Goal: Task Accomplishment & Management: Manage account settings

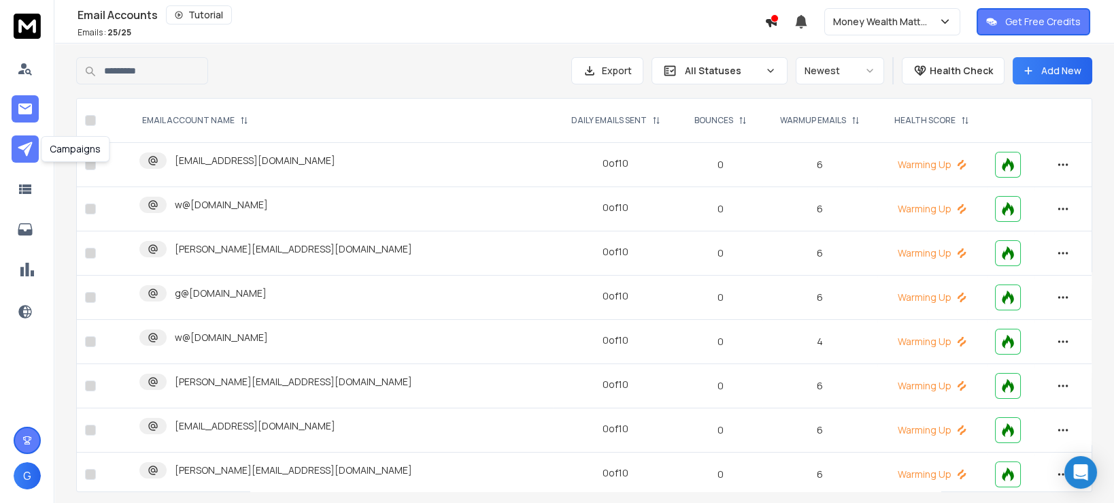
click at [25, 148] on icon at bounding box center [25, 149] width 16 height 16
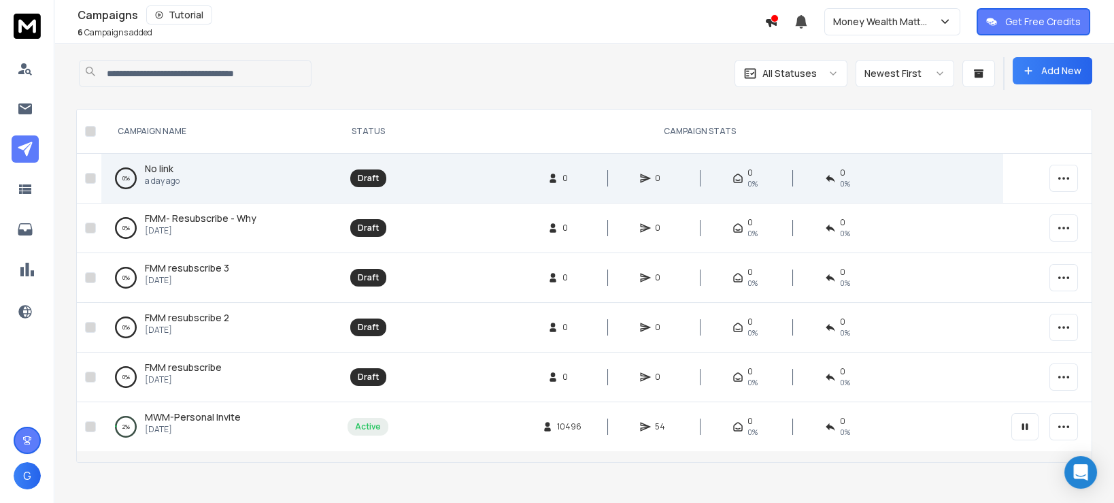
click at [165, 175] on p "a day ago" at bounding box center [162, 180] width 35 height 11
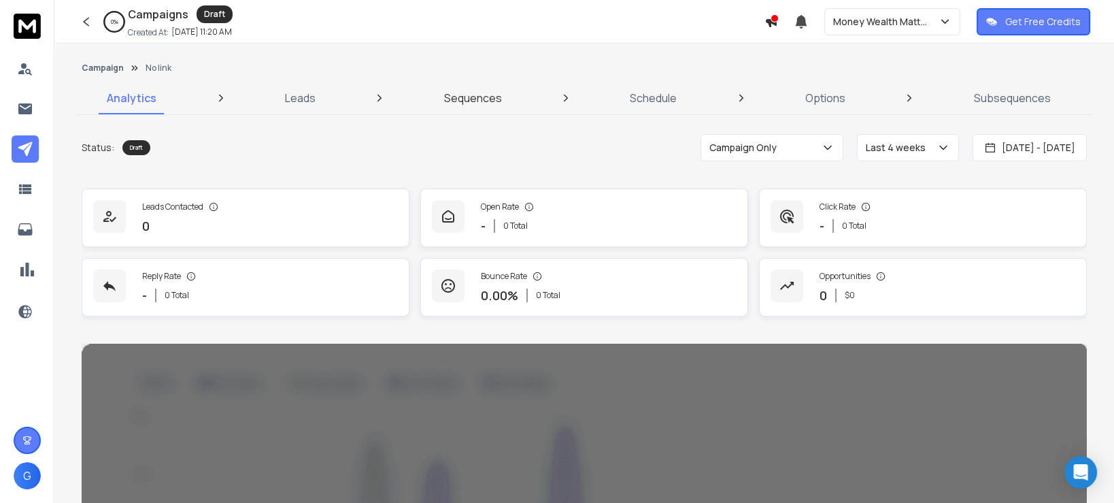
click at [467, 100] on p "Sequences" at bounding box center [473, 98] width 58 height 16
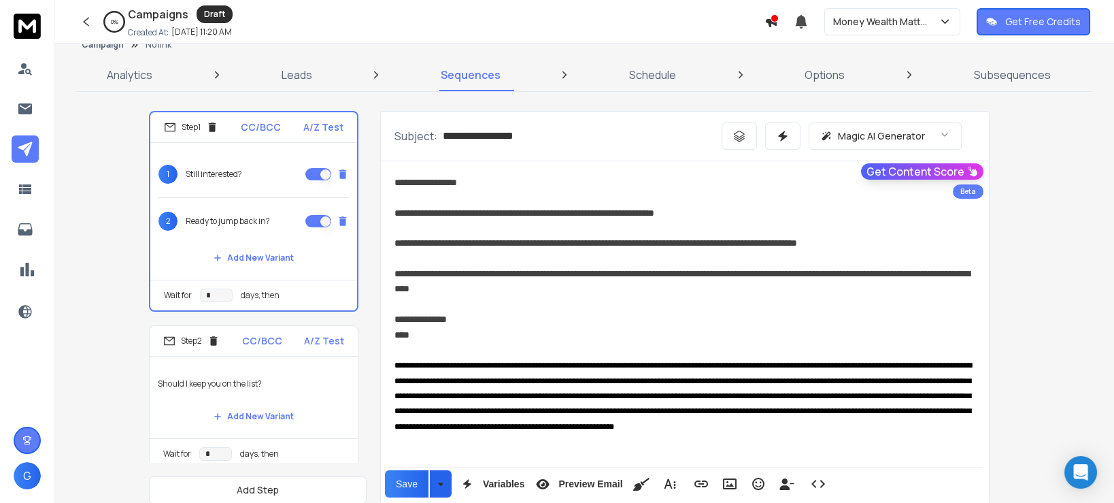
scroll to position [42, 0]
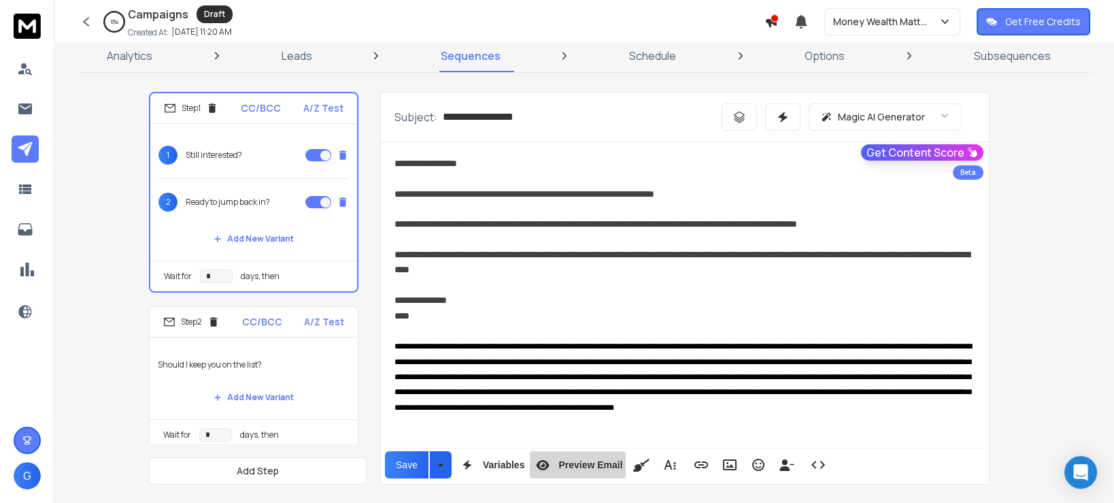
click at [577, 462] on span "Preview Email" at bounding box center [590, 465] width 69 height 12
drag, startPoint x: 710, startPoint y: 223, endPoint x: 729, endPoint y: 226, distance: 19.3
click at [729, 226] on div "**********" at bounding box center [684, 216] width 581 height 31
click at [753, 227] on div "**********" at bounding box center [684, 216] width 581 height 31
click at [559, 224] on div "**********" at bounding box center [684, 216] width 581 height 31
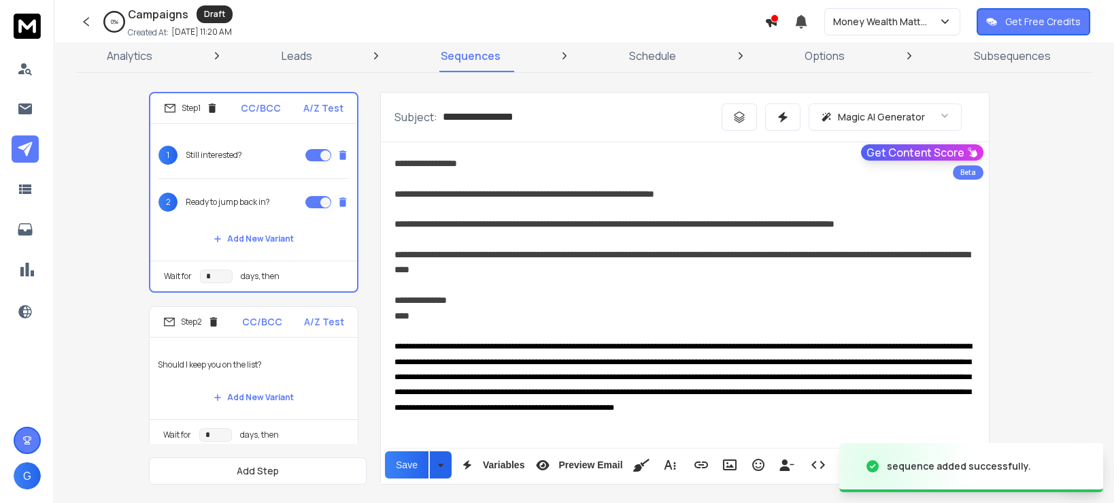
click at [221, 201] on p "Ready to jump back in?" at bounding box center [228, 202] width 84 height 11
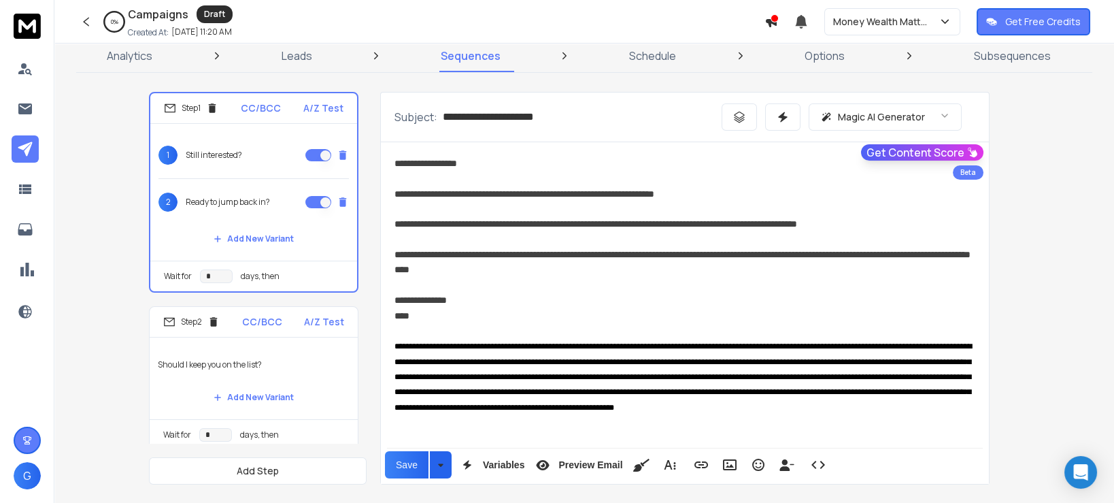
click at [207, 153] on p "Still interested?" at bounding box center [214, 155] width 56 height 11
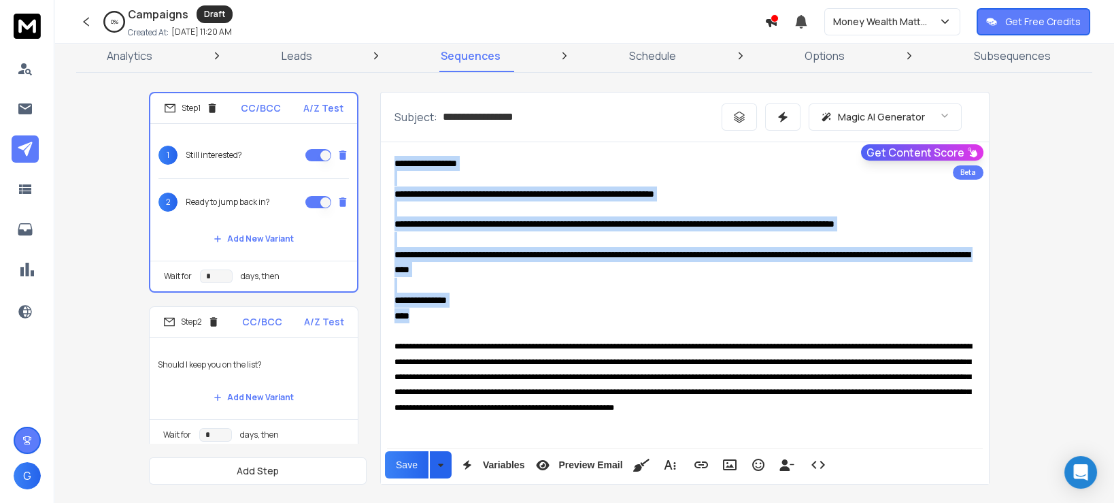
drag, startPoint x: 465, startPoint y: 270, endPoint x: 492, endPoint y: 315, distance: 52.5
click at [492, 315] on div "**********" at bounding box center [685, 292] width 608 height 301
copy div "**********"
click at [216, 197] on p "Ready to jump back in?" at bounding box center [228, 202] width 84 height 11
drag, startPoint x: 484, startPoint y: 299, endPoint x: 493, endPoint y: 318, distance: 20.4
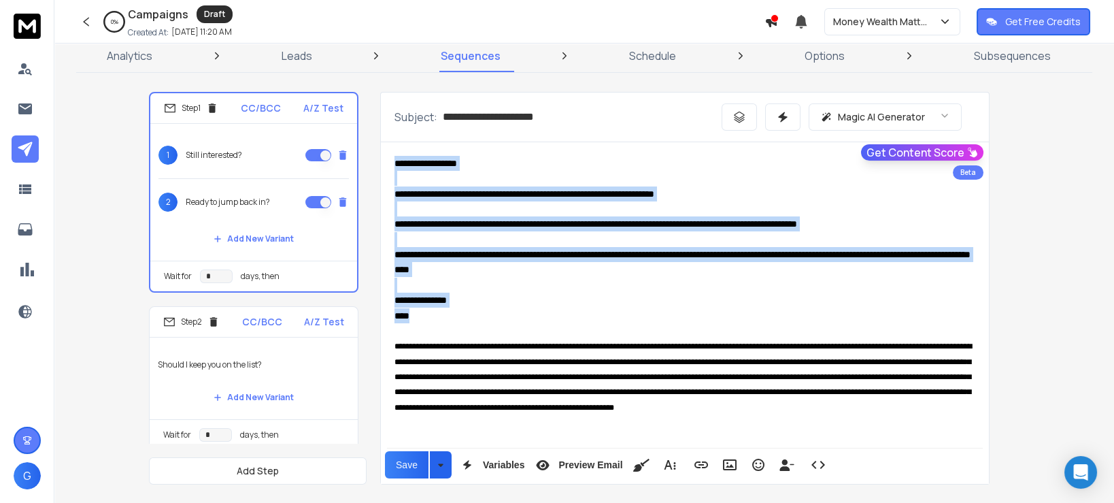
click at [493, 318] on div "**********" at bounding box center [685, 292] width 608 height 301
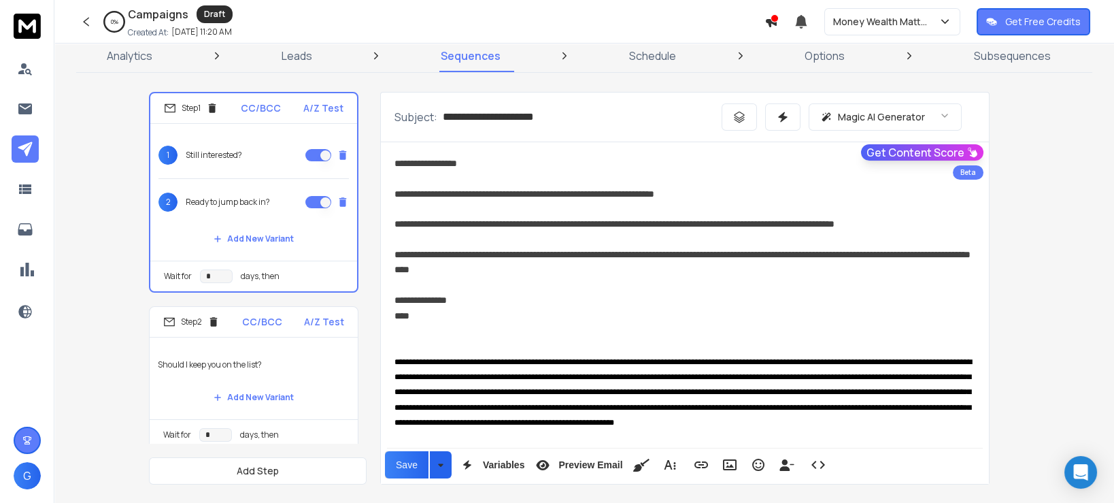
drag, startPoint x: 414, startPoint y: 466, endPoint x: 398, endPoint y: 447, distance: 24.1
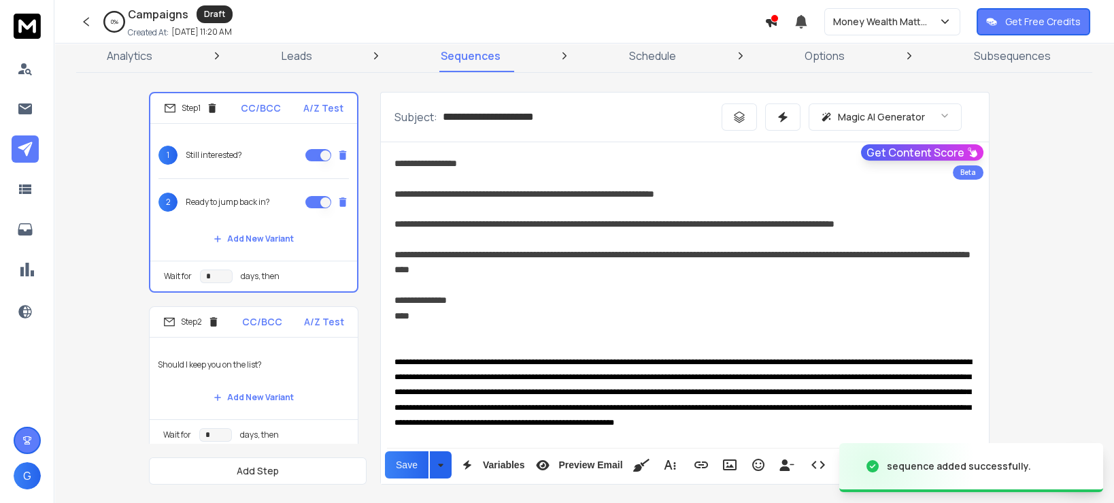
click at [198, 369] on p "Should I keep you on the list?" at bounding box center [254, 364] width 192 height 38
type input "**********"
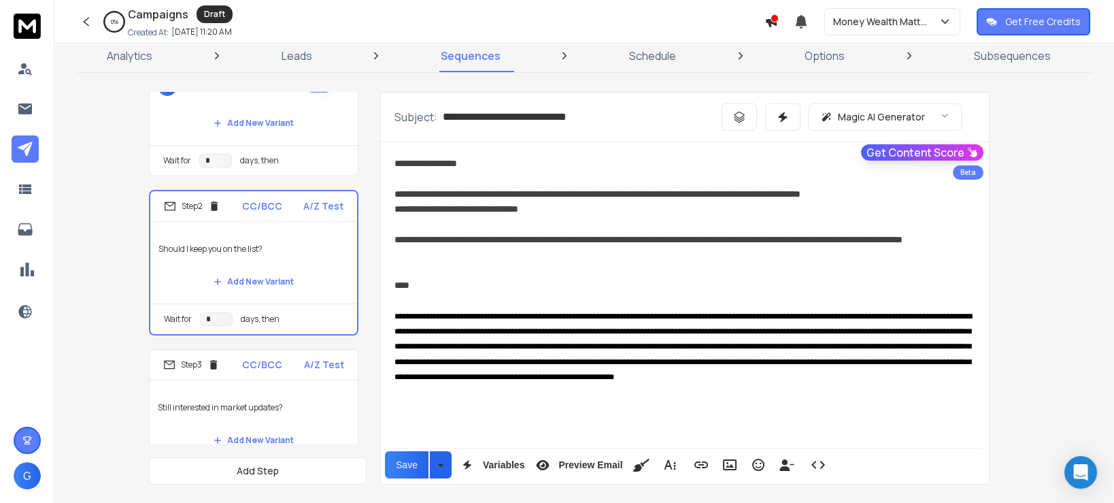
scroll to position [132, 0]
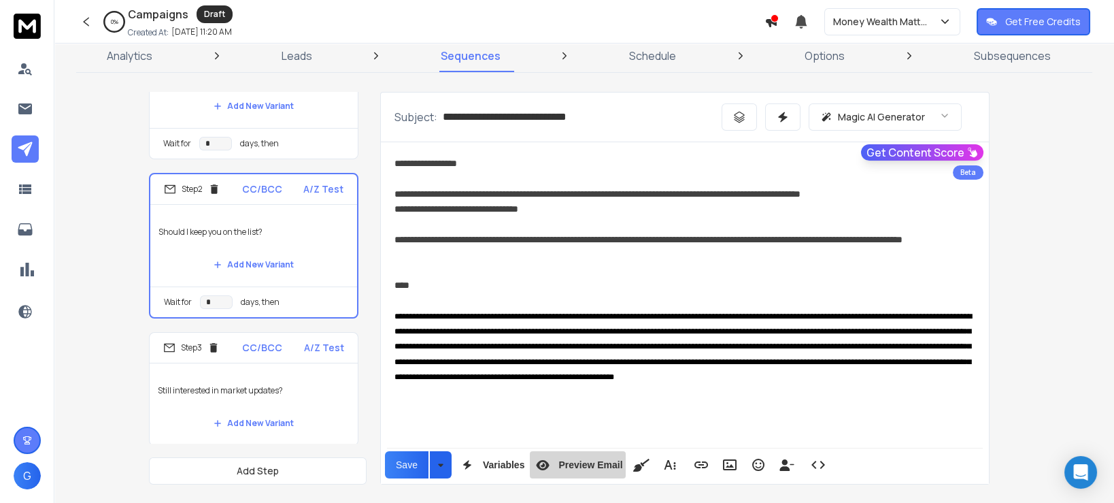
click at [578, 461] on span "Preview Email" at bounding box center [590, 465] width 69 height 12
click at [860, 241] on div "**********" at bounding box center [684, 239] width 581 height 46
click at [216, 394] on p "Still interested in market updates?" at bounding box center [254, 390] width 192 height 38
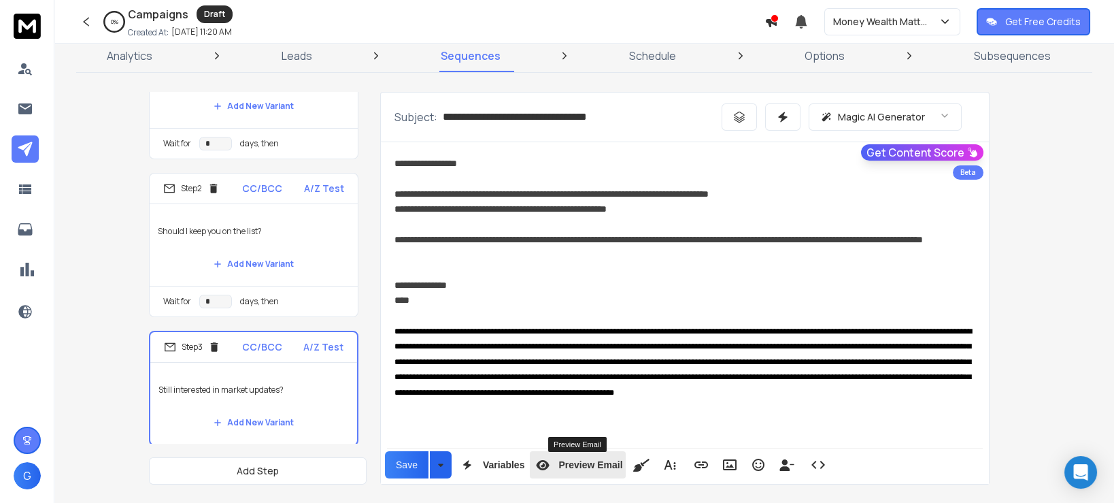
click at [607, 468] on span "Preview Email" at bounding box center [590, 465] width 69 height 12
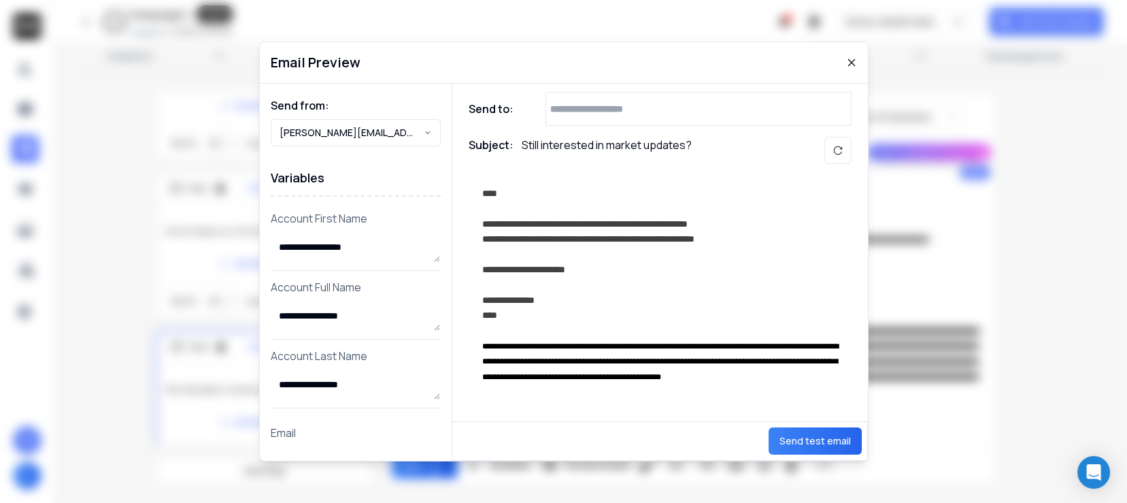
click at [853, 58] on icon at bounding box center [851, 62] width 11 height 11
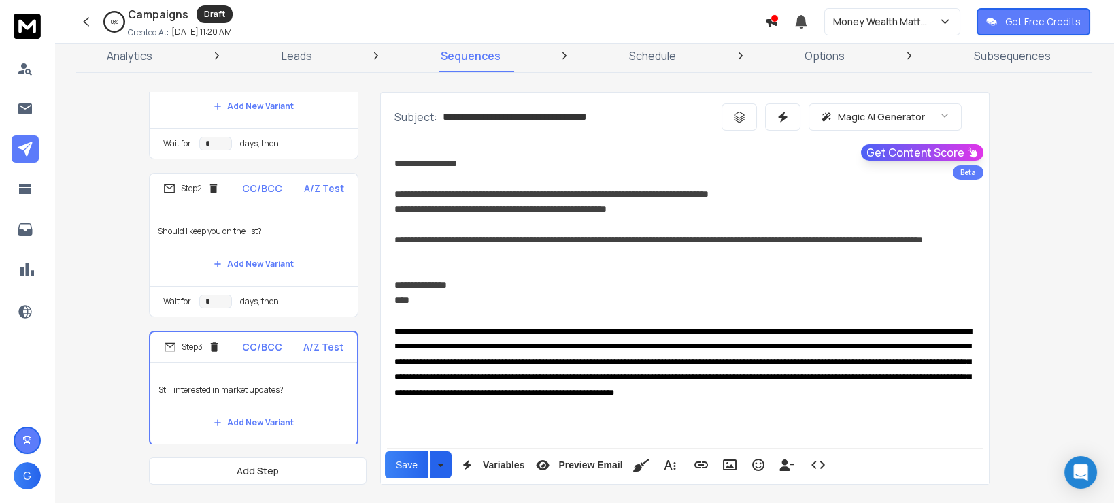
scroll to position [47, 0]
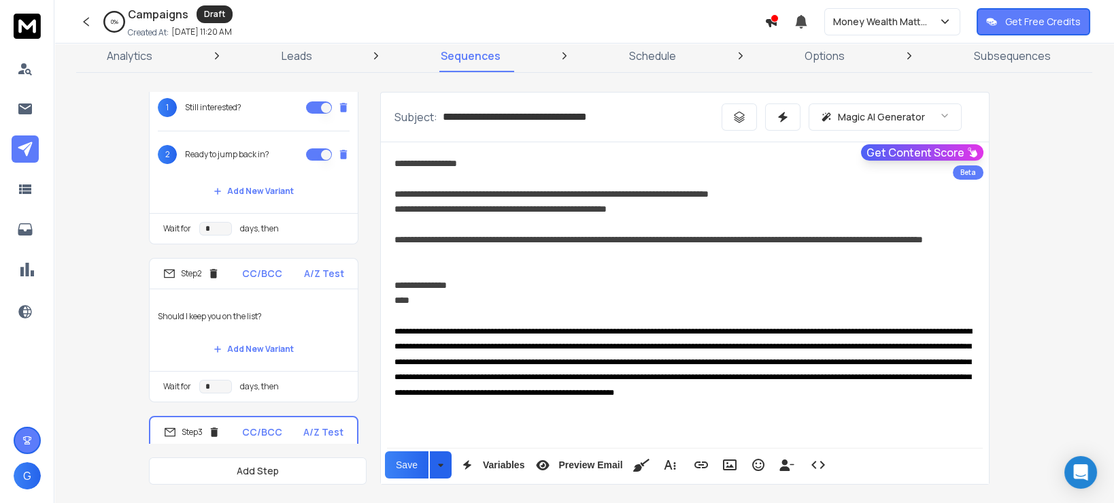
click at [223, 316] on p "Should I keep you on the list?" at bounding box center [254, 316] width 192 height 38
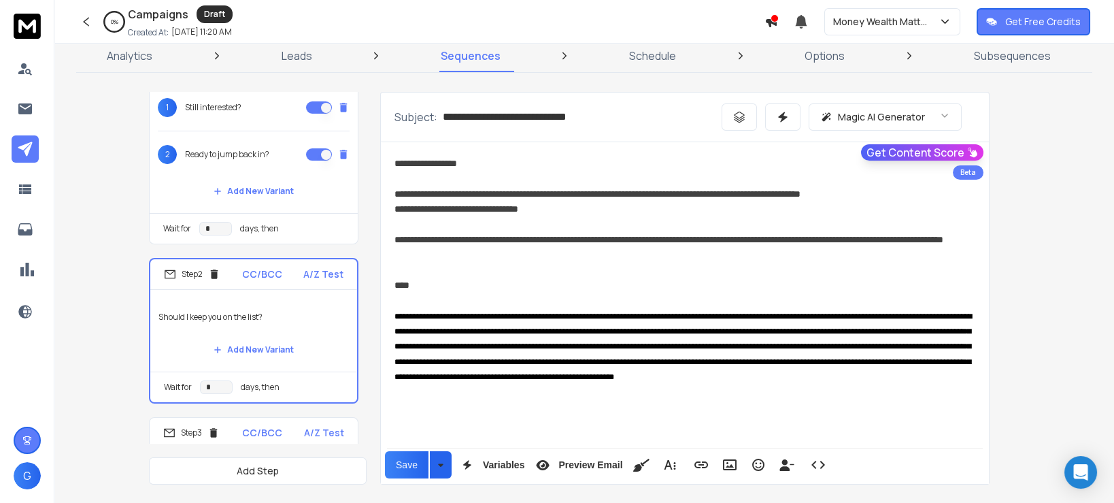
scroll to position [132, 0]
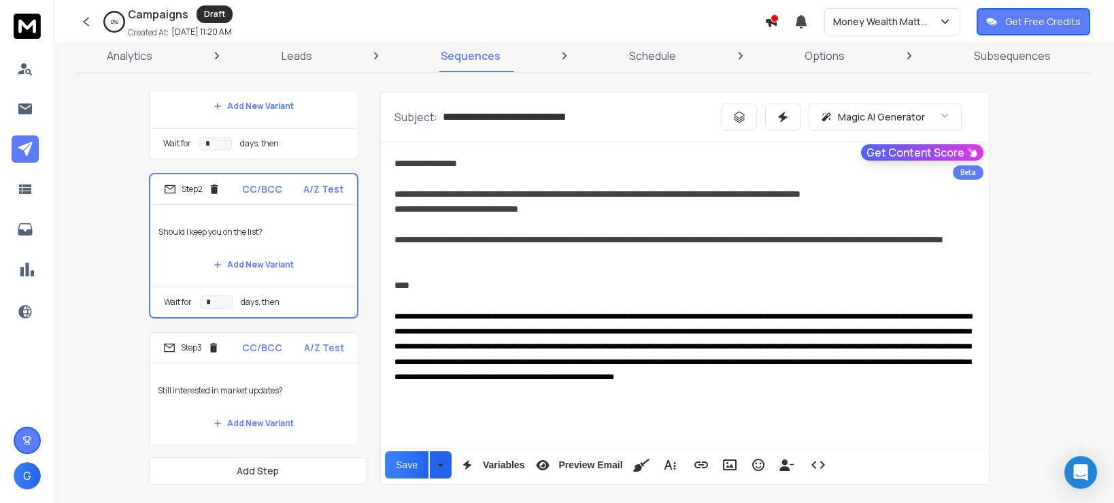
click at [218, 390] on p "Still interested in market updates?" at bounding box center [254, 390] width 192 height 38
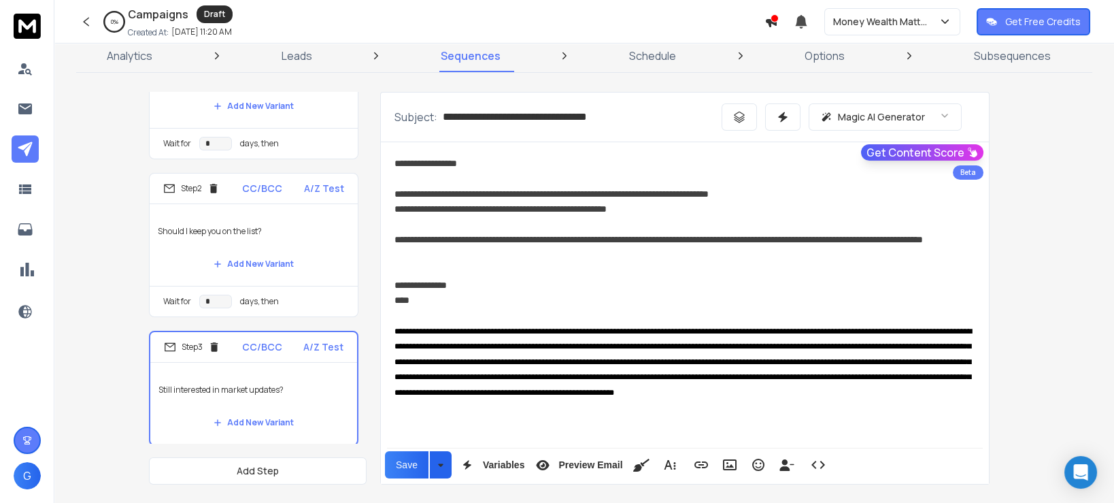
click at [527, 117] on input "**********" at bounding box center [575, 117] width 265 height 16
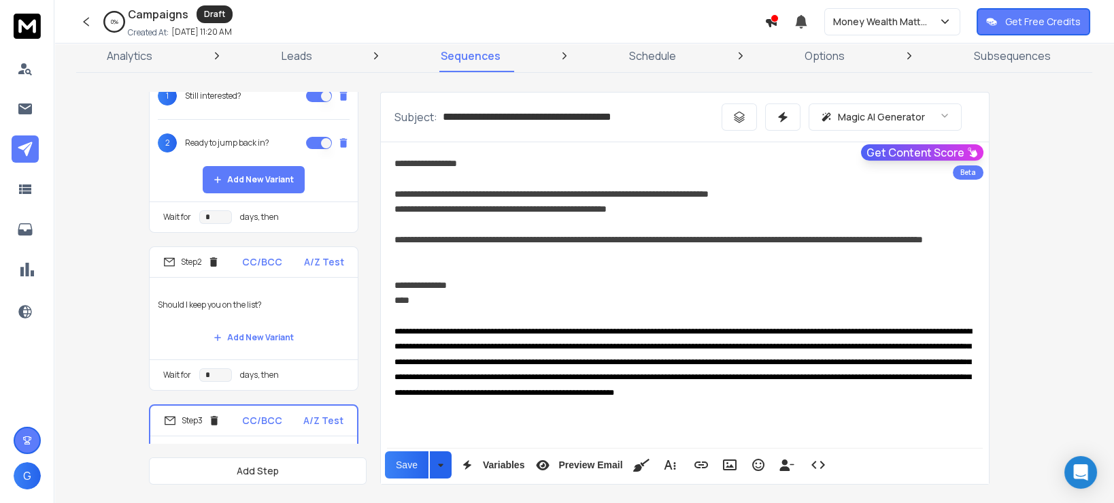
scroll to position [0, 0]
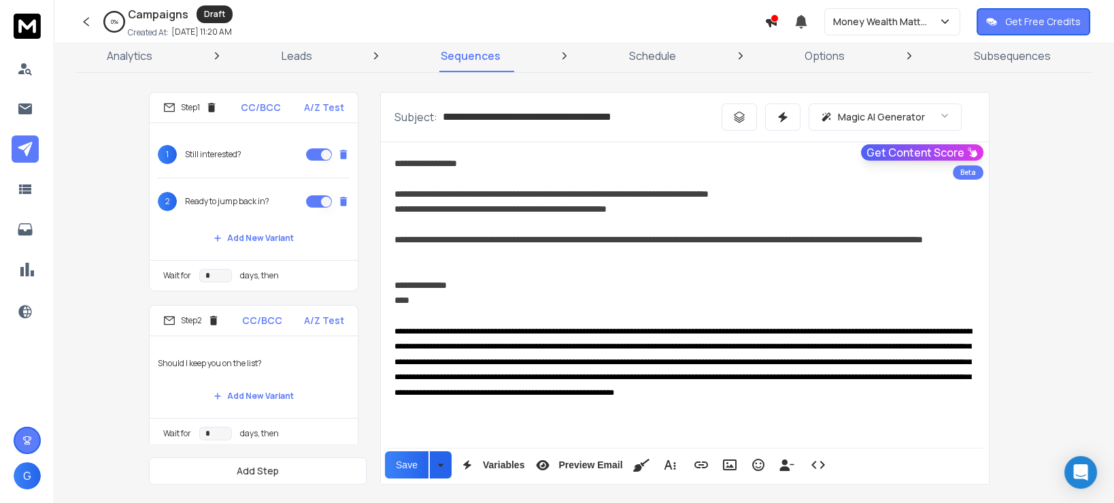
click at [223, 151] on p "Still interested?" at bounding box center [213, 154] width 56 height 11
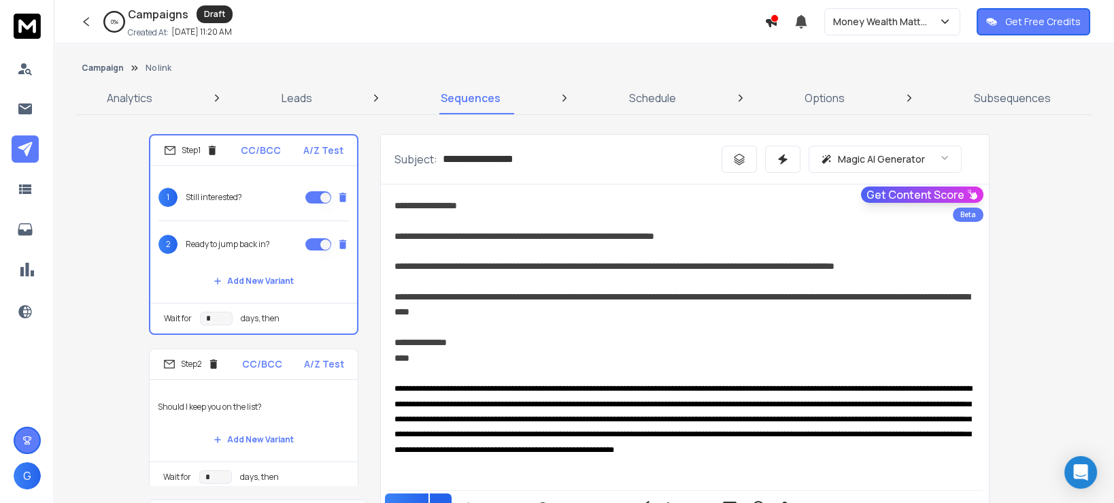
click at [218, 200] on p "Still interested?" at bounding box center [214, 197] width 56 height 11
click at [207, 240] on p "Ready to jump back in?" at bounding box center [228, 244] width 84 height 11
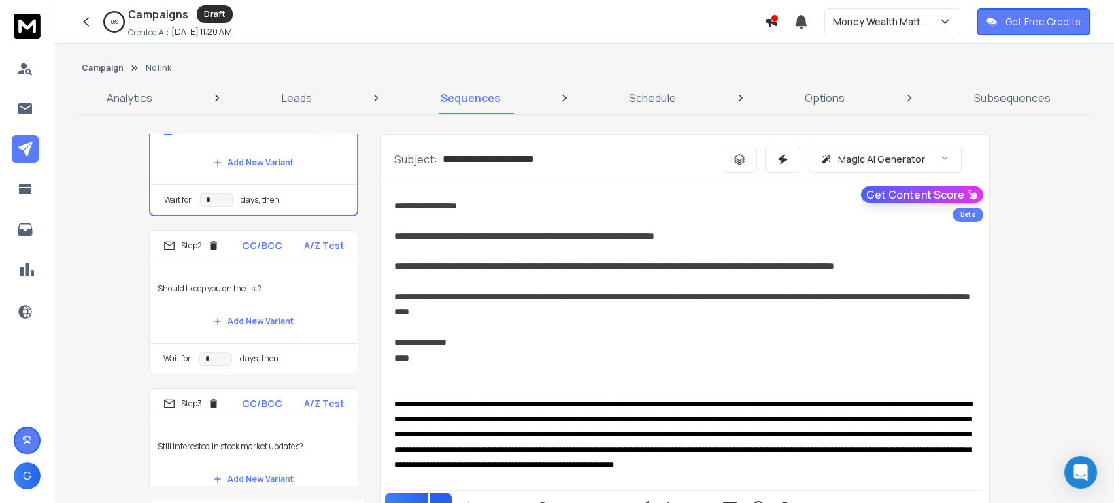
scroll to position [132, 0]
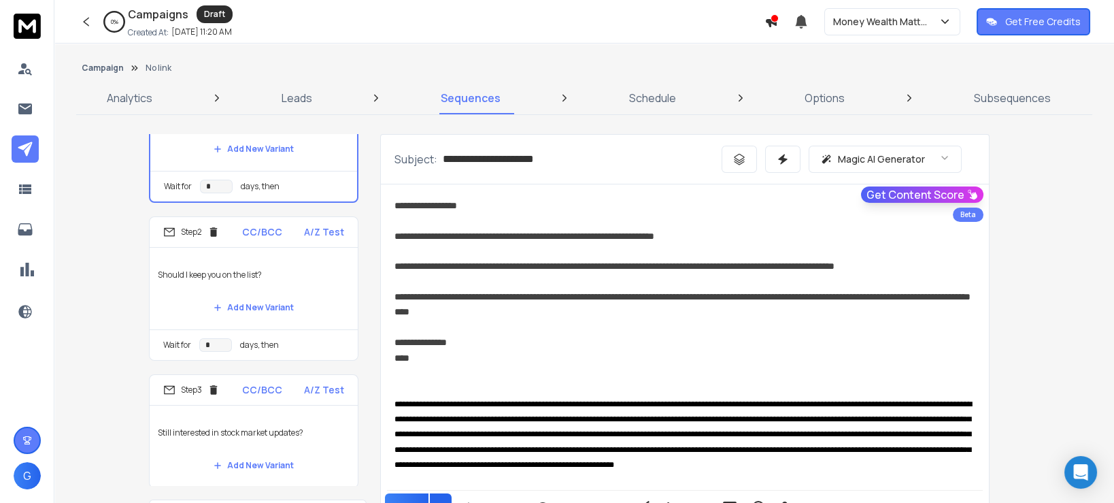
click at [235, 279] on p "Should I keep you on the list?" at bounding box center [254, 275] width 192 height 38
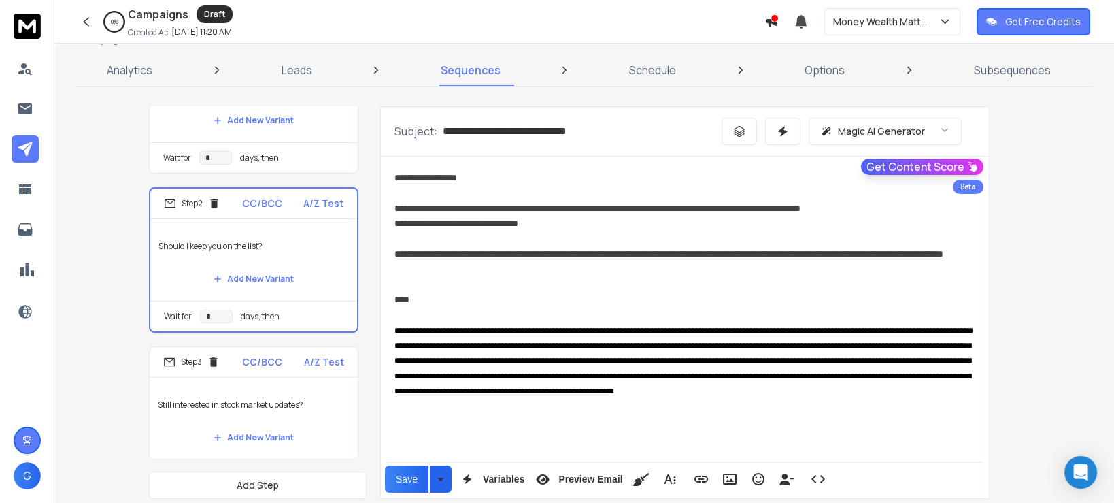
scroll to position [42, 0]
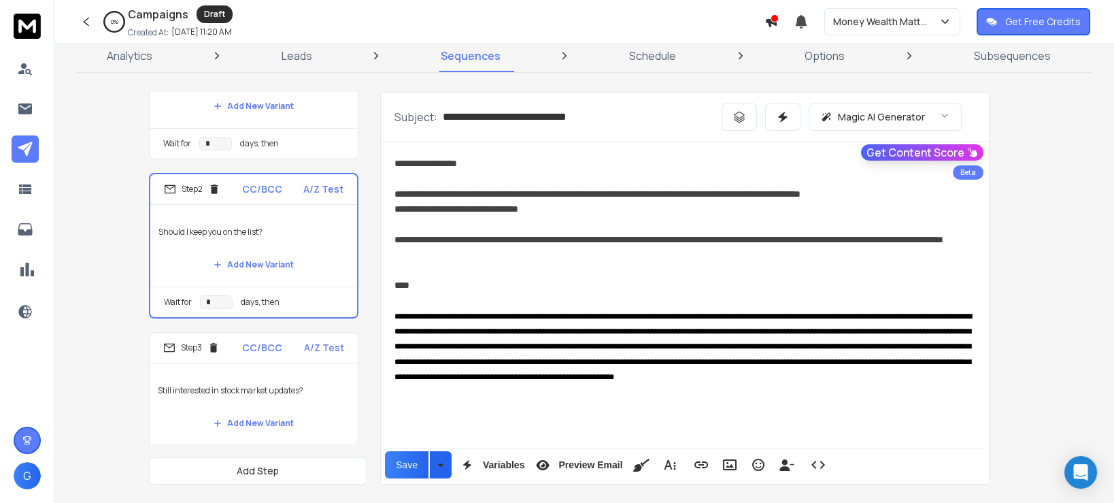
click at [237, 392] on p "Still interested in stock market updates?" at bounding box center [254, 390] width 192 height 38
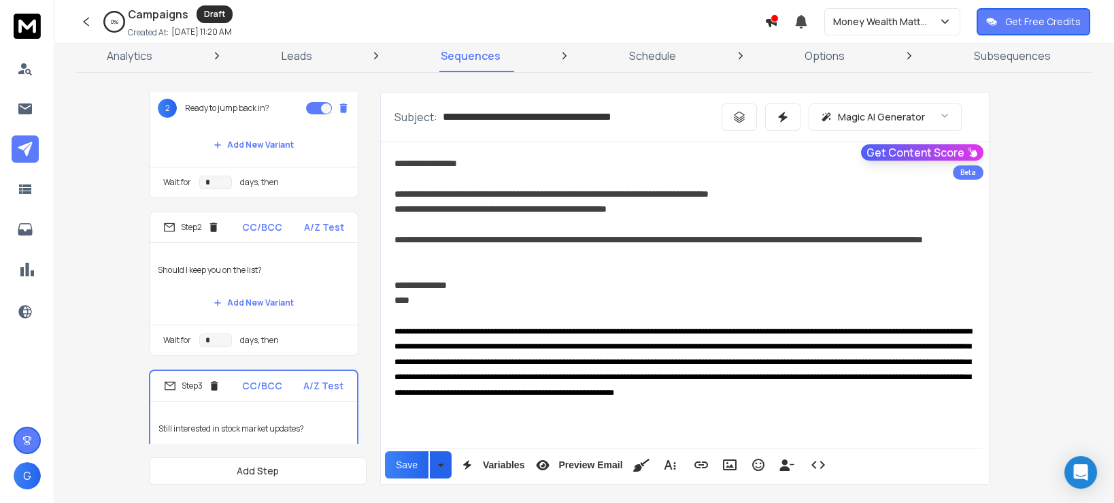
scroll to position [0, 0]
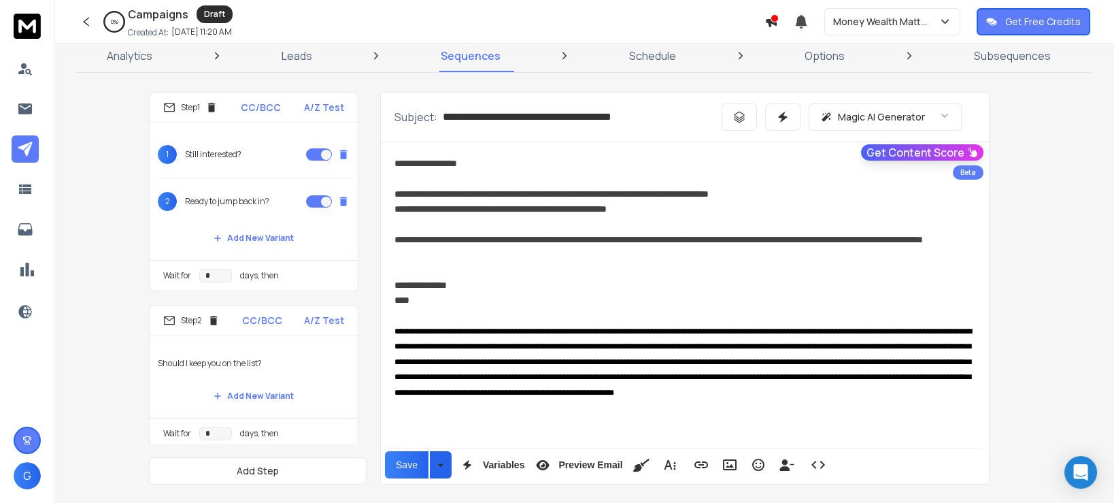
click at [236, 157] on p "Still interested?" at bounding box center [213, 154] width 56 height 11
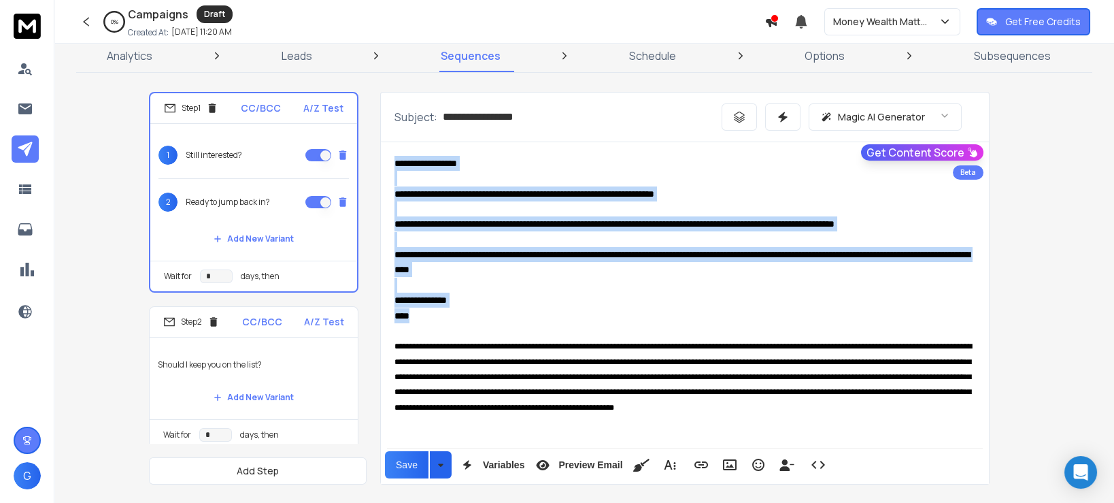
drag, startPoint x: 394, startPoint y: 158, endPoint x: 452, endPoint y: 309, distance: 161.0
click at [452, 309] on div "**********" at bounding box center [685, 292] width 608 height 301
copy div "**********"
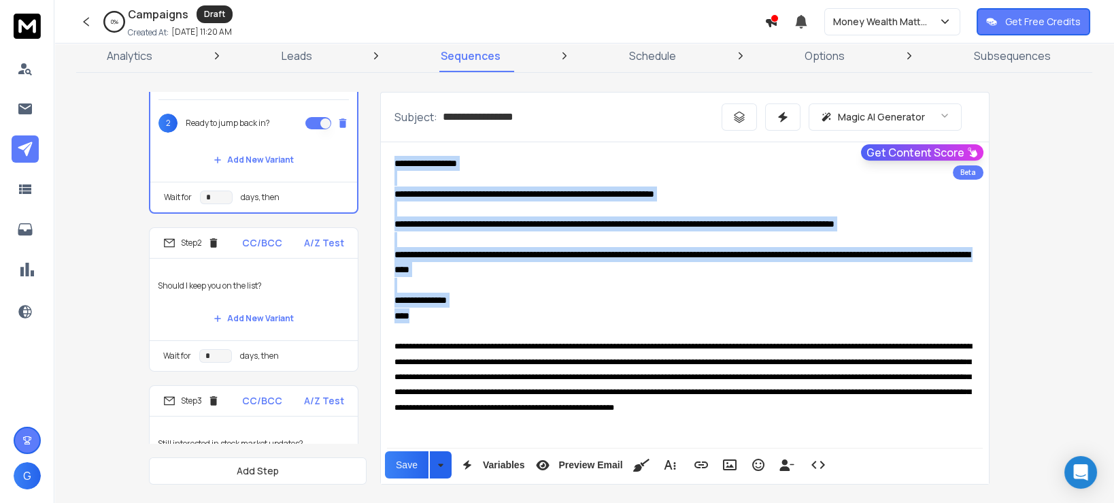
scroll to position [132, 0]
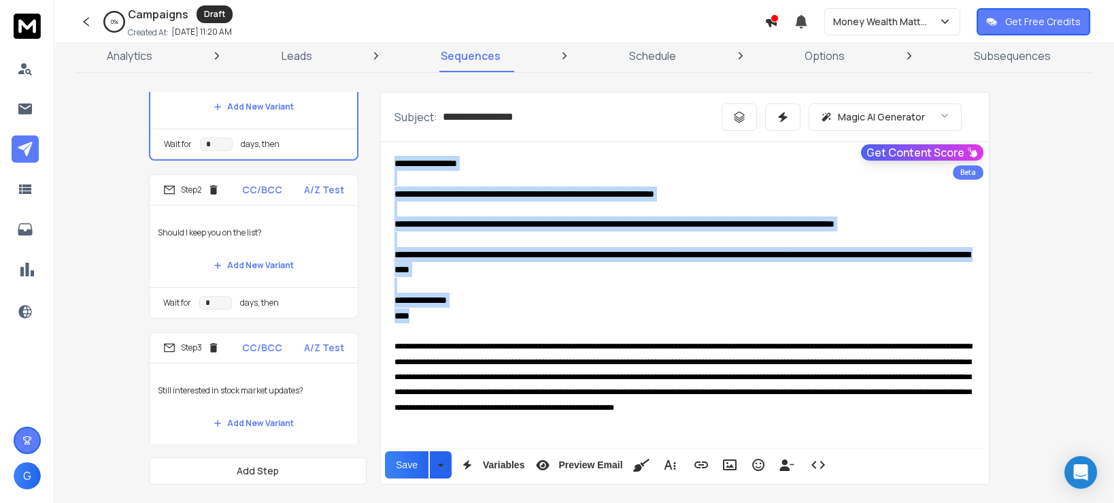
click at [188, 384] on p "Still interested in stock market updates?" at bounding box center [254, 390] width 192 height 38
type input "**********"
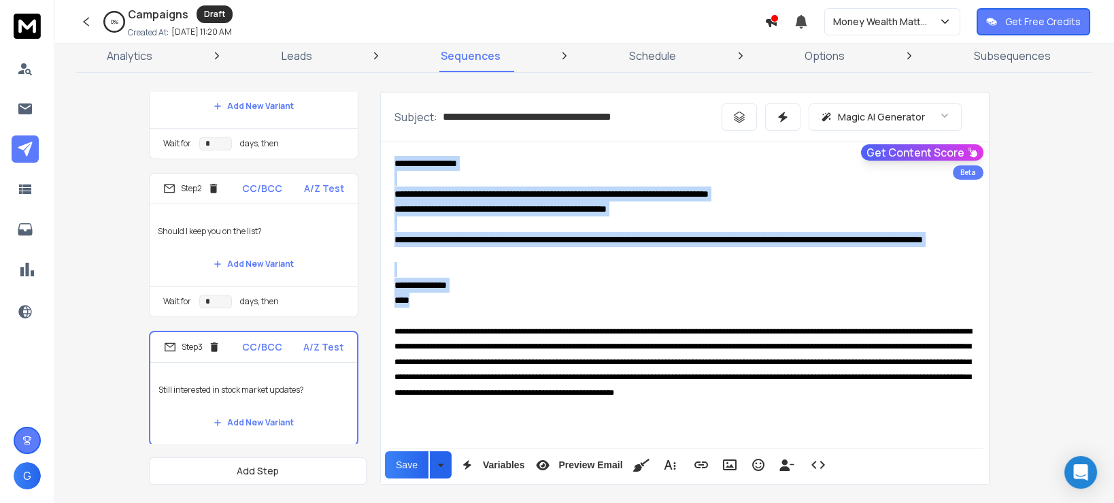
drag, startPoint x: 395, startPoint y: 163, endPoint x: 453, endPoint y: 296, distance: 145.3
click at [453, 296] on div "**********" at bounding box center [685, 292] width 608 height 301
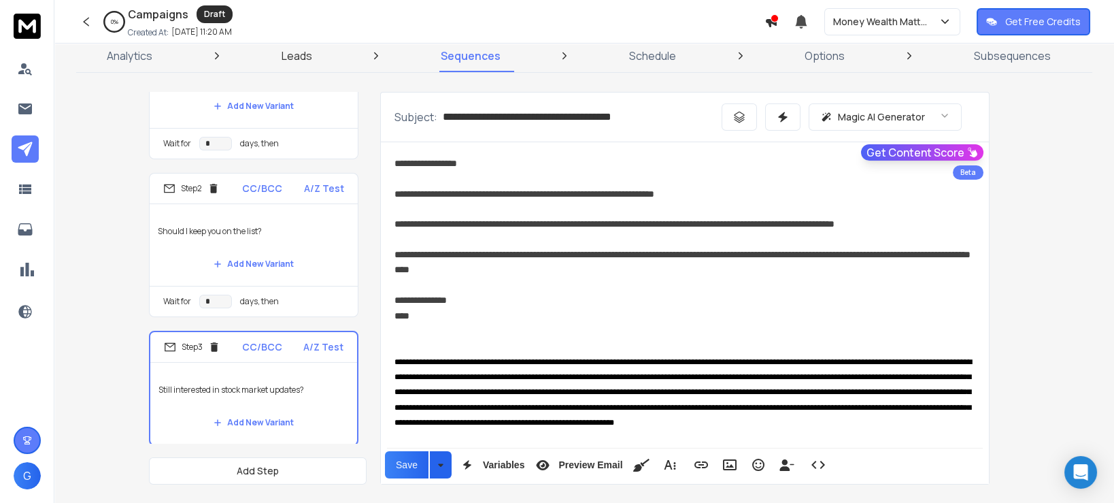
click at [303, 57] on p "Leads" at bounding box center [297, 56] width 31 height 16
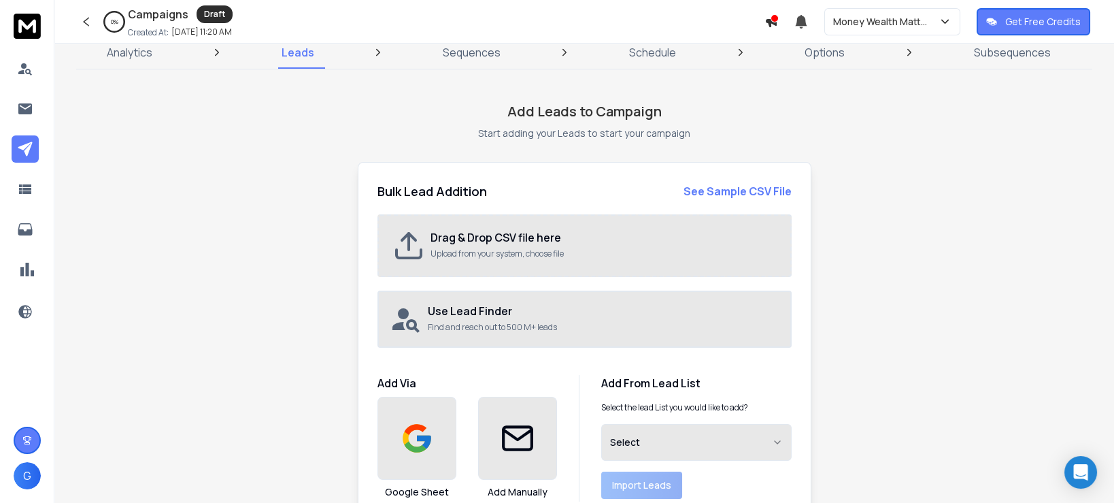
scroll to position [81, 0]
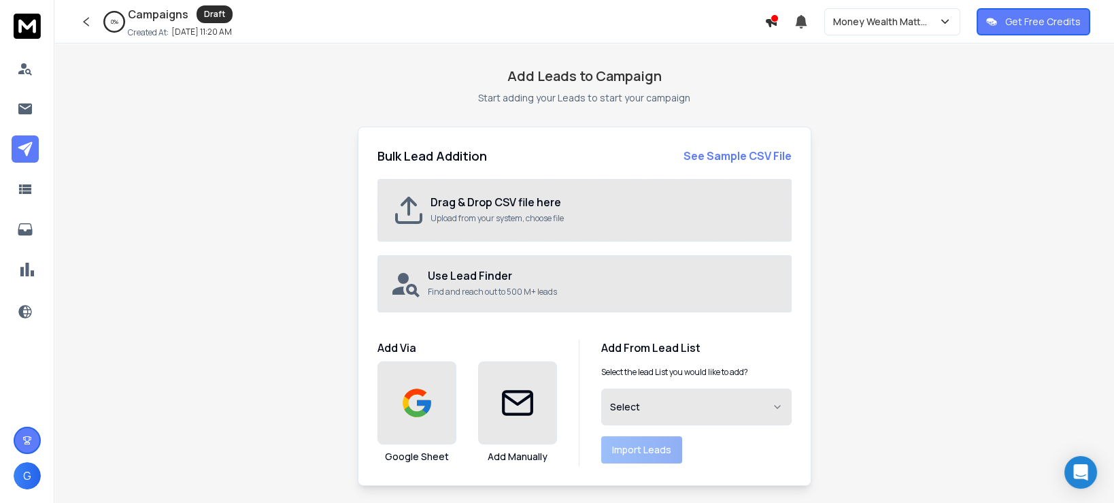
click at [491, 208] on h2 "Drag & Drop CSV file here" at bounding box center [603, 202] width 346 height 16
type input "**********"
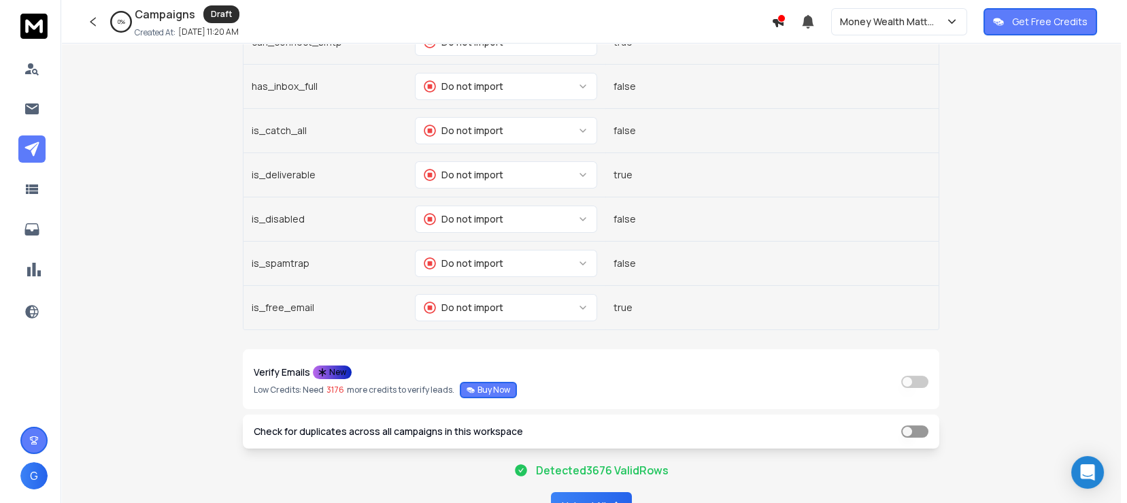
scroll to position [837, 0]
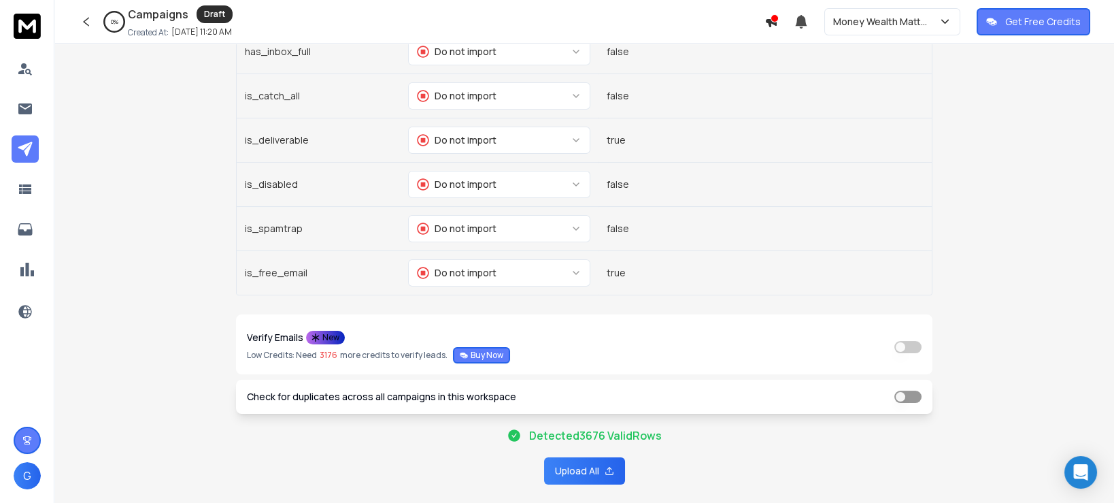
click at [916, 395] on button "Check for duplicates across all campaigns in this workspace" at bounding box center [907, 396] width 27 height 12
click at [581, 458] on button "Upload All" at bounding box center [584, 470] width 81 height 27
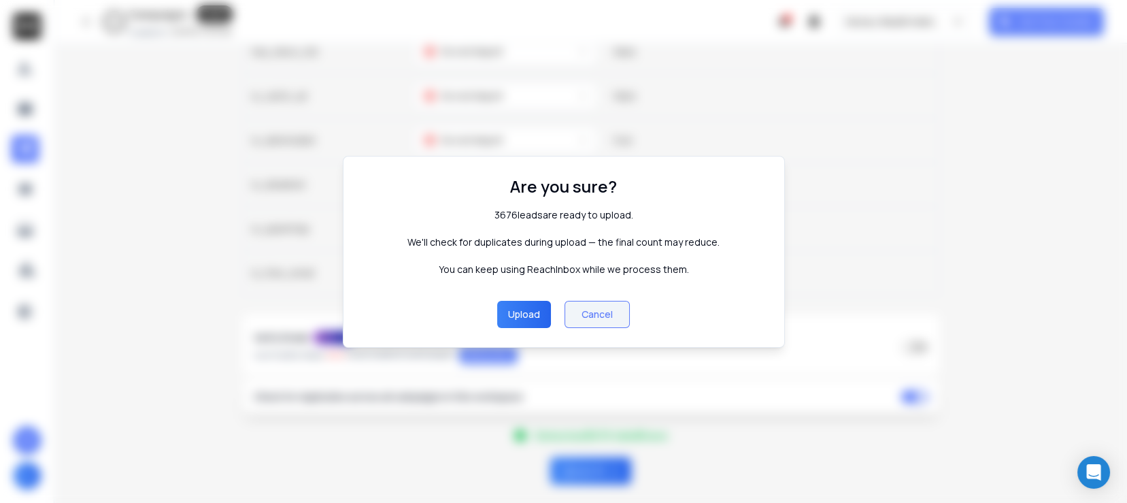
click at [529, 315] on button "Upload" at bounding box center [524, 314] width 54 height 27
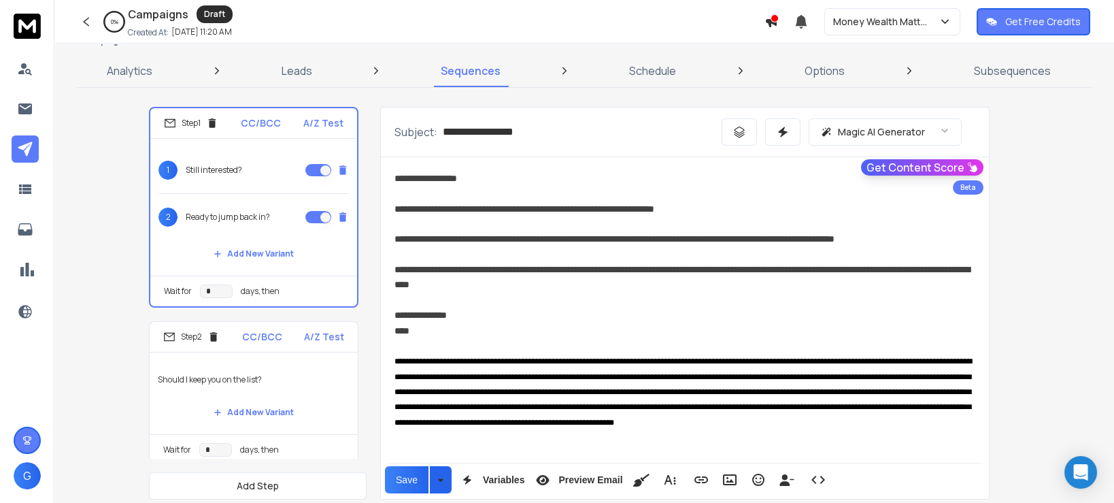
scroll to position [42, 0]
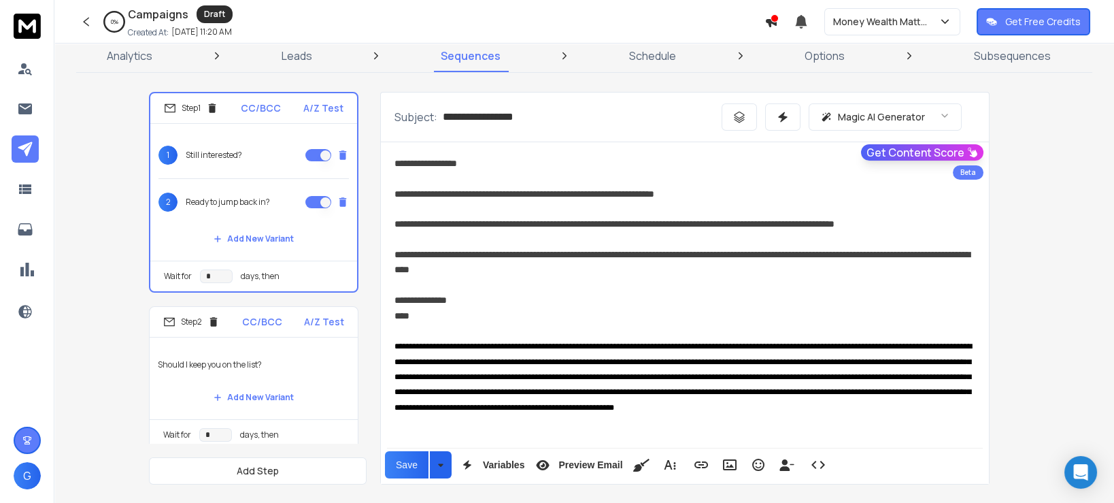
click at [300, 56] on p "Leads" at bounding box center [297, 56] width 31 height 16
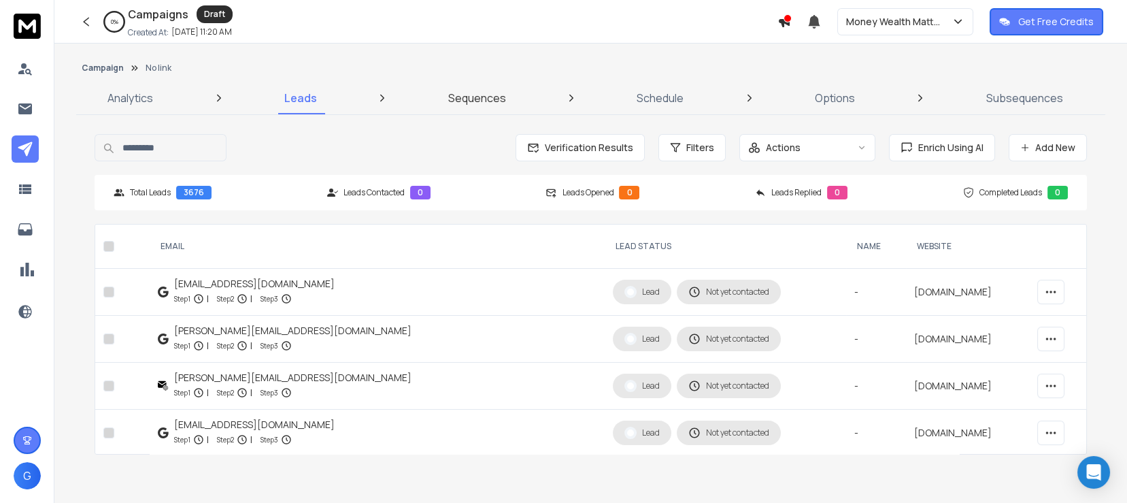
click at [484, 95] on p "Sequences" at bounding box center [477, 98] width 58 height 16
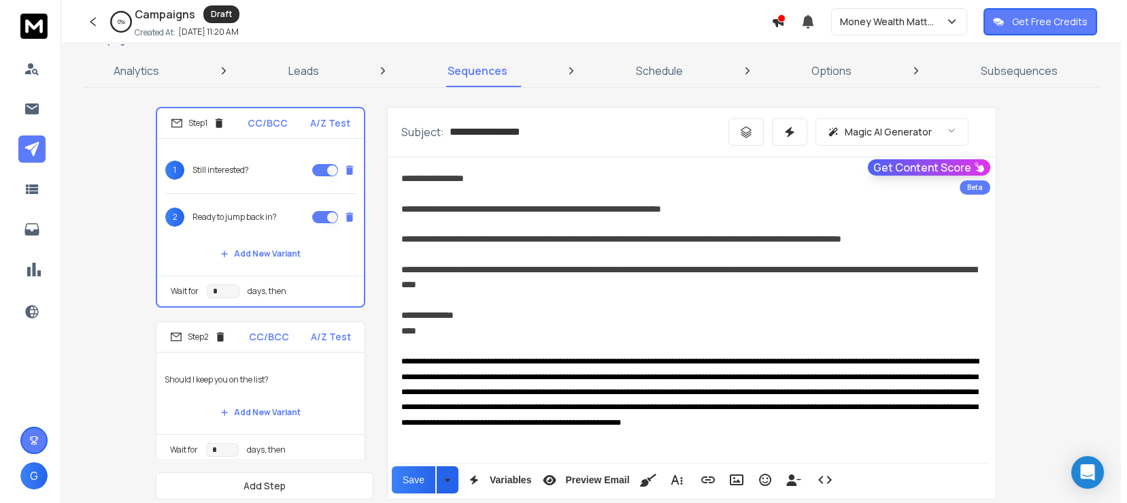
scroll to position [42, 0]
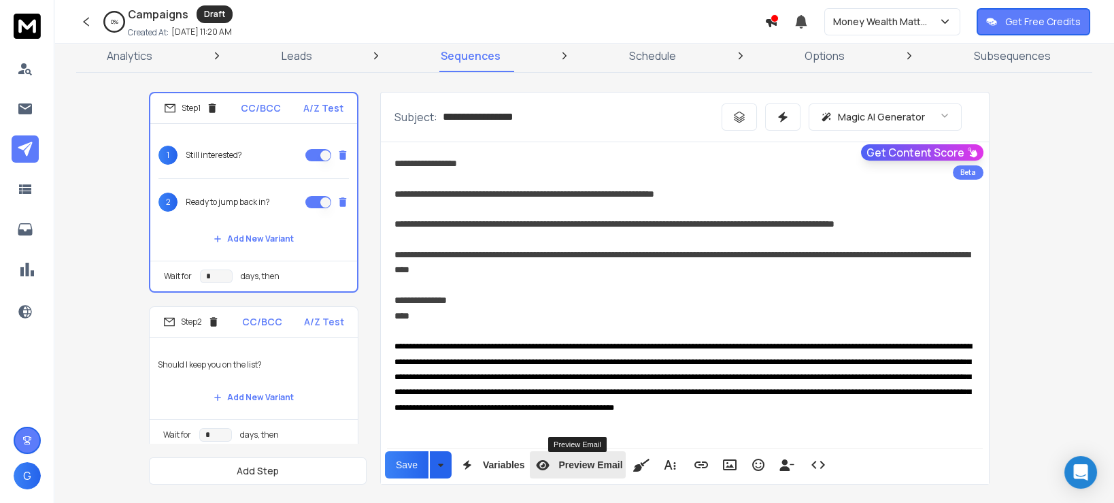
click at [569, 466] on span "Preview Email" at bounding box center [590, 465] width 69 height 12
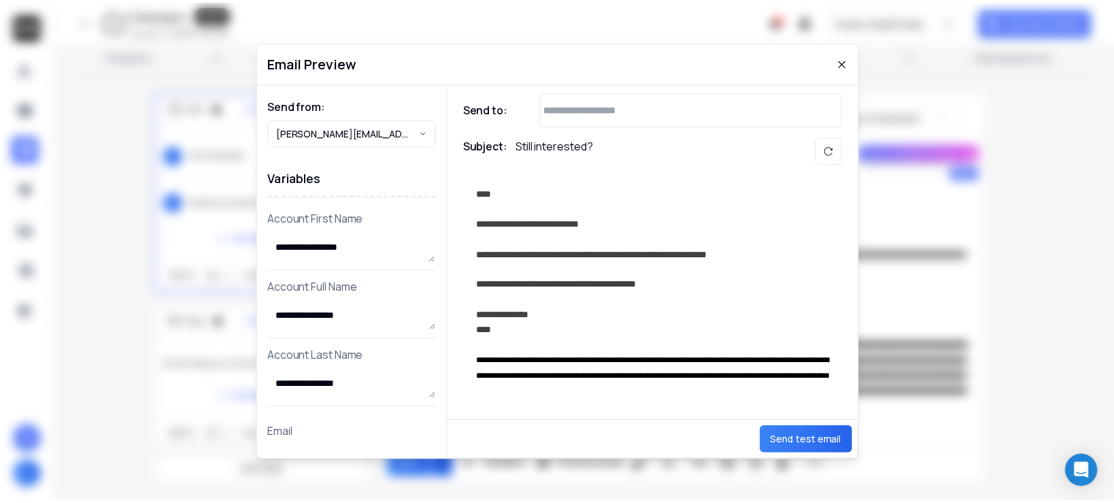
scroll to position [29, 0]
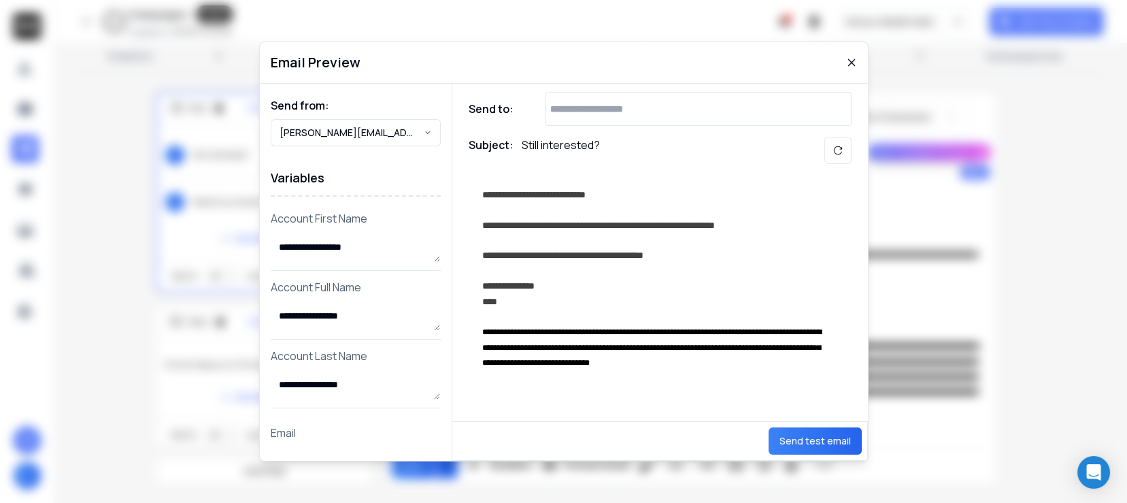
click at [851, 58] on icon at bounding box center [851, 62] width 11 height 11
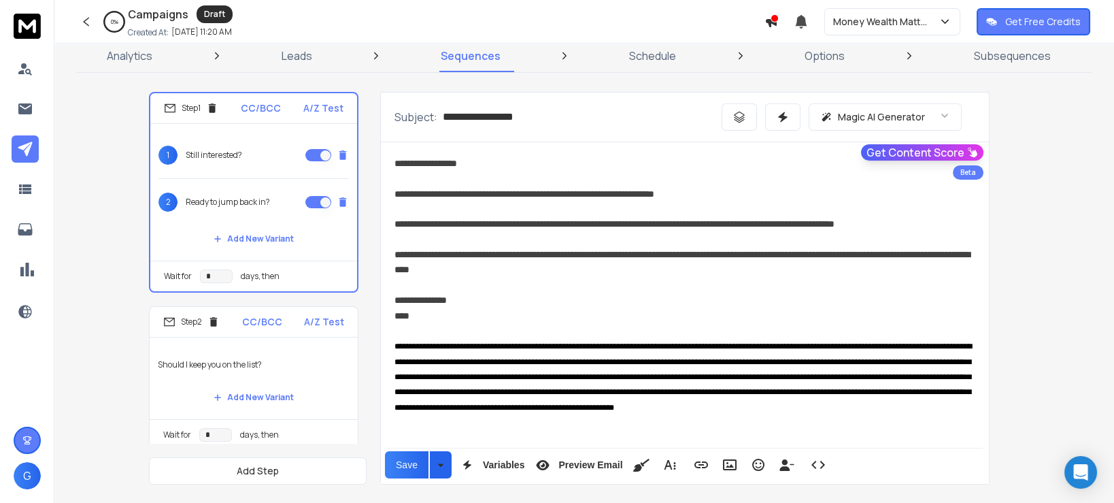
click at [246, 365] on p "Should I keep you on the list?" at bounding box center [254, 364] width 192 height 38
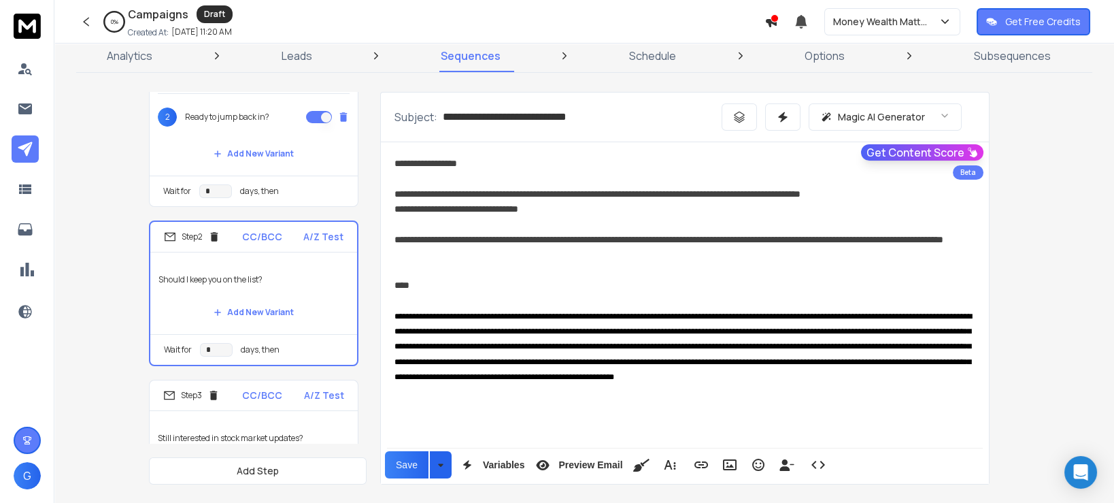
scroll to position [132, 0]
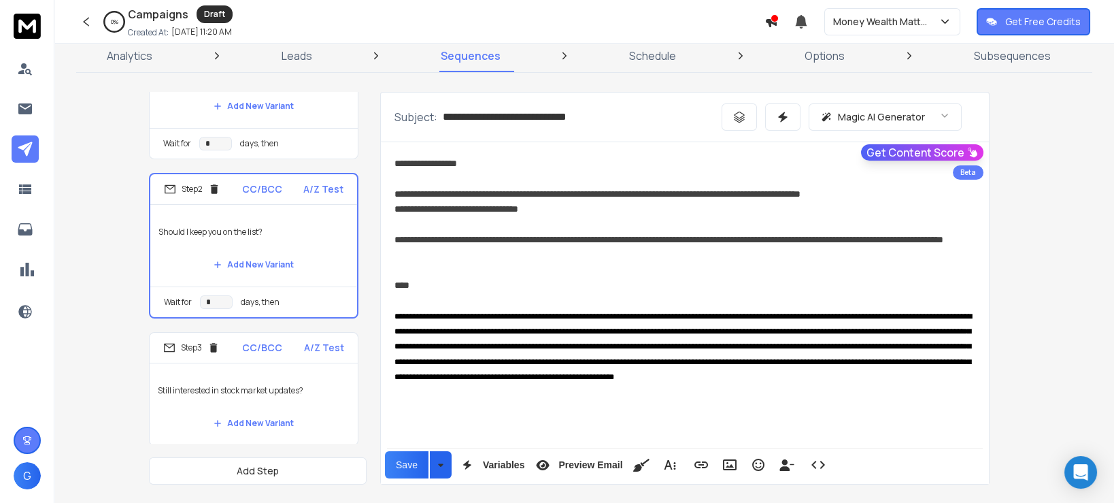
click at [246, 393] on p "Still interested in stock market updates?" at bounding box center [254, 390] width 192 height 38
type input "**********"
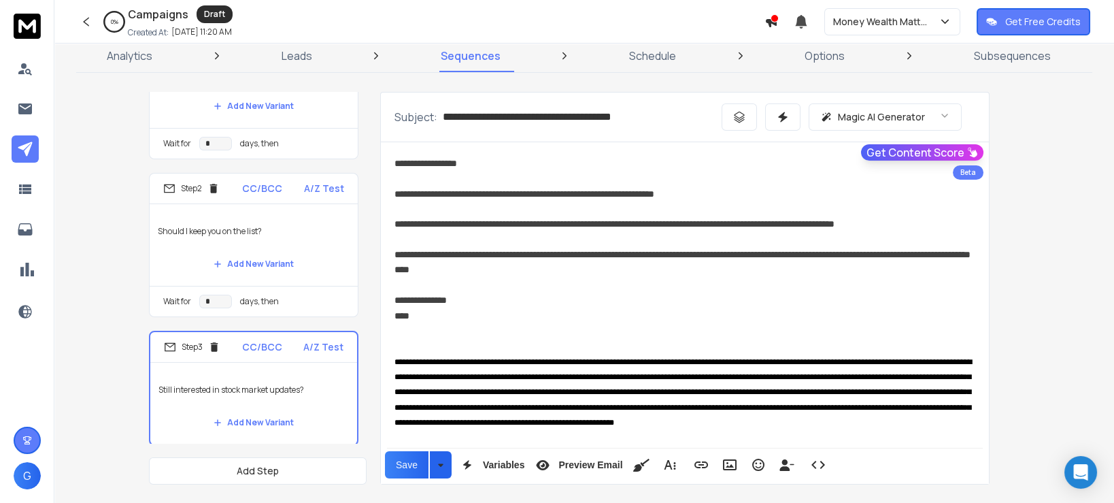
scroll to position [0, 0]
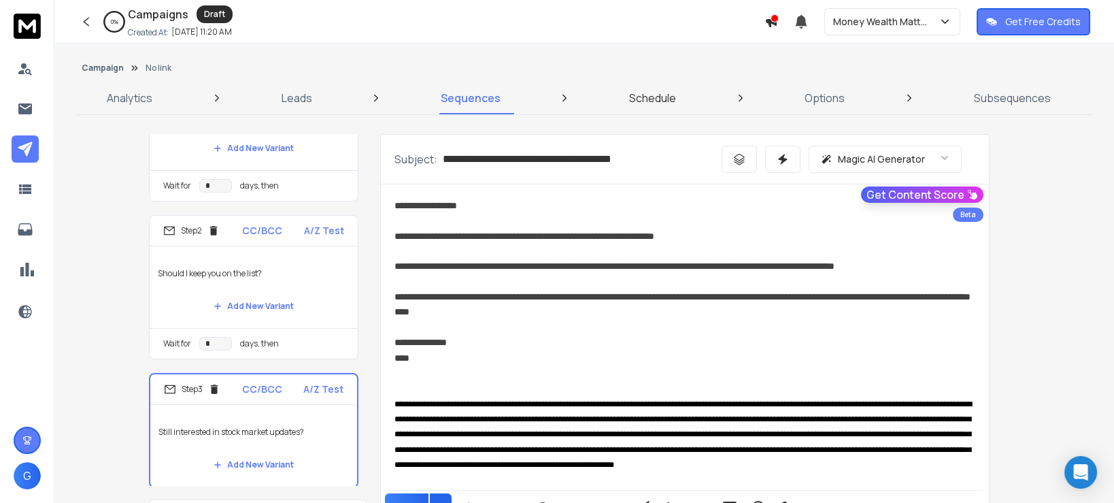
click at [671, 100] on p "Schedule" at bounding box center [652, 98] width 47 height 16
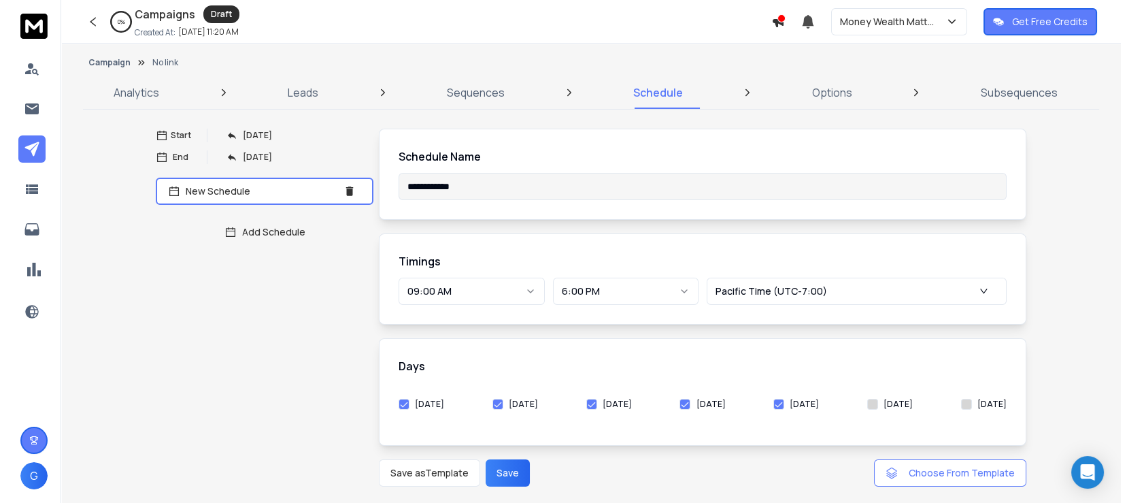
scroll to position [7, 0]
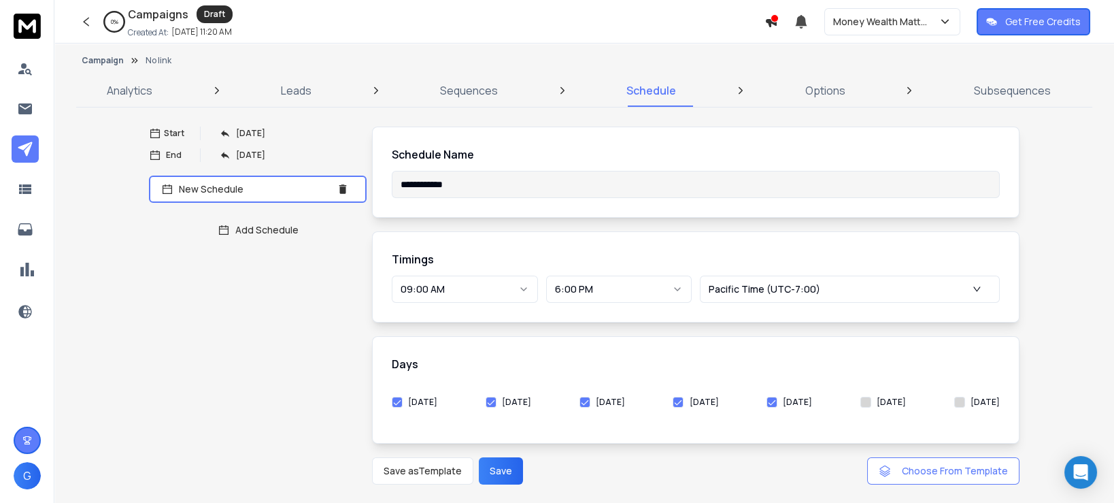
click at [866, 398] on button "[DATE]" at bounding box center [865, 401] width 11 height 11
drag, startPoint x: 972, startPoint y: 406, endPoint x: 930, endPoint y: 411, distance: 43.2
click at [972, 405] on label "[DATE]" at bounding box center [984, 401] width 29 height 11
click at [965, 405] on button "[DATE]" at bounding box center [959, 401] width 11 height 11
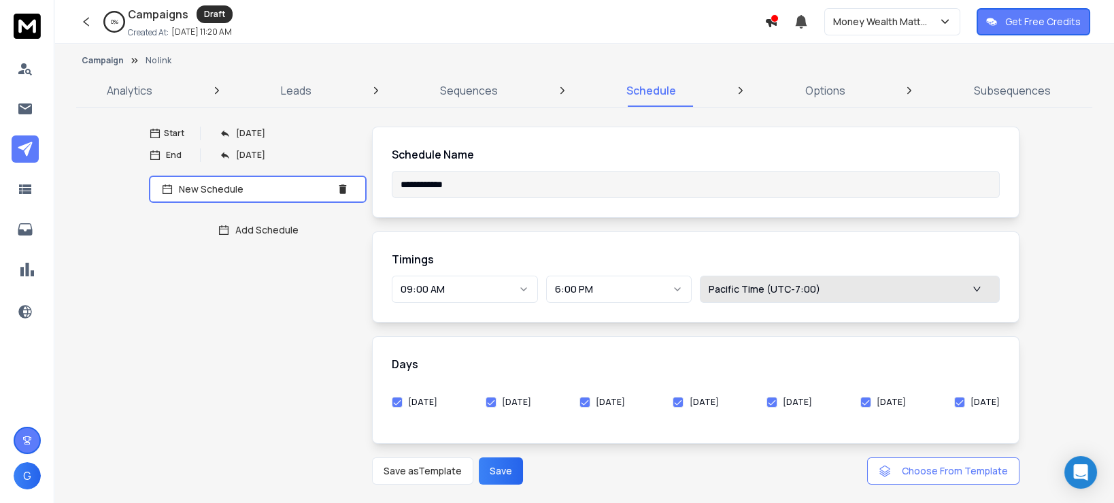
click at [730, 282] on p "Pacific Time (UTC-7:00)" at bounding box center [767, 289] width 117 height 14
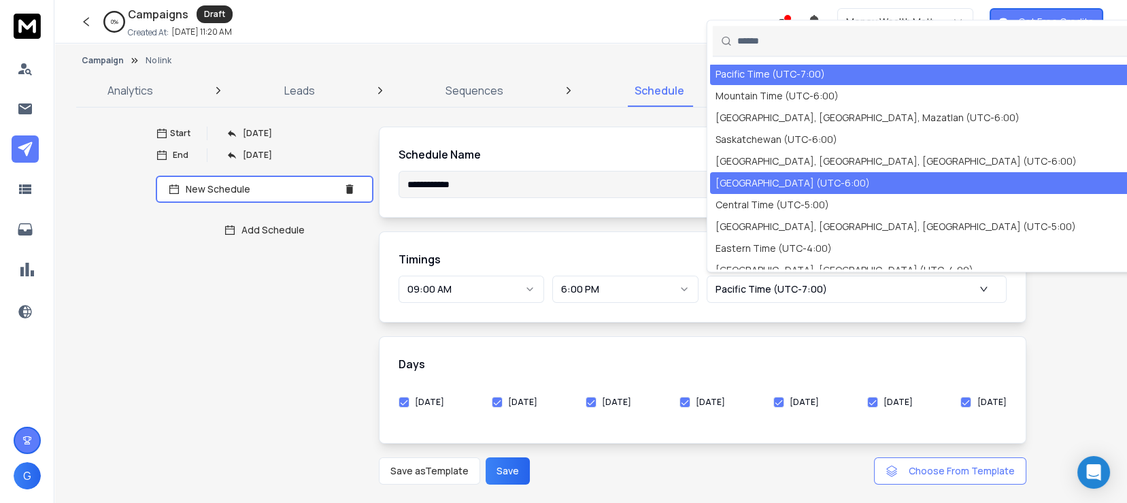
scroll to position [169, 0]
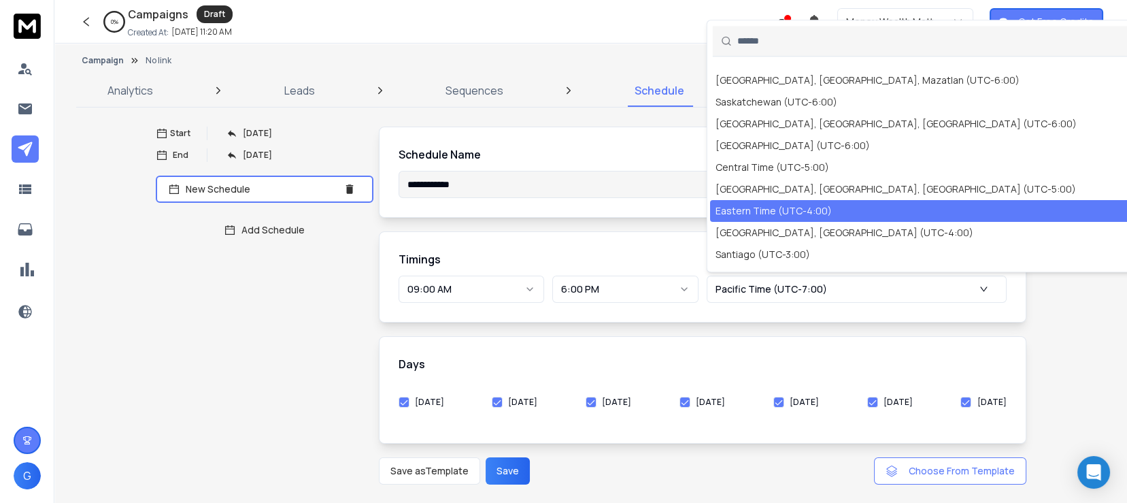
click at [753, 213] on div "Eastern Time (UTC-4:00)" at bounding box center [773, 211] width 116 height 14
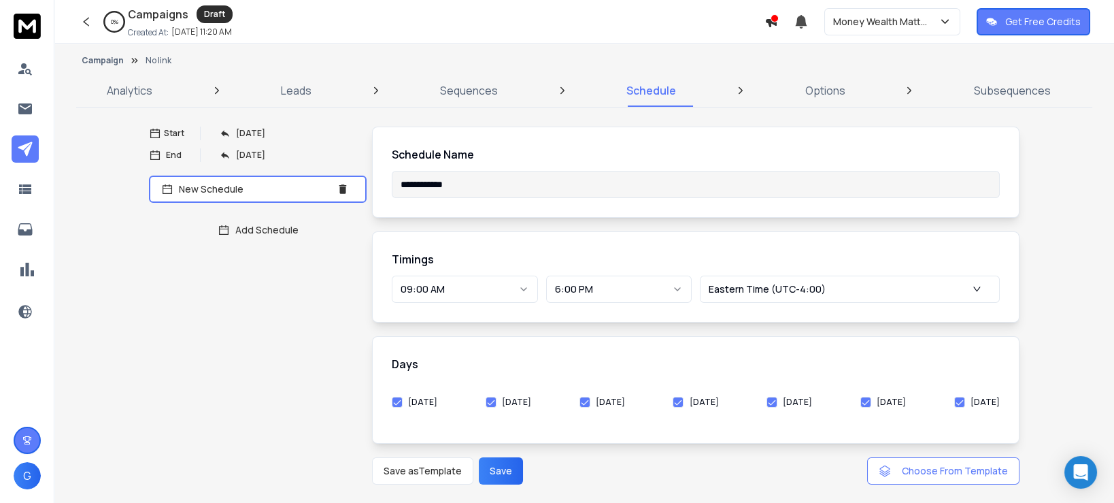
click at [435, 289] on button "09:00 AM" at bounding box center [465, 288] width 146 height 27
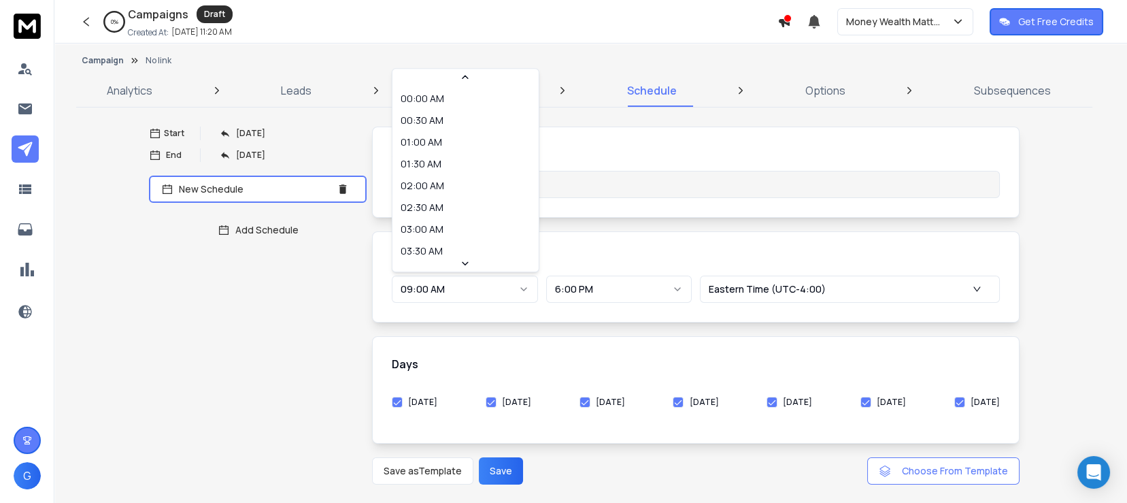
scroll to position [245, 0]
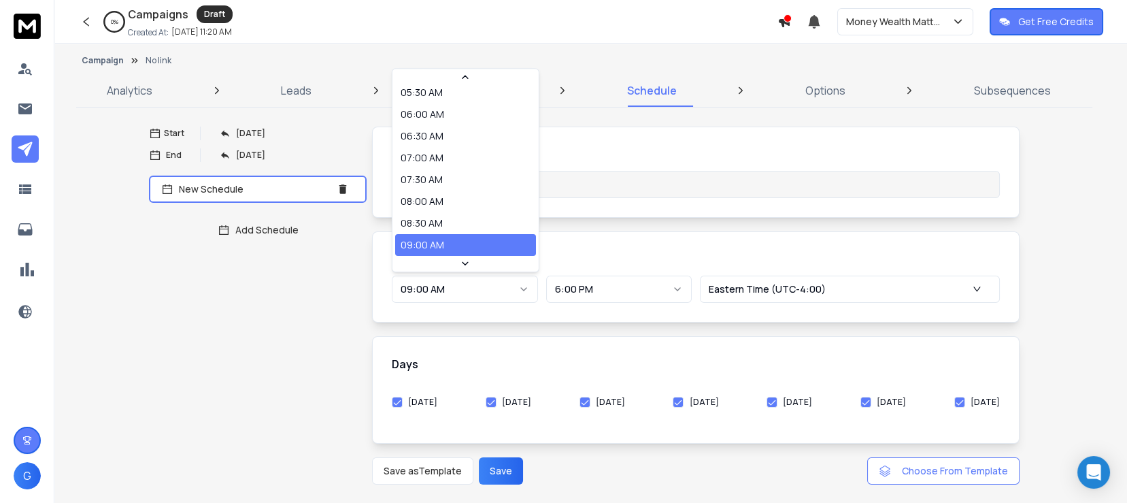
select select "********"
drag, startPoint x: 409, startPoint y: 118, endPoint x: 413, endPoint y: 125, distance: 8.3
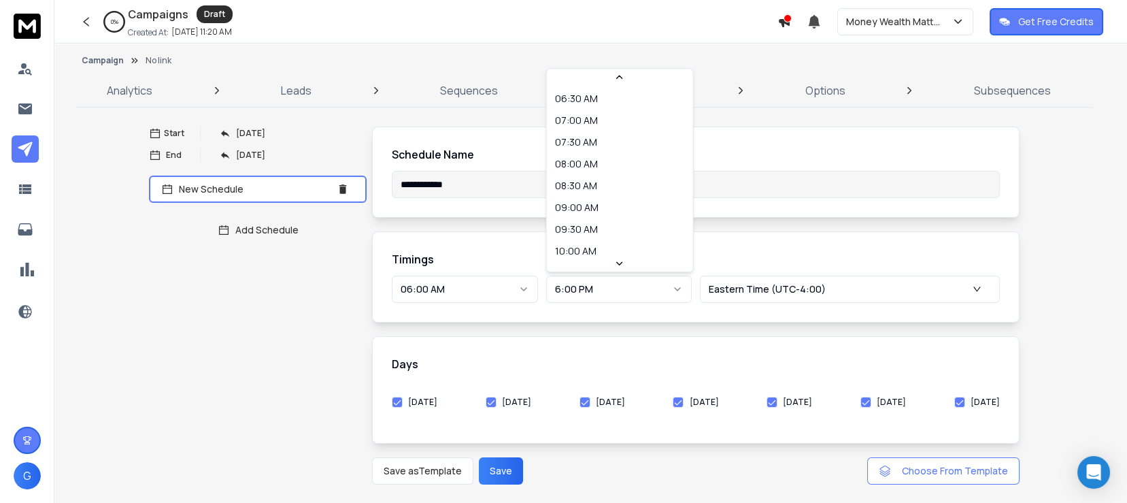
click at [584, 288] on button "6:00 PM" at bounding box center [619, 288] width 146 height 27
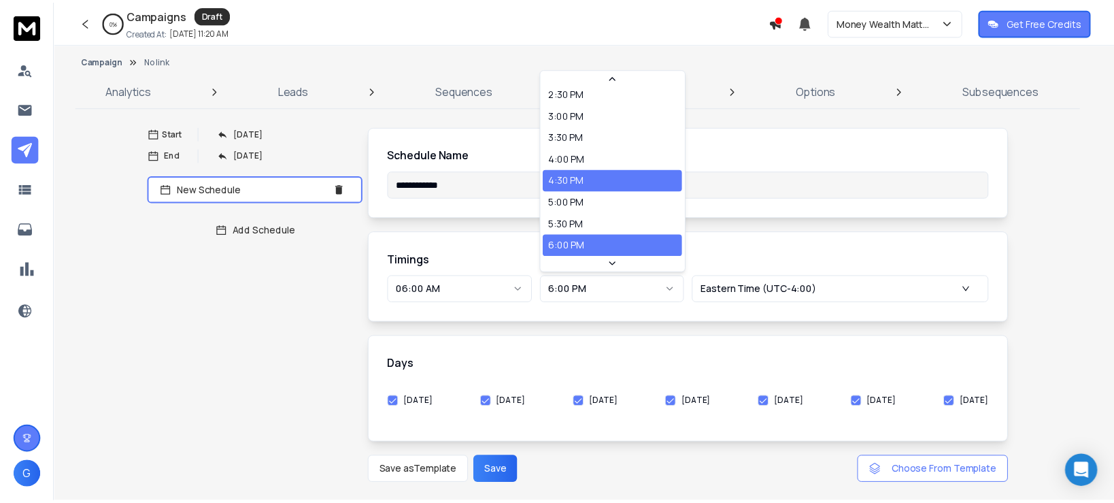
scroll to position [439, 0]
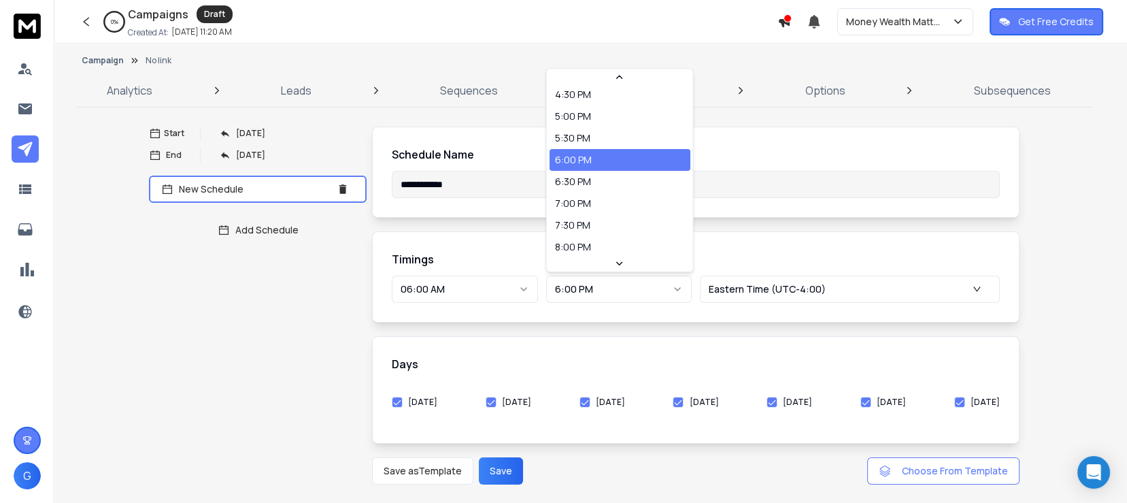
select select "********"
drag, startPoint x: 591, startPoint y: 244, endPoint x: 593, endPoint y: 237, distance: 7.8
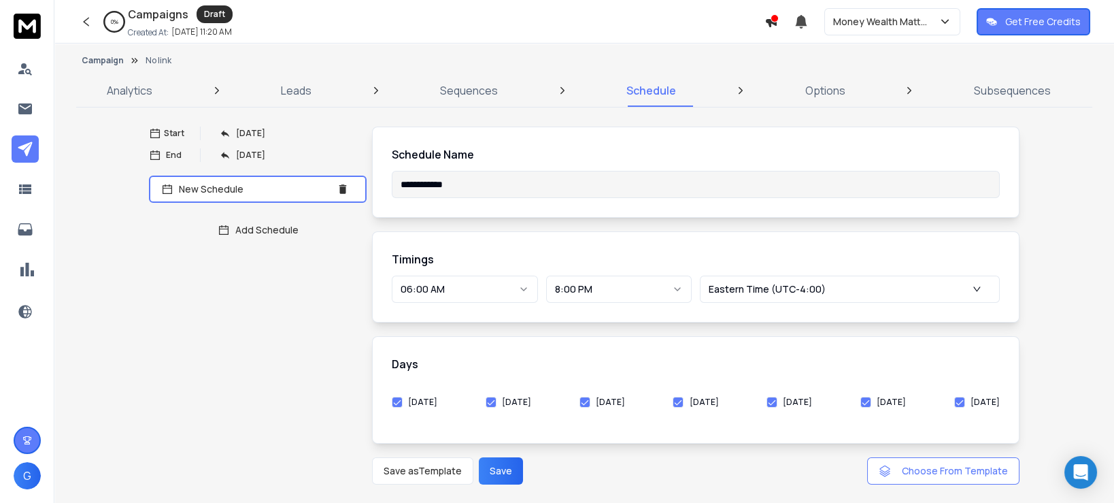
click at [493, 469] on button "Save" at bounding box center [501, 470] width 44 height 27
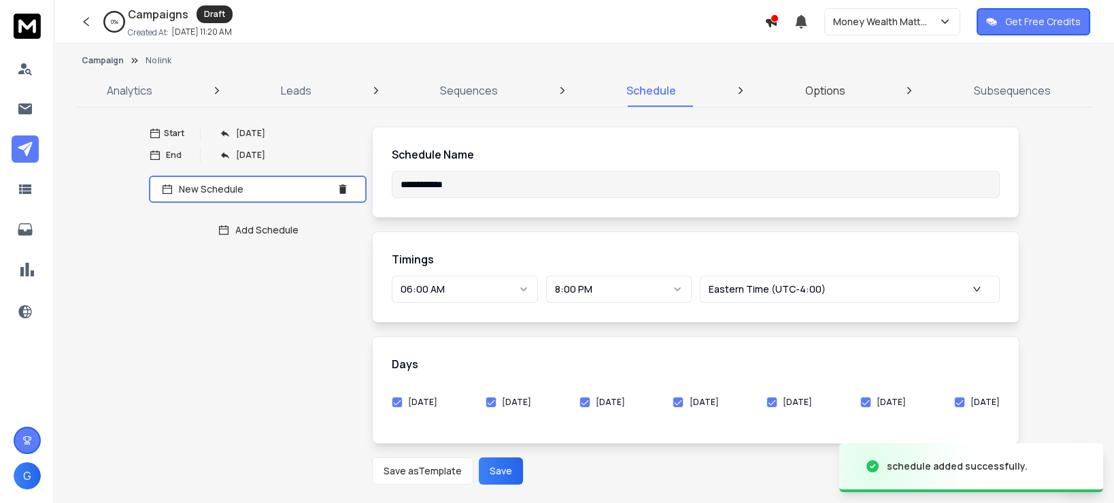
click at [836, 93] on p "Options" at bounding box center [825, 90] width 40 height 16
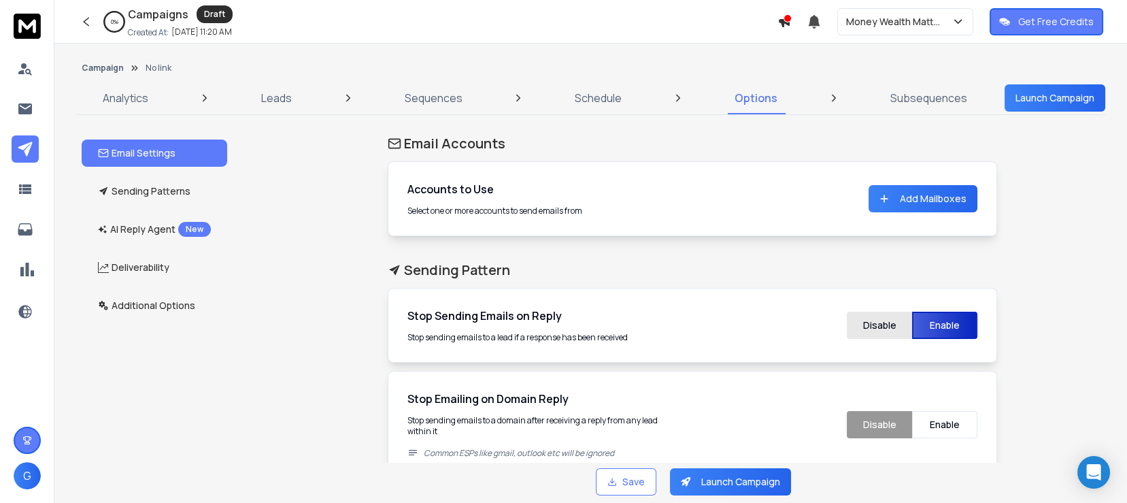
click at [879, 196] on icon "button" at bounding box center [884, 199] width 10 height 10
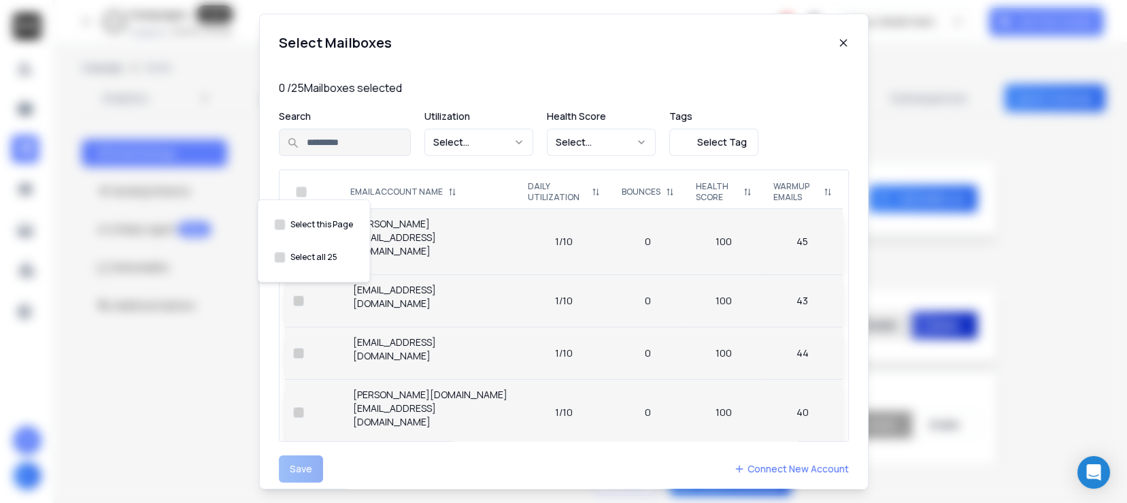
click at [294, 254] on label "Select all 25" at bounding box center [313, 257] width 47 height 11
click at [279, 260] on button "Select this Page" at bounding box center [279, 257] width 11 height 11
click at [301, 464] on button "Save" at bounding box center [301, 468] width 44 height 27
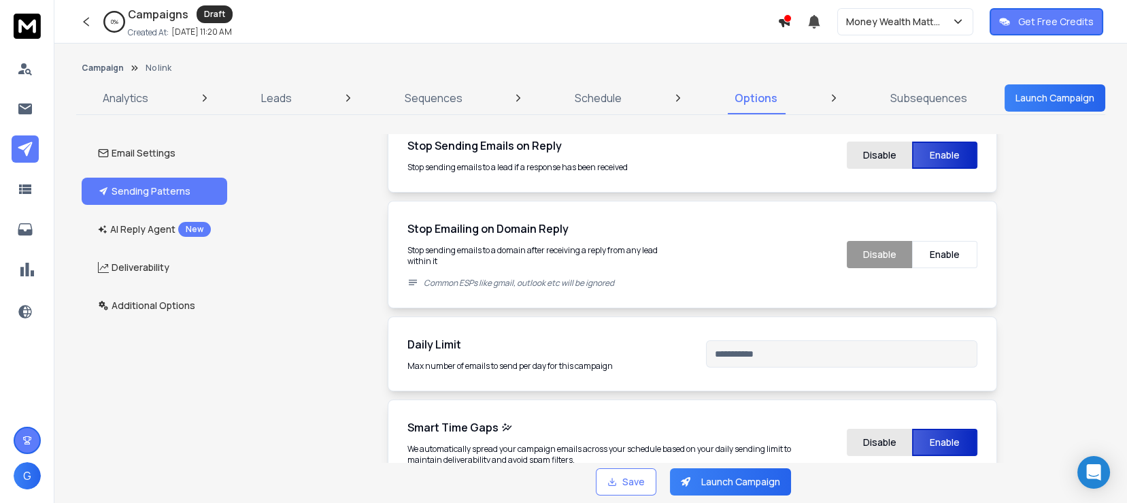
scroll to position [509, 0]
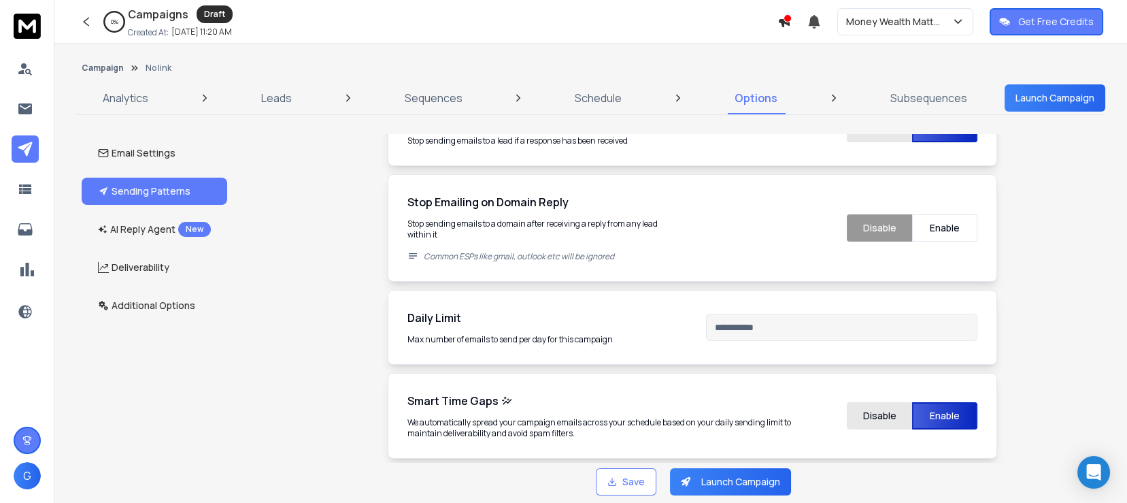
drag, startPoint x: 756, startPoint y: 326, endPoint x: 628, endPoint y: 357, distance: 132.3
click at [626, 359] on div "Daily Limit Max number of emails to send per day for this campaign ***" at bounding box center [692, 327] width 609 height 75
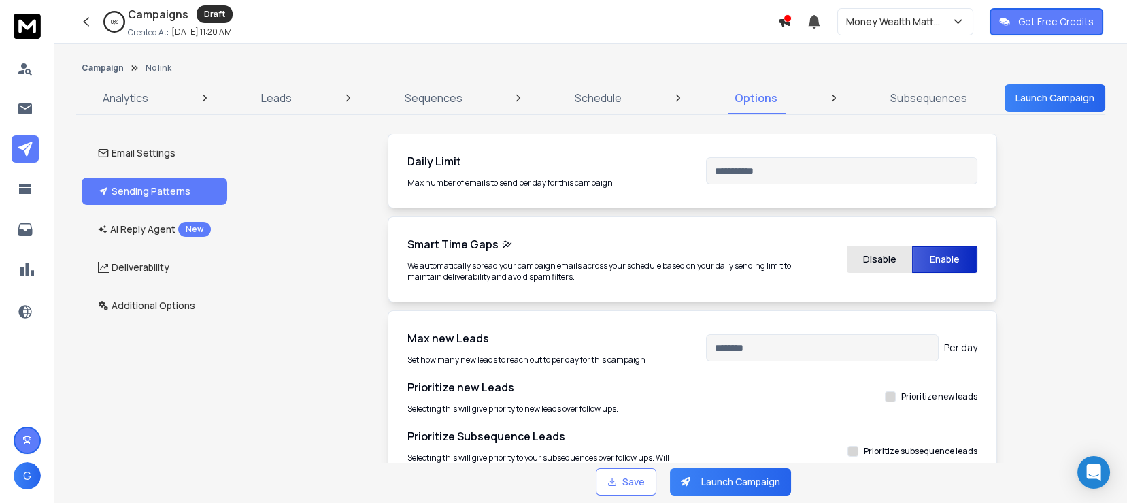
scroll to position [679, 0]
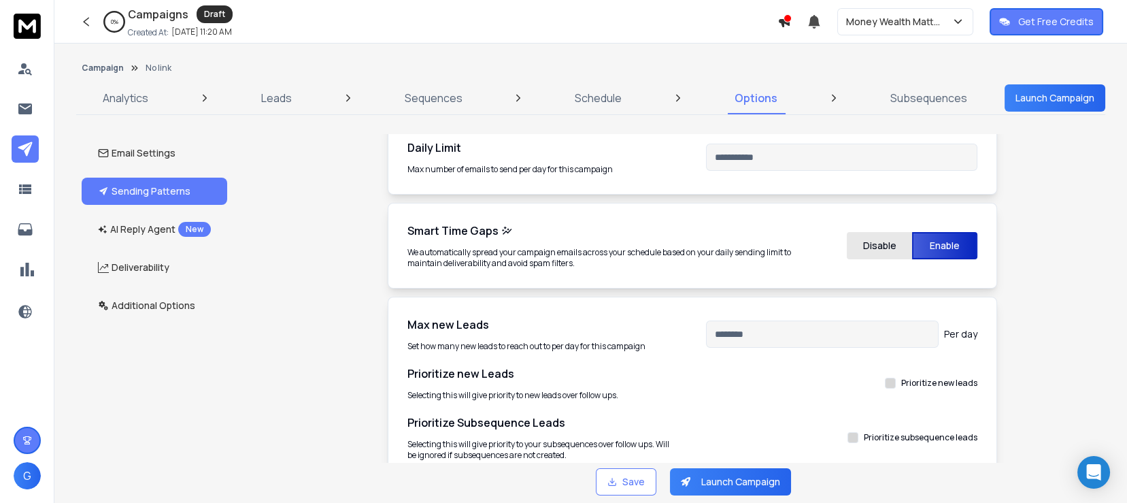
type input "**"
drag, startPoint x: 771, startPoint y: 330, endPoint x: 672, endPoint y: 352, distance: 101.5
click at [672, 352] on div "Max new Leads Set how many new leads to reach out to per day for this campaign …" at bounding box center [692, 400] width 570 height 169
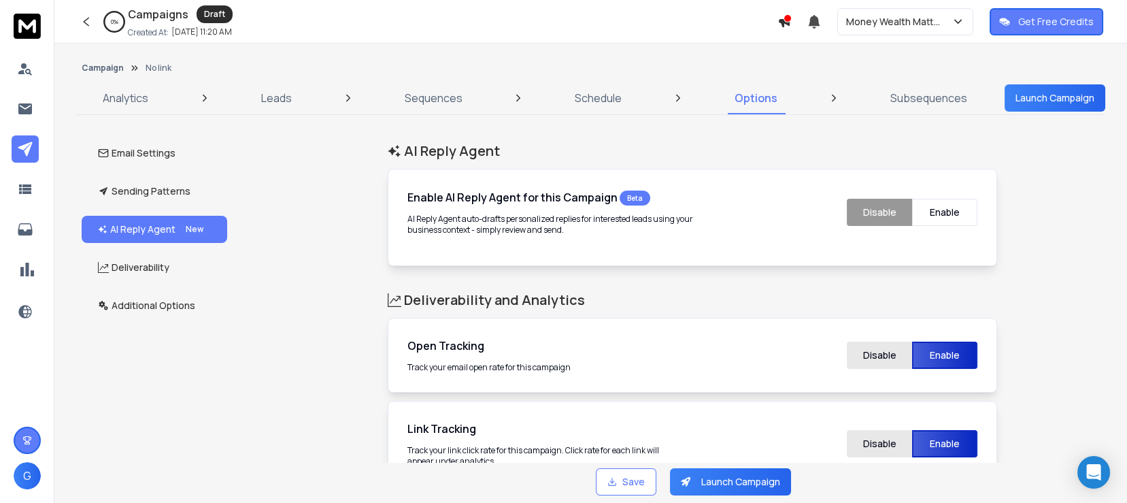
scroll to position [1444, 0]
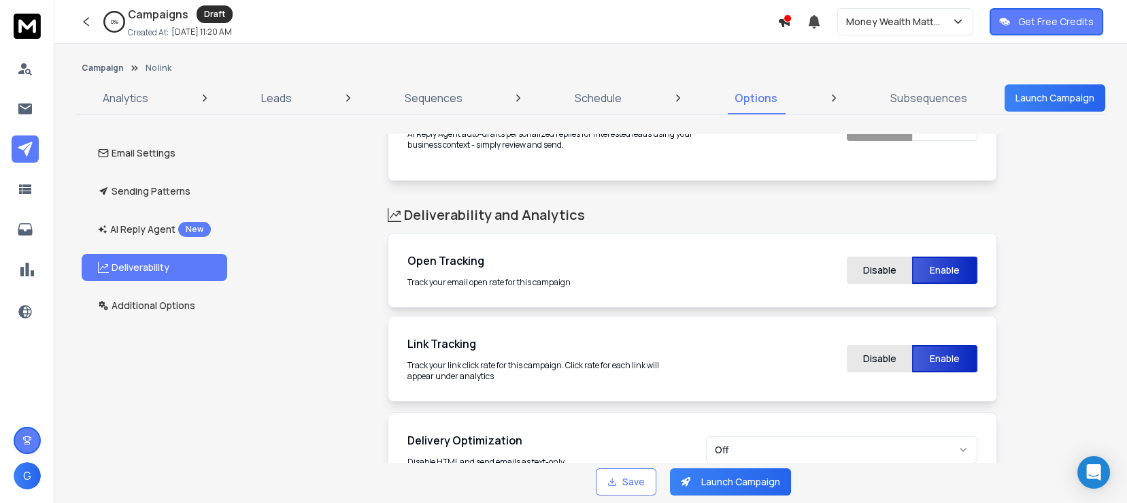
type input "*"
click at [875, 268] on button "Disable" at bounding box center [879, 269] width 65 height 27
click at [864, 354] on button "Disable" at bounding box center [879, 358] width 65 height 27
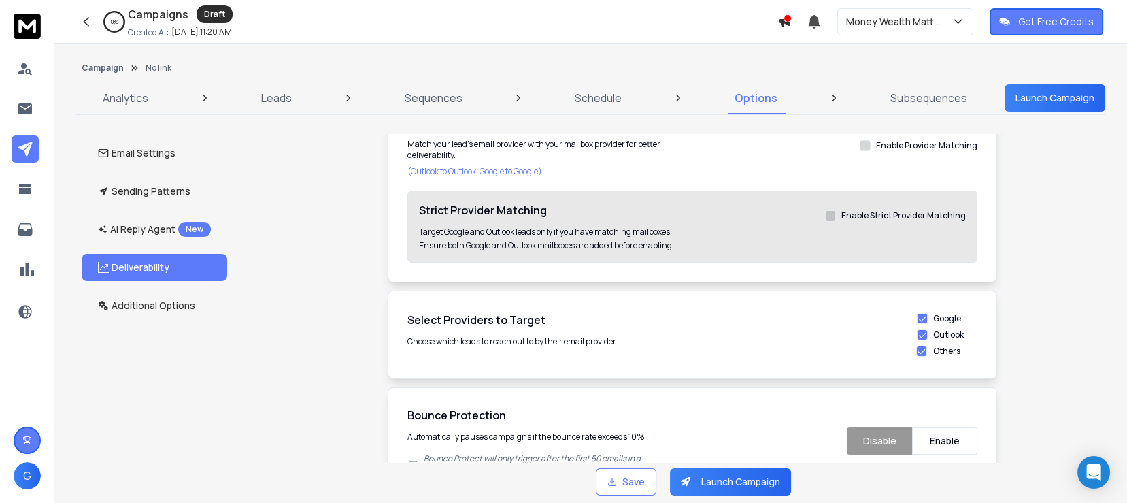
scroll to position [1954, 0]
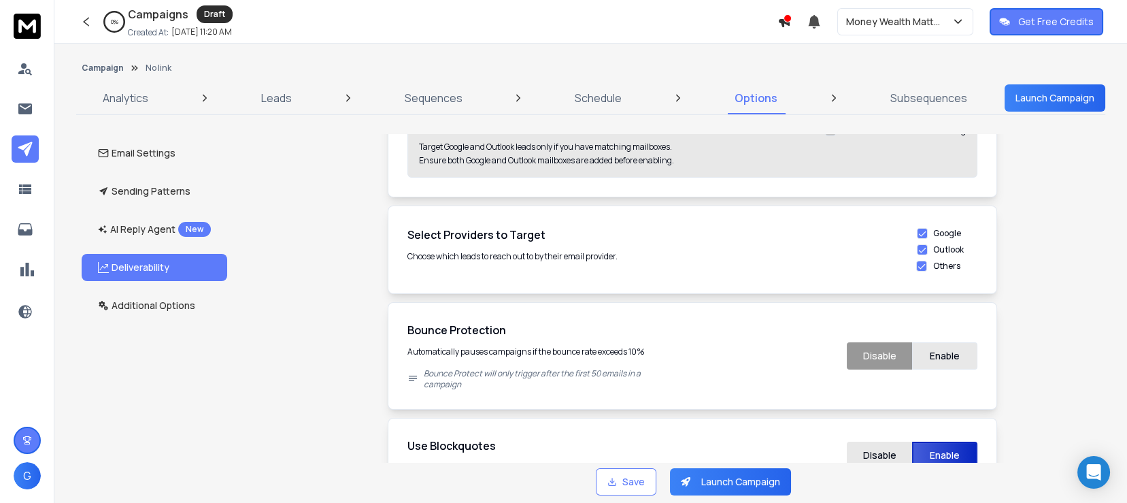
click at [938, 350] on button "Enable" at bounding box center [944, 355] width 65 height 27
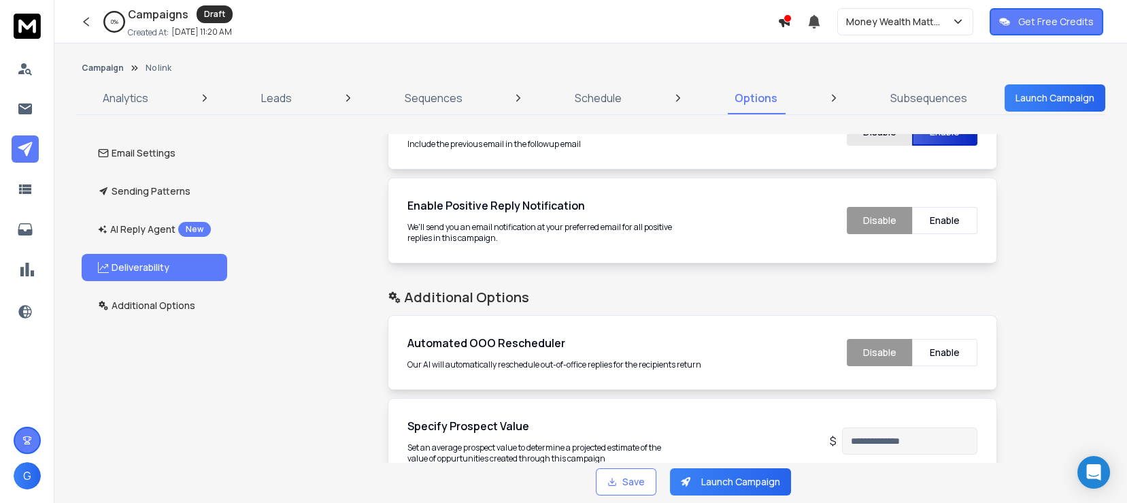
scroll to position [2294, 0]
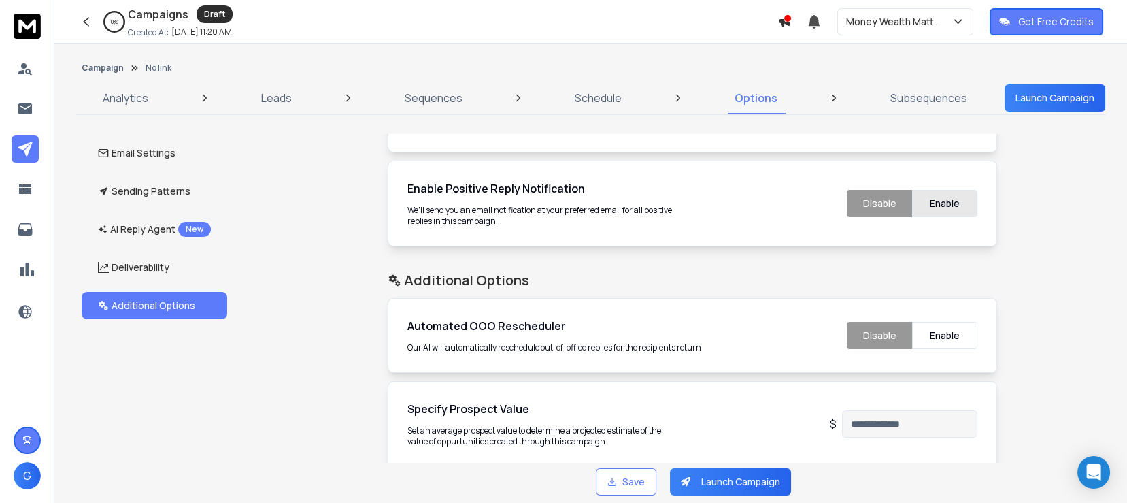
click at [945, 197] on button "Enable" at bounding box center [944, 203] width 65 height 27
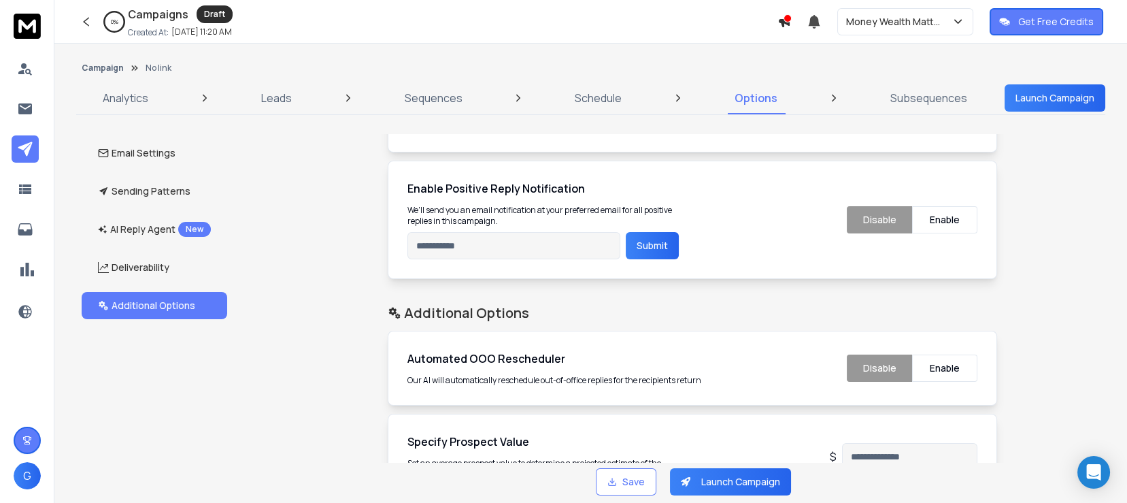
click at [477, 243] on input "email" at bounding box center [513, 245] width 213 height 27
type input "**********"
click at [640, 235] on button "Submit" at bounding box center [652, 245] width 53 height 27
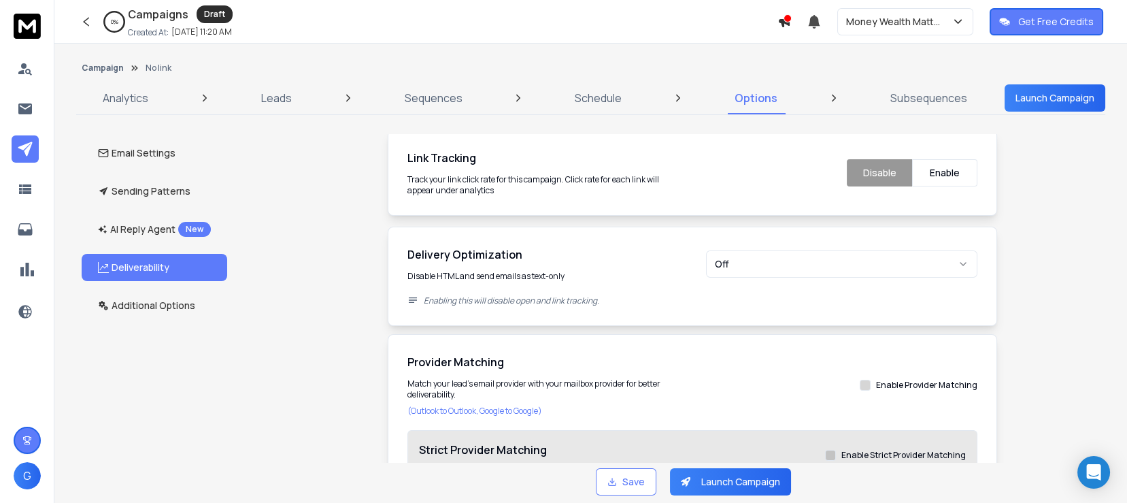
scroll to position [1608, 0]
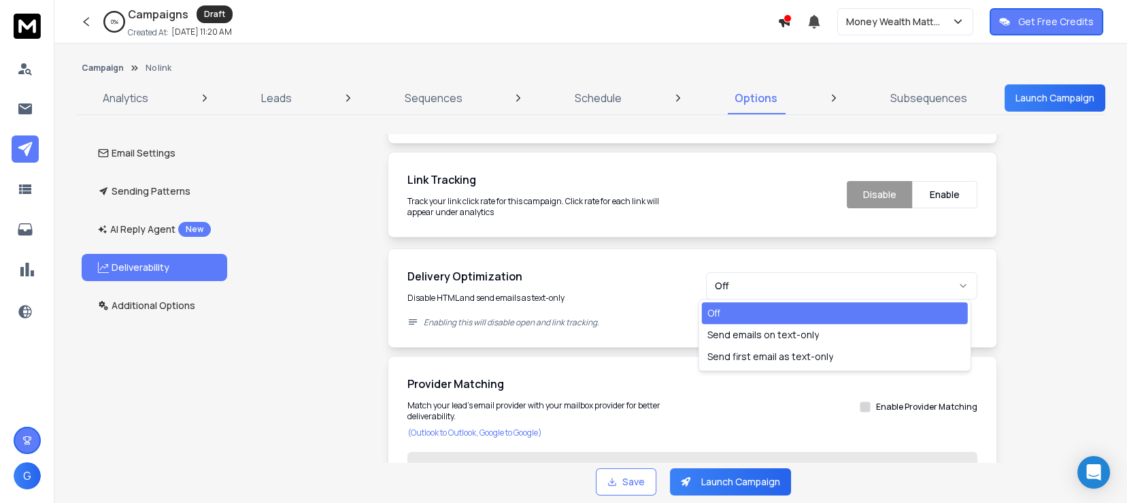
click at [957, 282] on icon "button" at bounding box center [962, 285] width 11 height 11
select select "*"
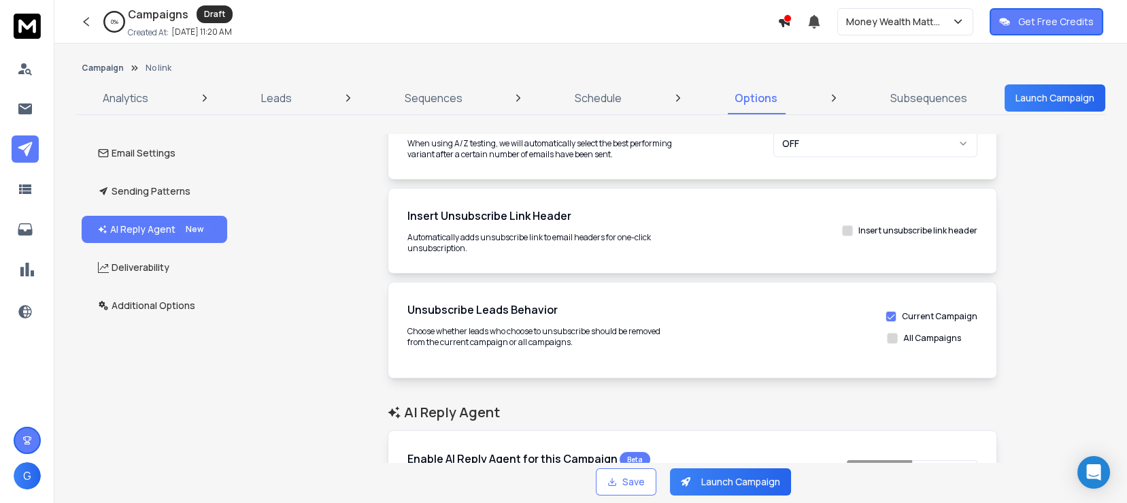
scroll to position [1693, 0]
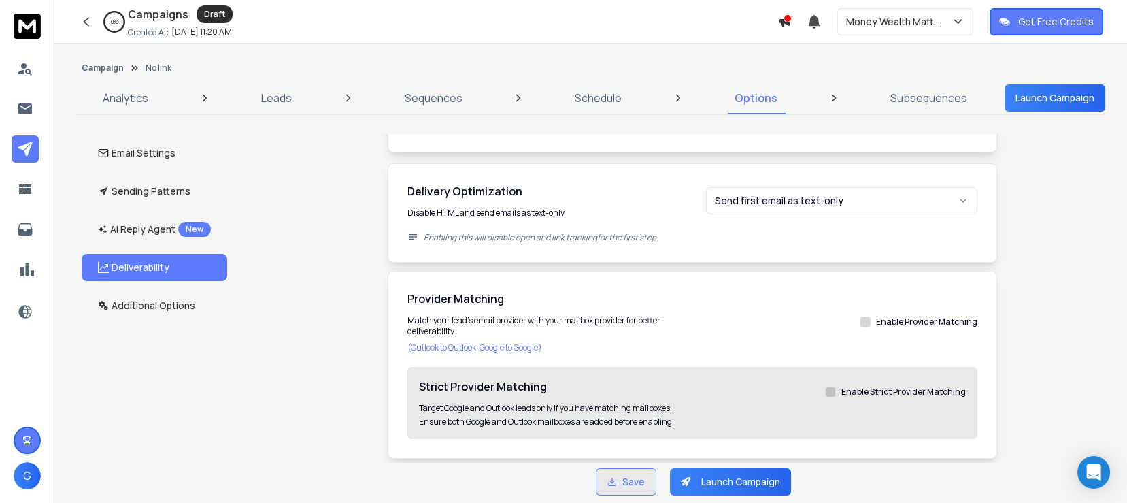
click at [629, 475] on button "Save" at bounding box center [626, 481] width 61 height 27
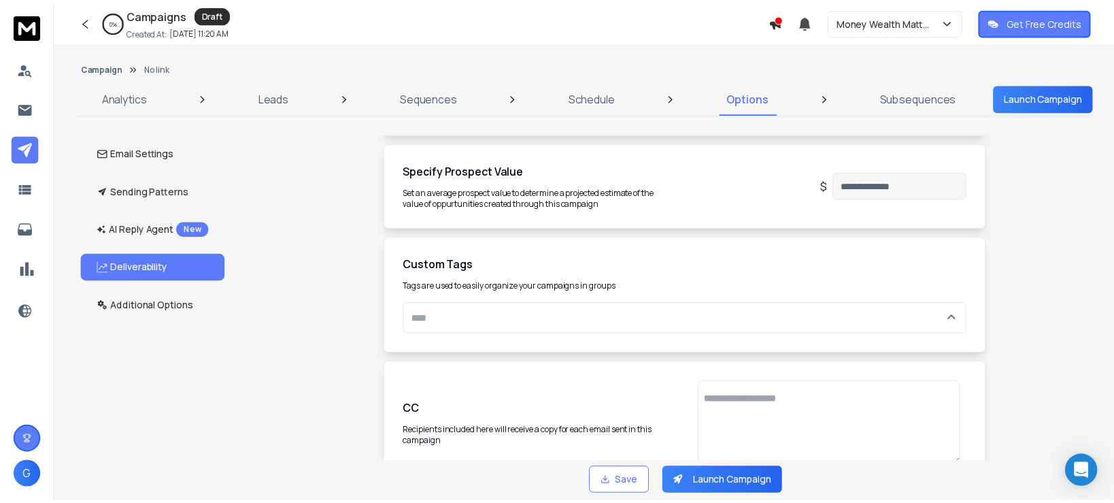
scroll to position [2713, 0]
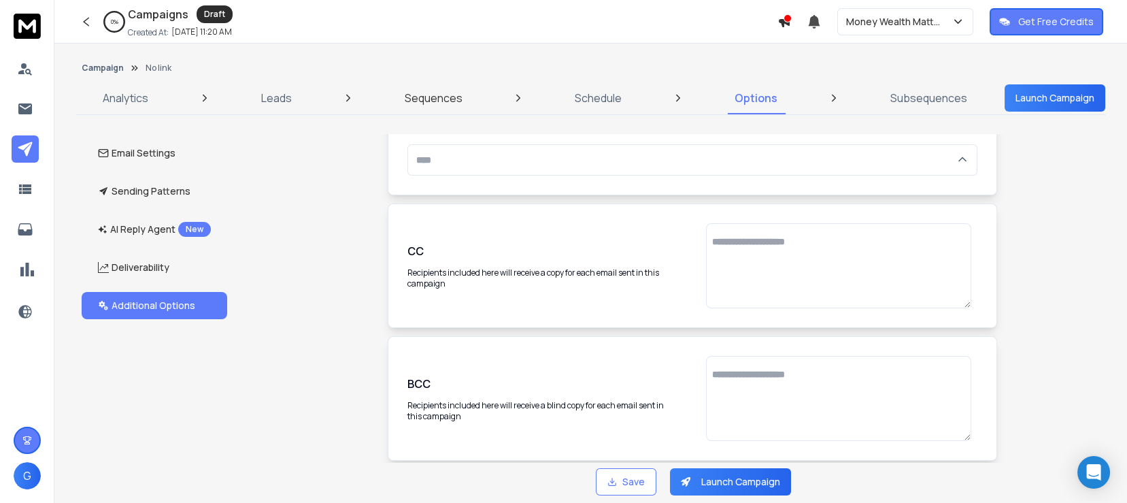
click at [429, 92] on p "Sequences" at bounding box center [434, 98] width 58 height 16
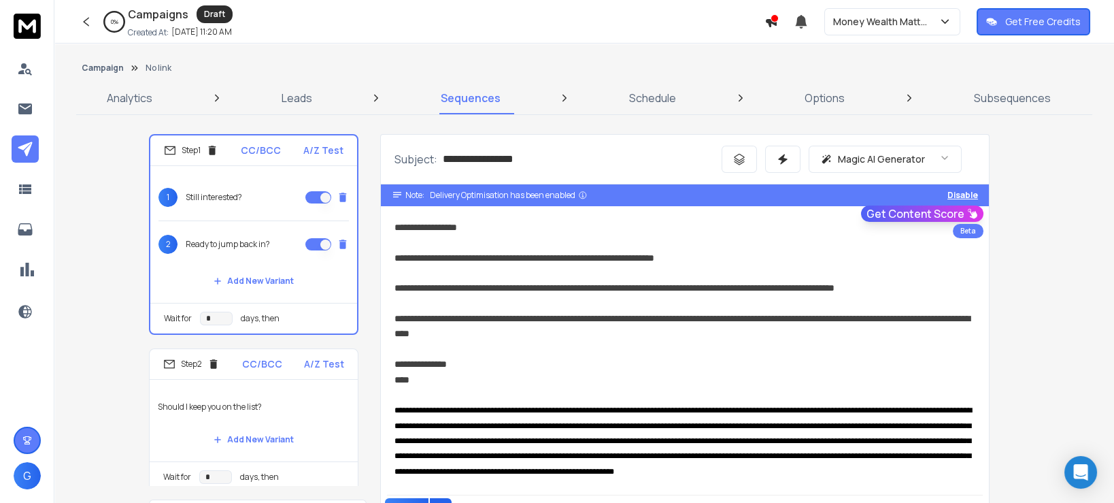
click at [186, 411] on p "Should I keep you on the list?" at bounding box center [254, 407] width 192 height 38
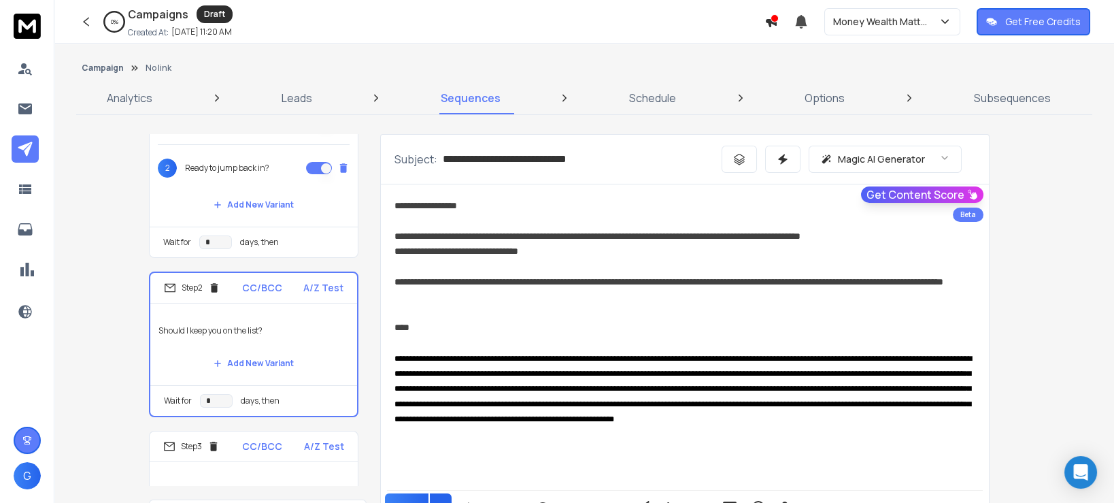
scroll to position [132, 0]
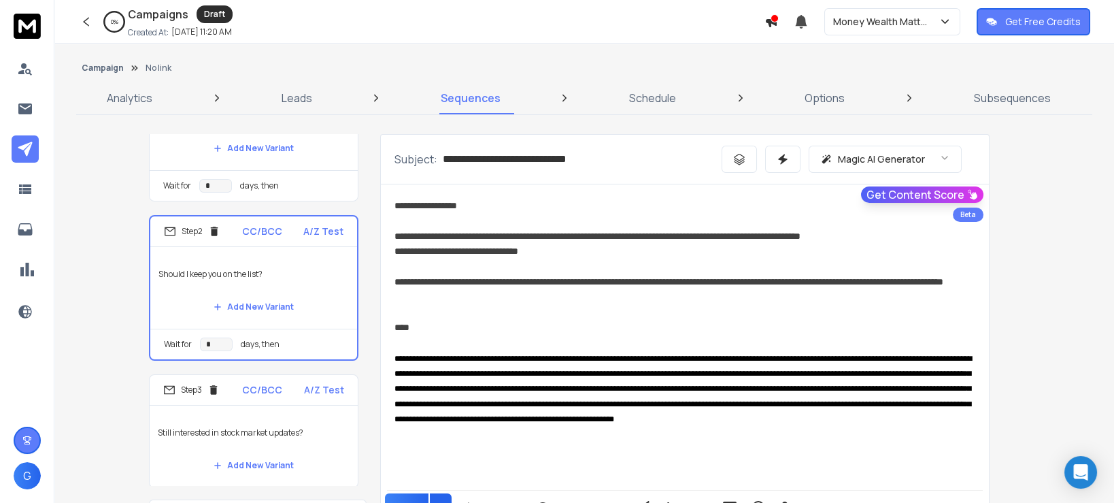
click at [186, 439] on p "Still interested in stock market updates?" at bounding box center [254, 432] width 192 height 38
type input "**********"
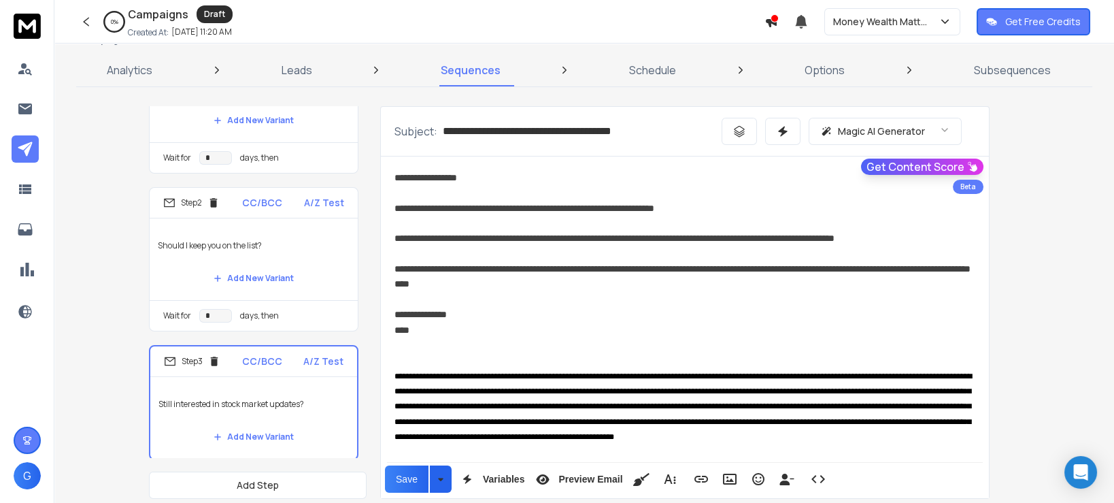
scroll to position [42, 0]
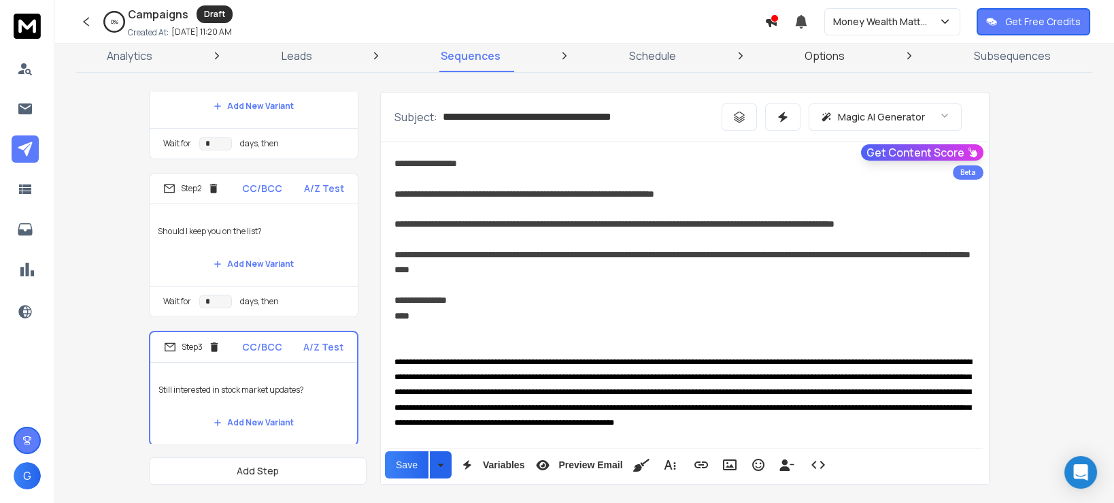
click at [822, 52] on p "Options" at bounding box center [824, 56] width 40 height 16
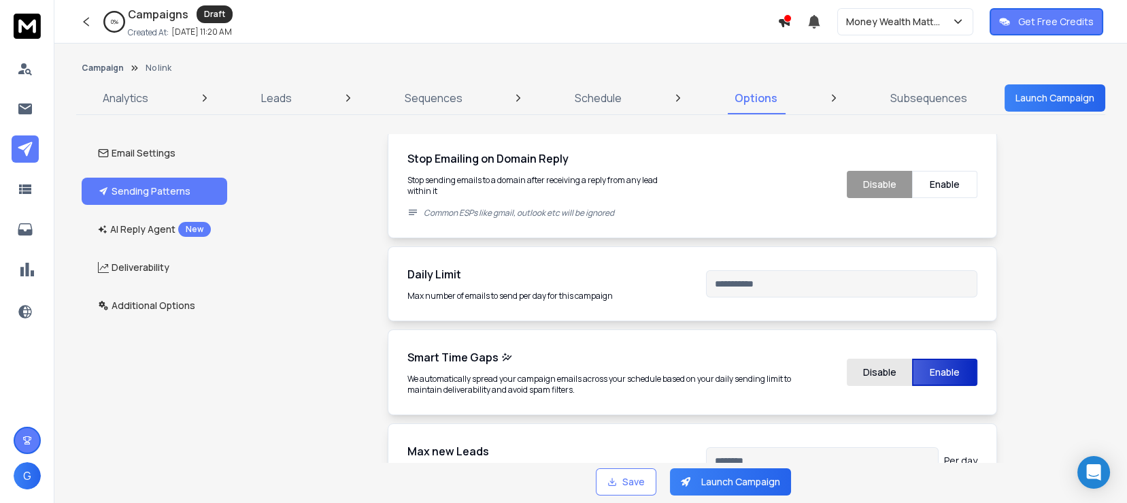
scroll to position [555, 0]
click at [698, 488] on button "Launch Campaign" at bounding box center [730, 481] width 121 height 27
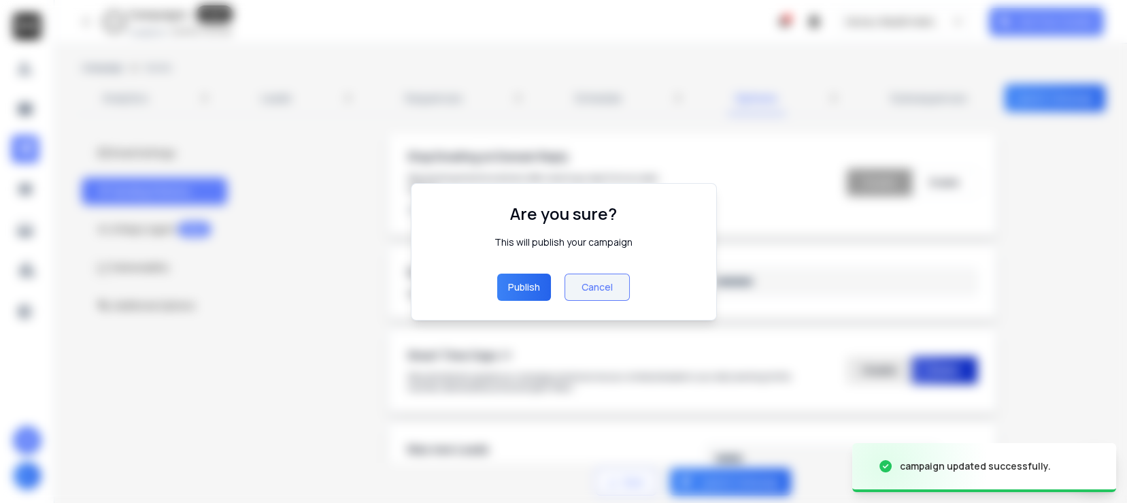
click at [530, 291] on button "Publish" at bounding box center [524, 286] width 54 height 27
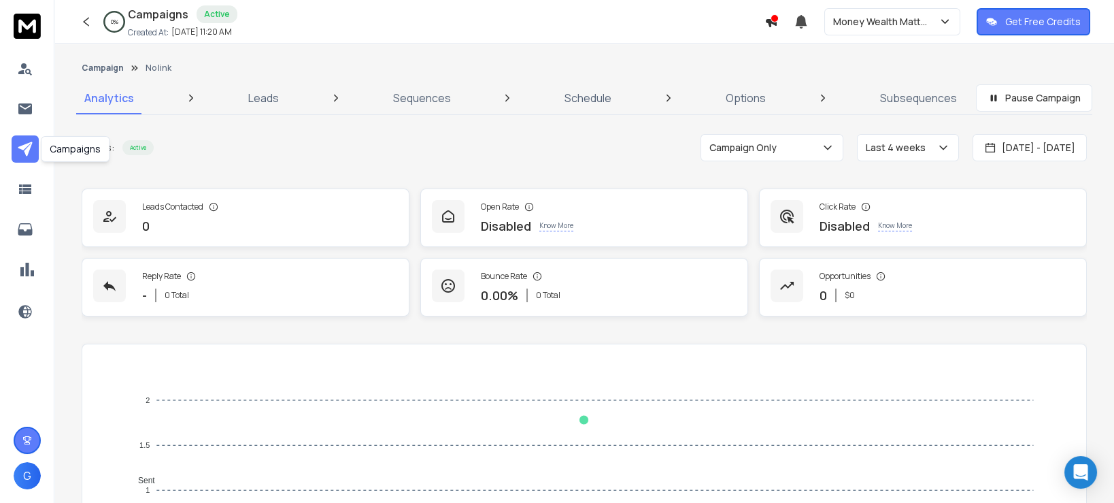
click at [31, 152] on icon at bounding box center [25, 149] width 16 height 16
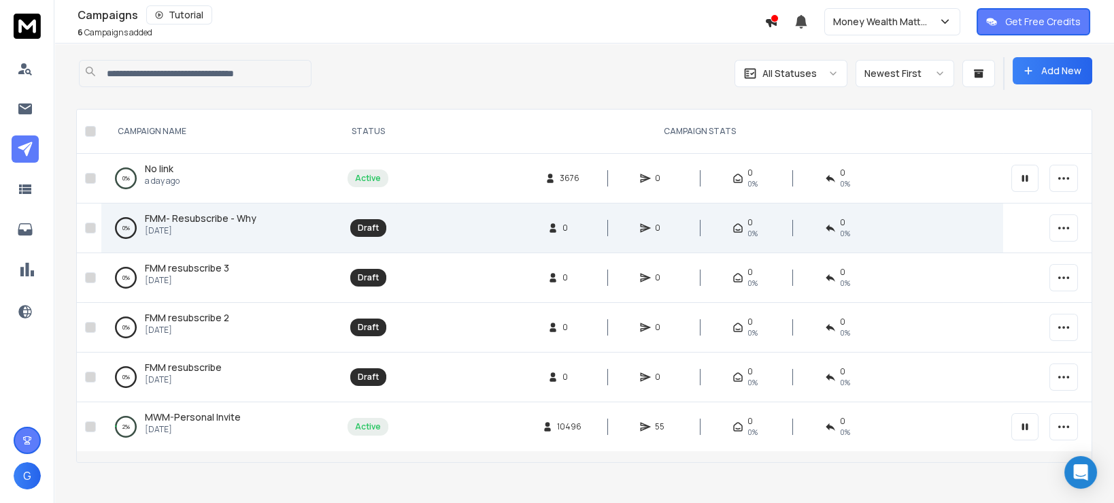
click at [214, 220] on span "FMM- Resubscribe - Why" at bounding box center [201, 217] width 112 height 13
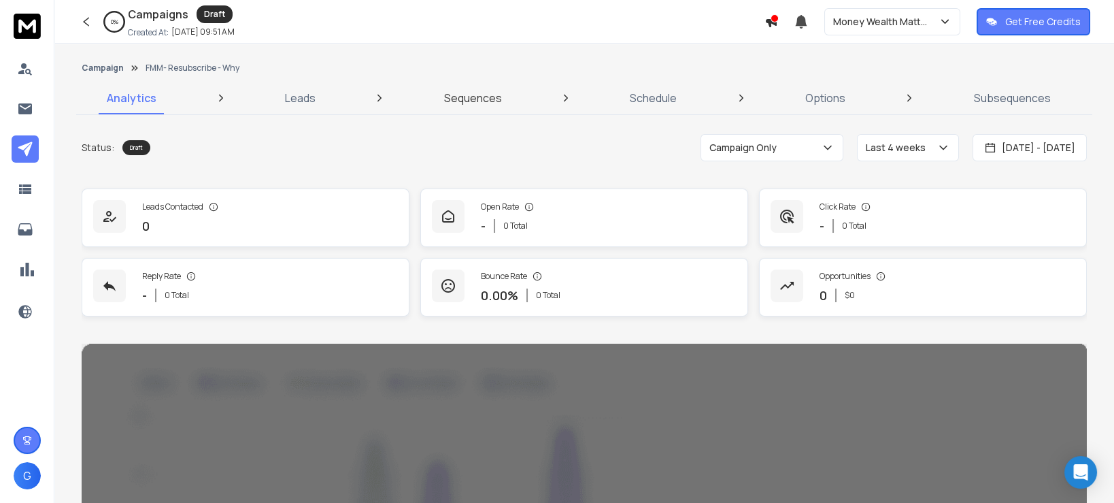
click at [488, 101] on p "Sequences" at bounding box center [473, 98] width 58 height 16
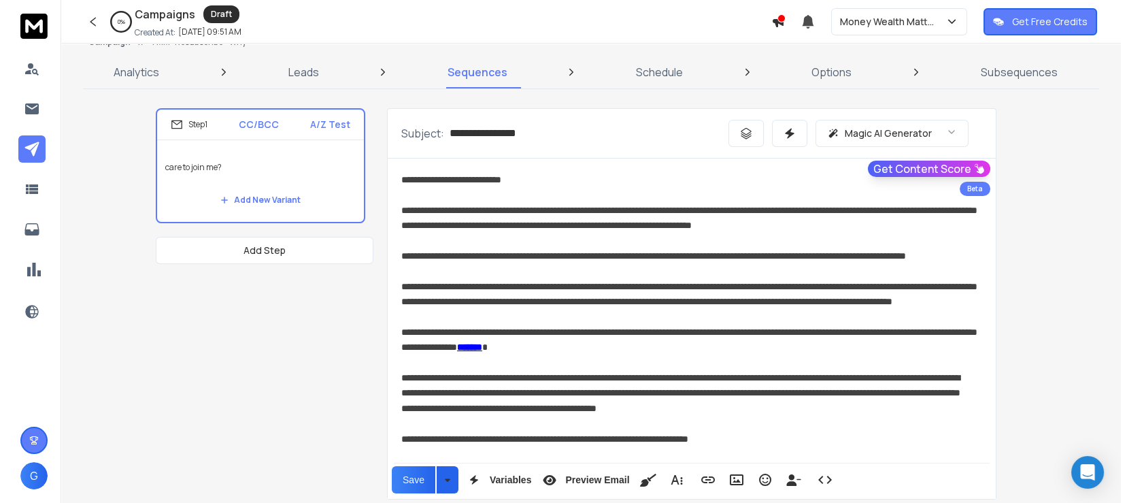
scroll to position [41, 0]
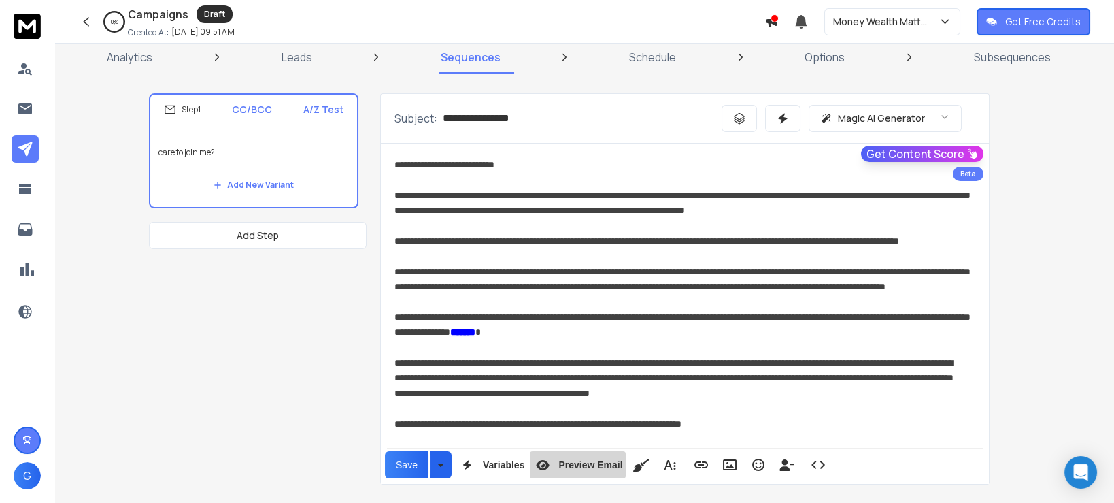
click at [576, 460] on span "Preview Email" at bounding box center [590, 465] width 69 height 12
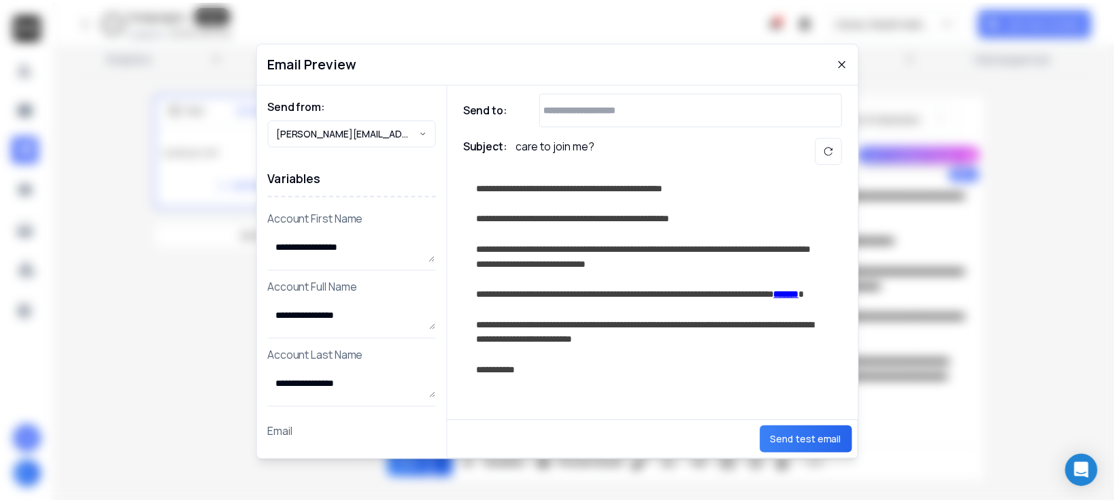
scroll to position [0, 0]
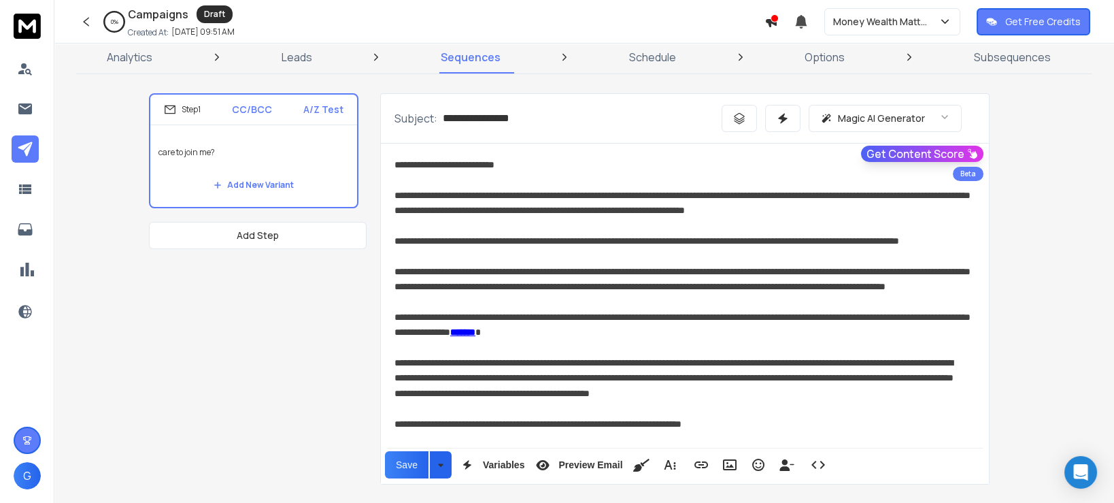
click at [484, 214] on div "**********" at bounding box center [684, 203] width 581 height 31
click at [558, 474] on div "Preview Email" at bounding box center [577, 465] width 95 height 22
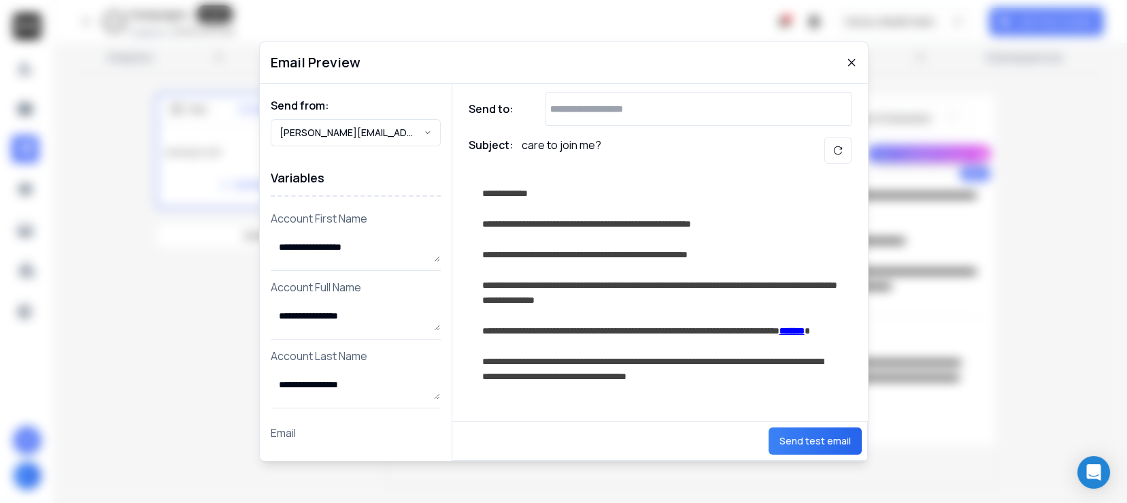
click at [849, 62] on icon at bounding box center [851, 62] width 11 height 11
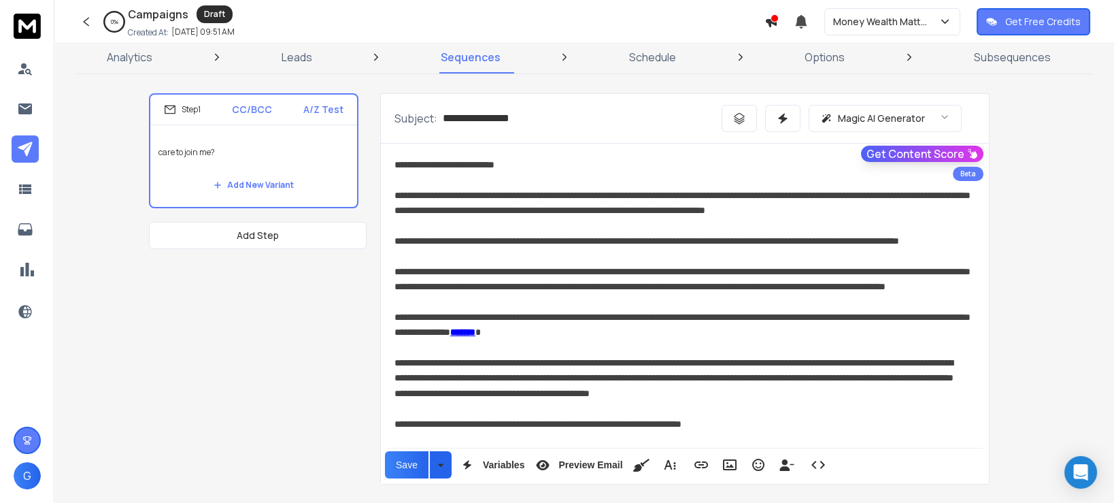
click at [690, 248] on div "**********" at bounding box center [684, 240] width 581 height 15
drag, startPoint x: 626, startPoint y: 363, endPoint x: 654, endPoint y: 363, distance: 27.9
click at [475, 337] on strong "*******" at bounding box center [462, 332] width 25 height 10
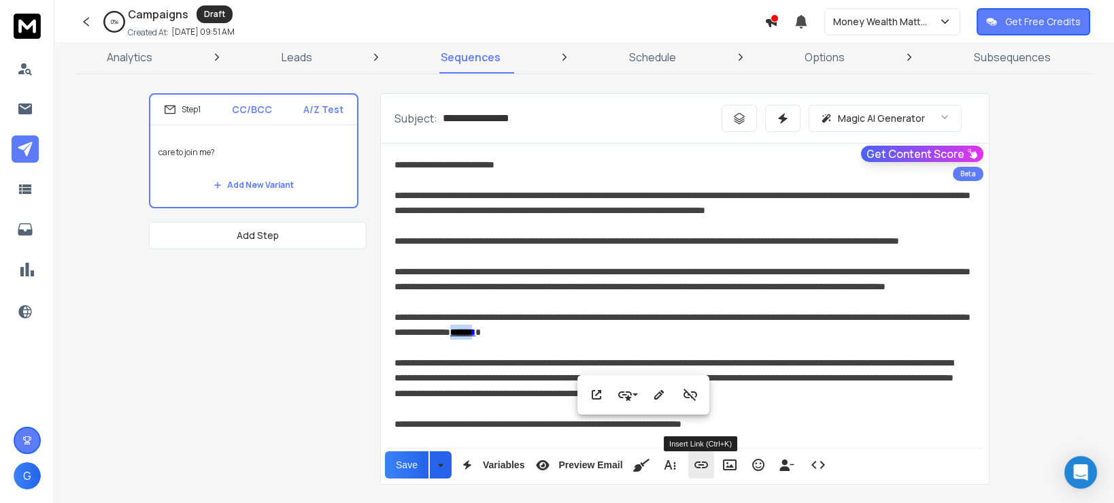
click at [696, 463] on icon "button" at bounding box center [701, 464] width 16 height 16
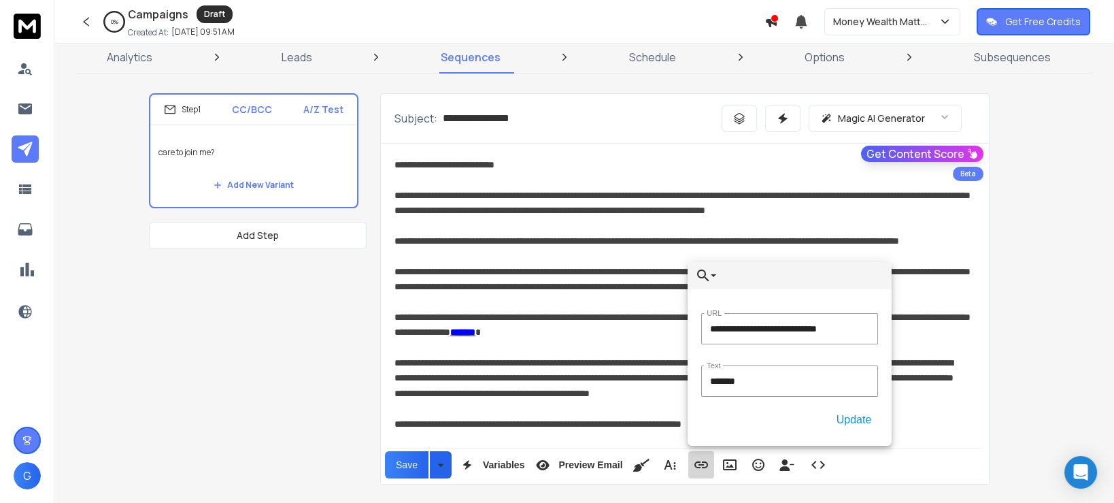
drag, startPoint x: 779, startPoint y: 342, endPoint x: 703, endPoint y: 362, distance: 78.2
click at [703, 362] on div "**********" at bounding box center [789, 367] width 177 height 129
type input "**********"
click at [856, 421] on button "Update" at bounding box center [854, 419] width 49 height 24
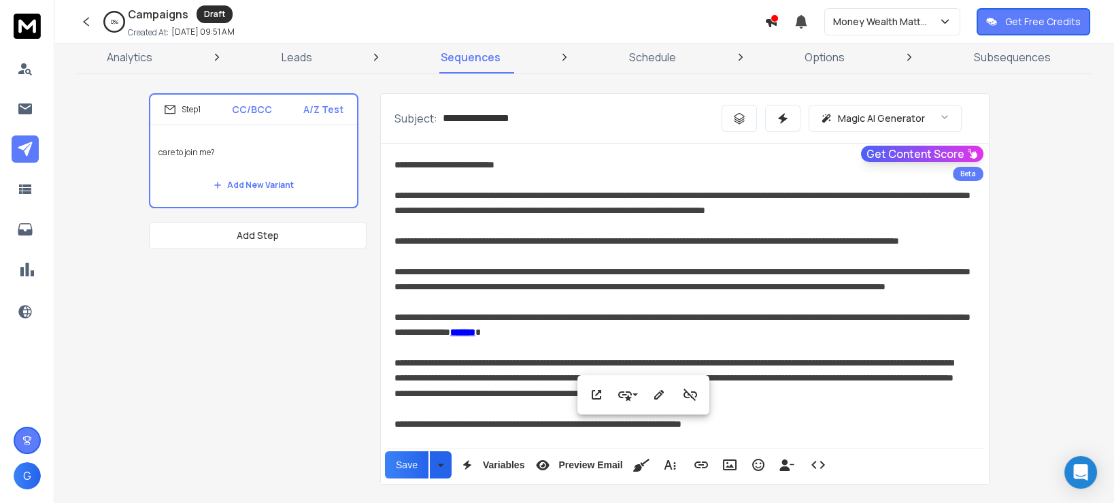
scroll to position [0, 0]
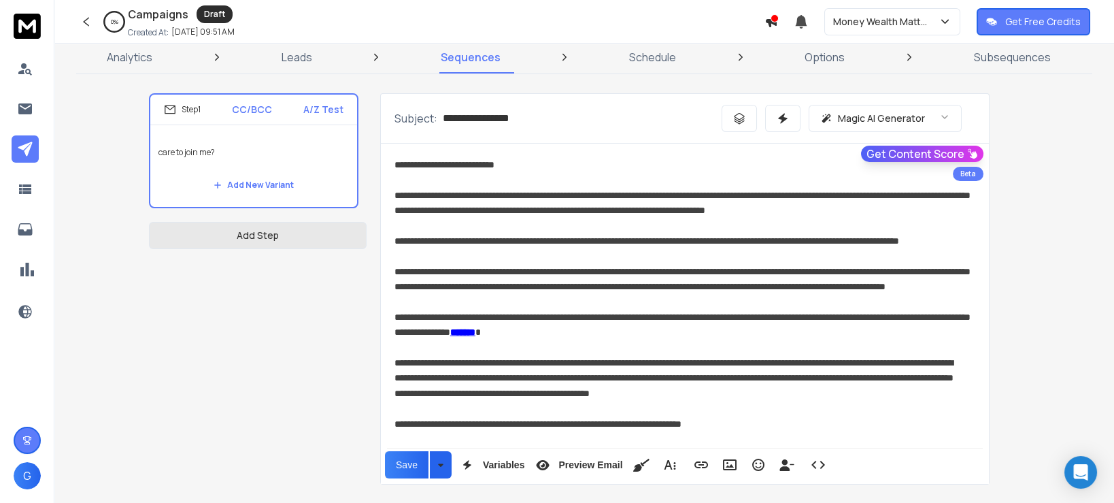
click at [243, 238] on button "Add Step" at bounding box center [258, 235] width 218 height 27
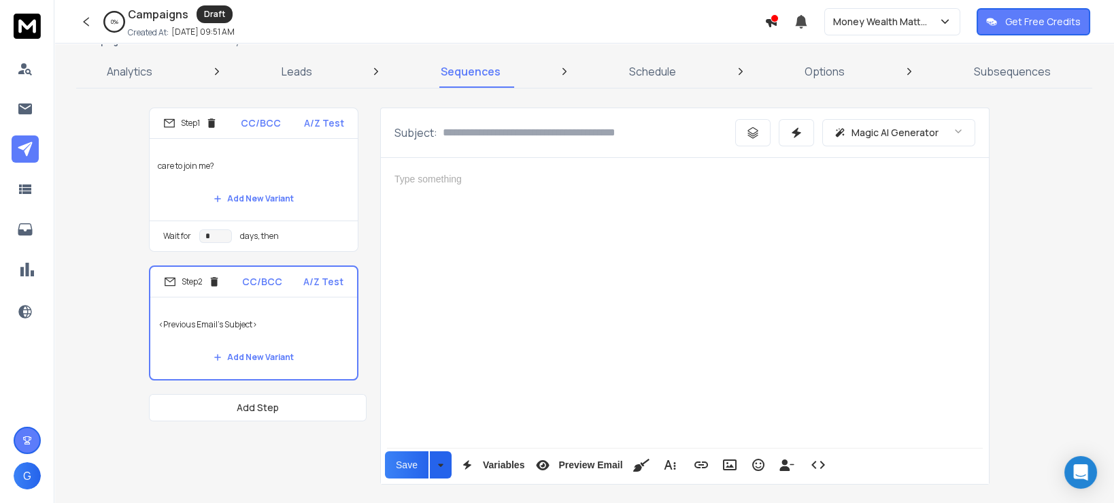
click at [456, 134] on input at bounding box center [582, 132] width 279 height 16
type input "**********"
click at [444, 173] on div at bounding box center [684, 178] width 581 height 15
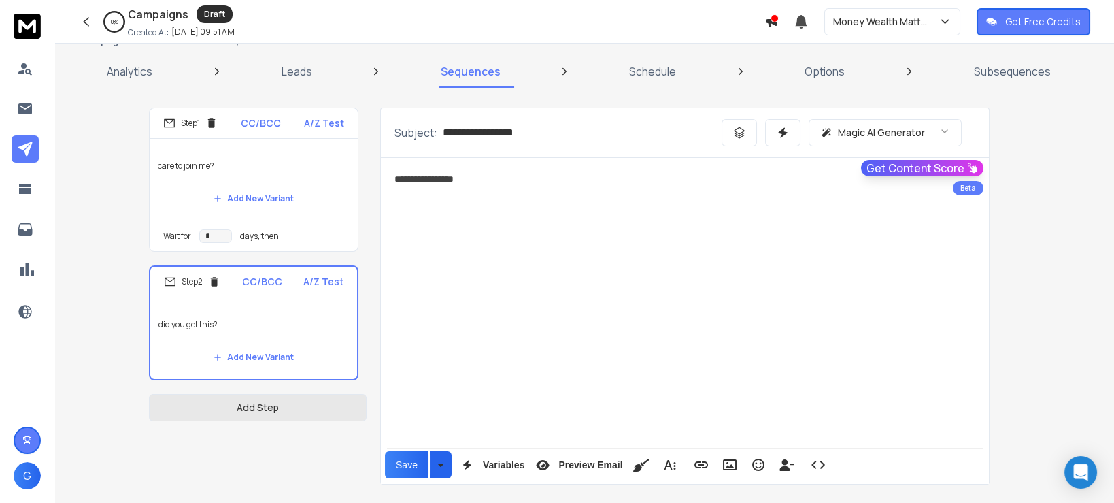
click at [259, 407] on button "Add Step" at bounding box center [258, 407] width 218 height 27
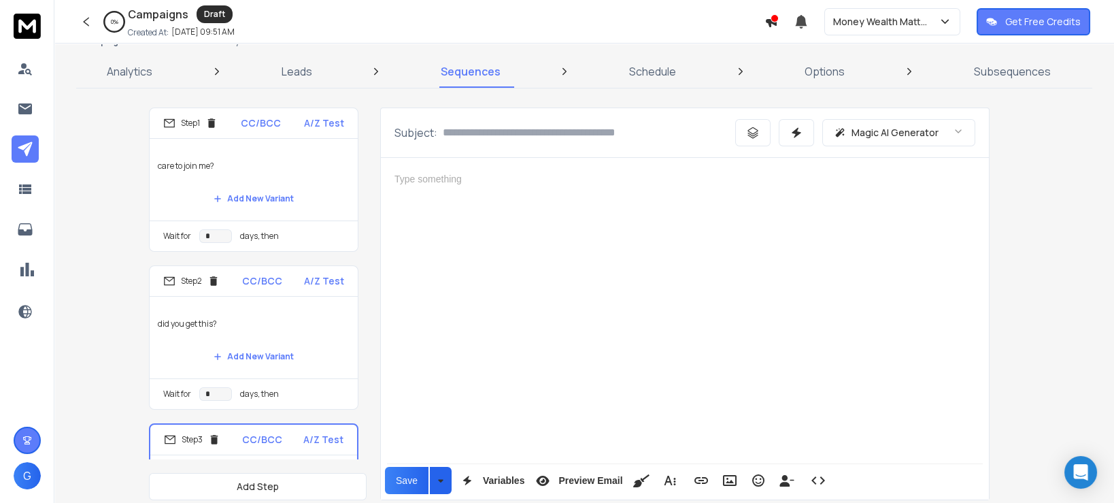
click at [490, 133] on input at bounding box center [582, 132] width 279 height 16
type input "**********"
click at [486, 179] on div at bounding box center [684, 178] width 581 height 15
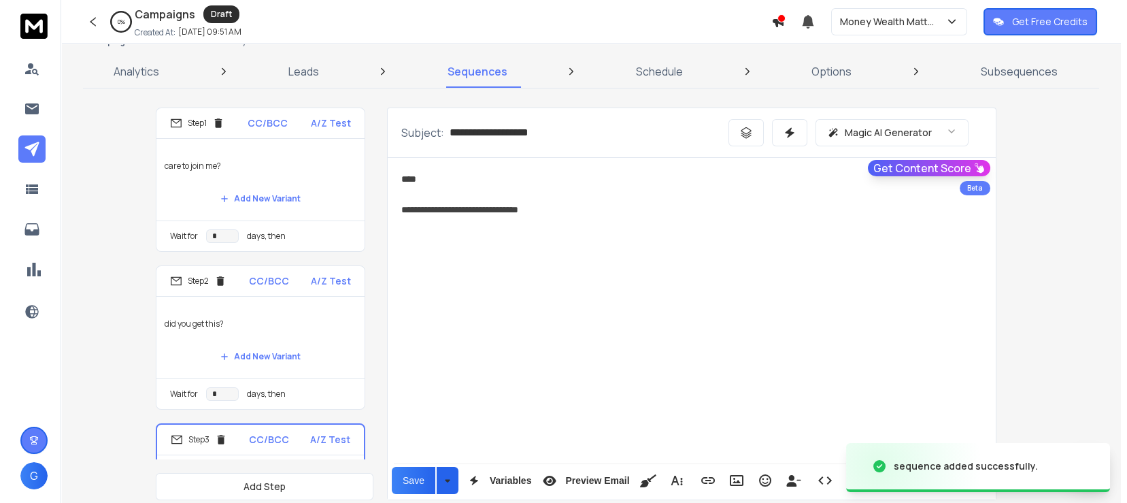
scroll to position [0, 0]
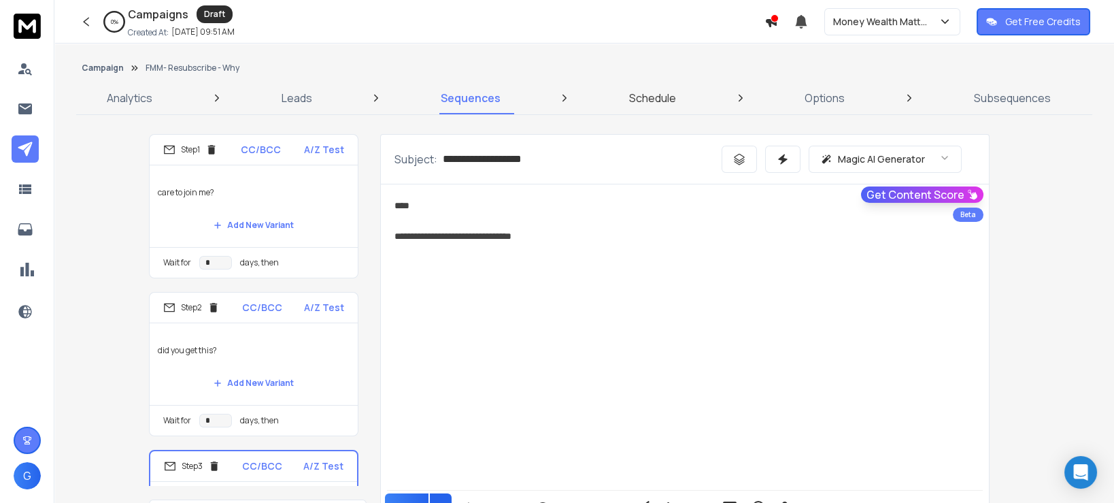
click at [651, 97] on p "Schedule" at bounding box center [652, 98] width 47 height 16
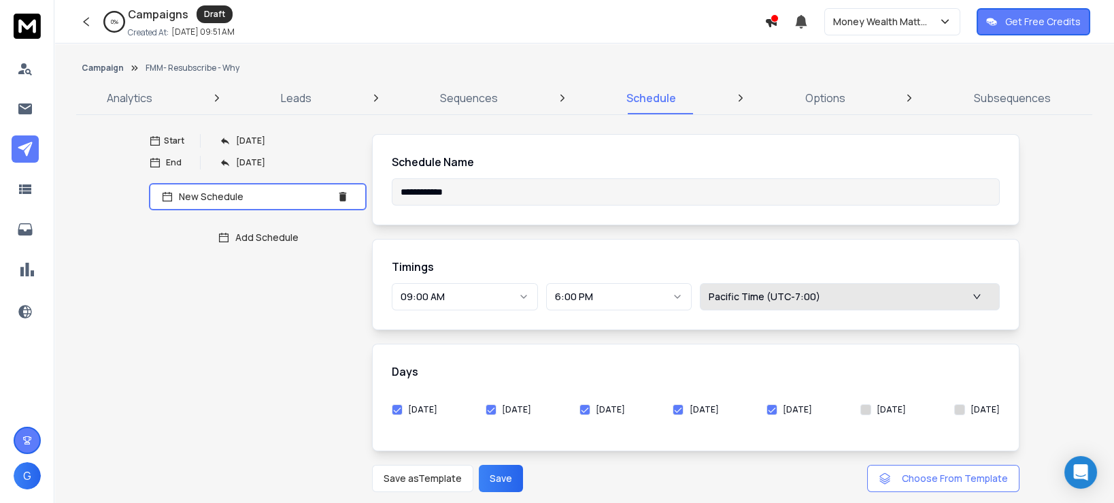
click at [758, 288] on button "Pacific Time (UTC-7:00)" at bounding box center [850, 296] width 300 height 27
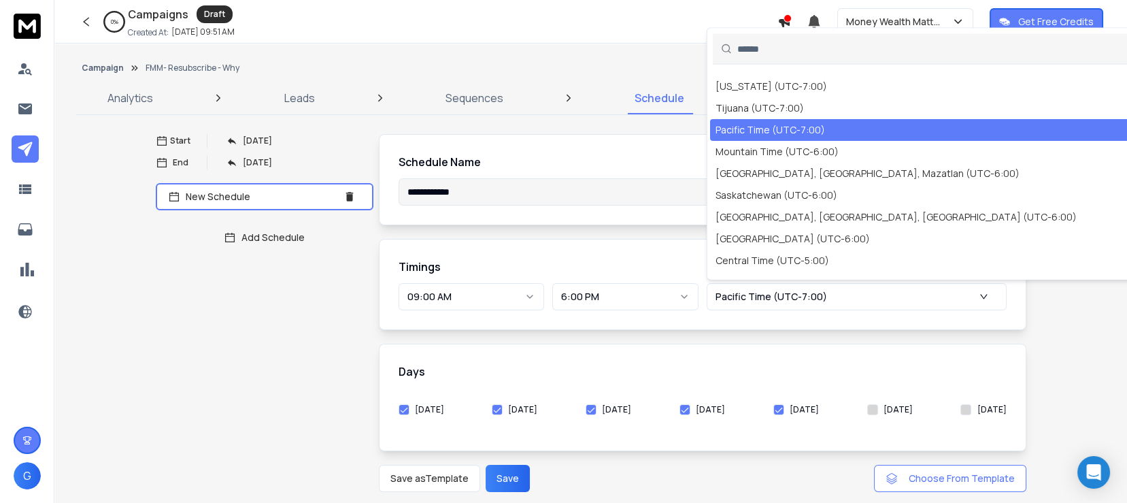
scroll to position [169, 0]
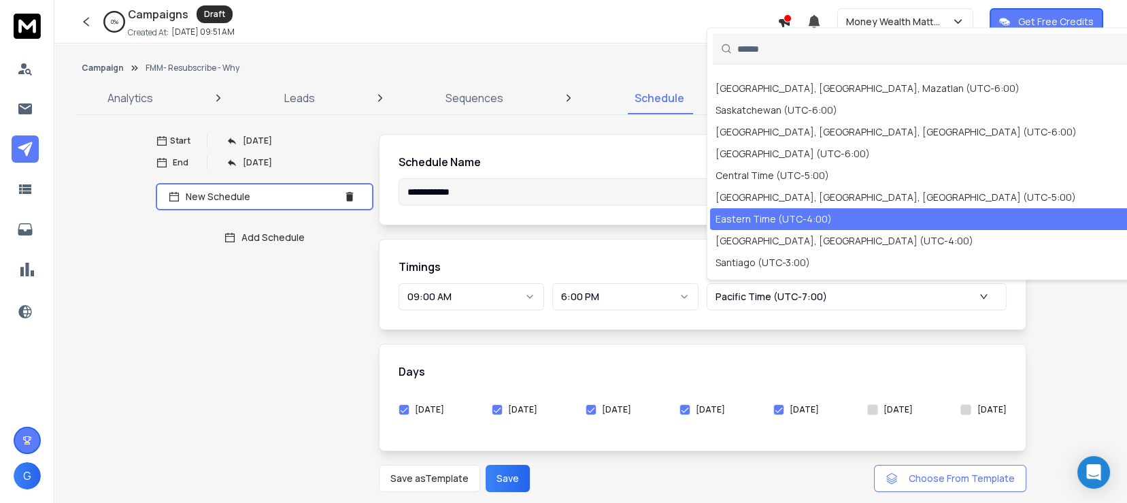
click at [764, 209] on div "Eastern Time (UTC-4:00)" at bounding box center [1052, 219] width 684 height 22
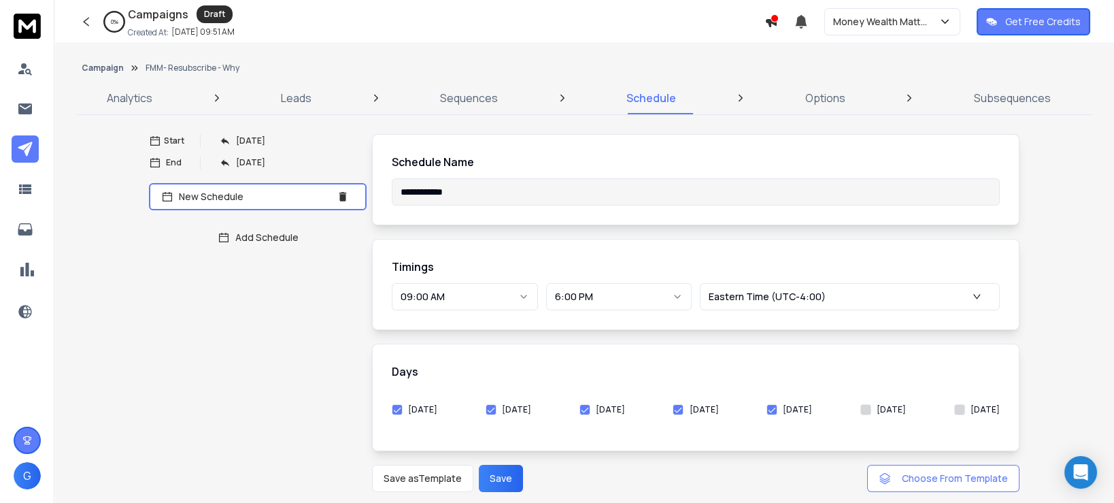
click at [439, 295] on button "09:00 AM" at bounding box center [465, 296] width 146 height 27
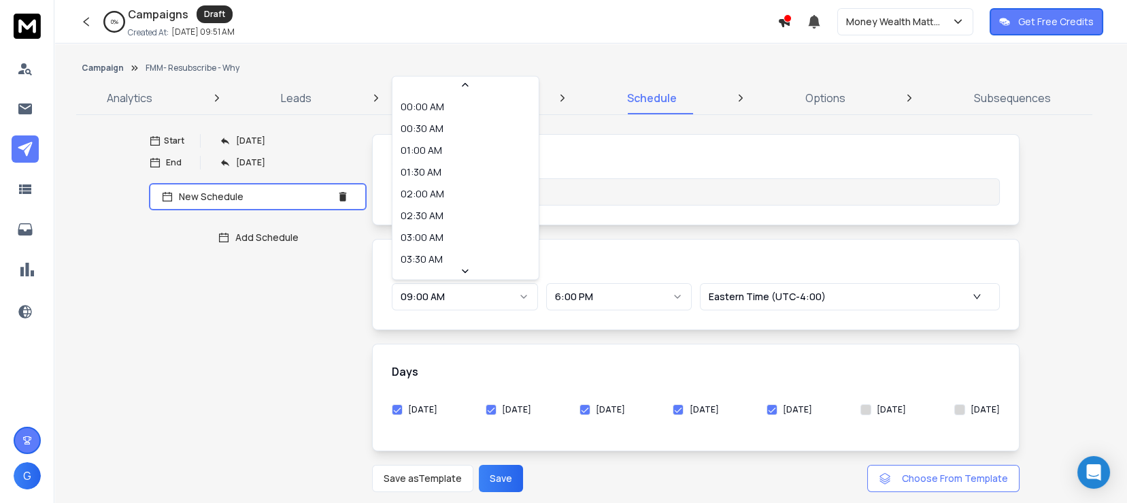
scroll to position [245, 0]
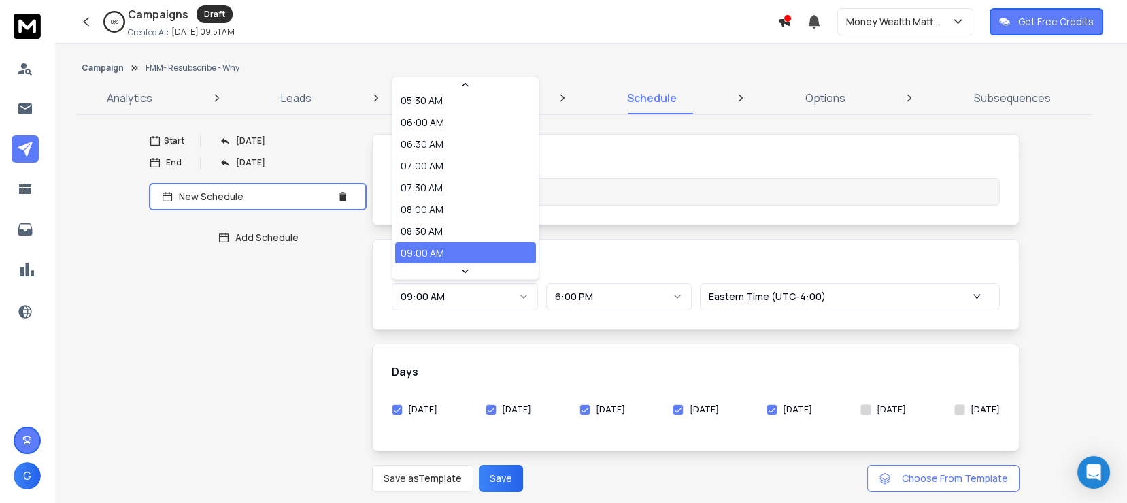
select select "********"
drag, startPoint x: 435, startPoint y: 103, endPoint x: 558, endPoint y: 242, distance: 185.5
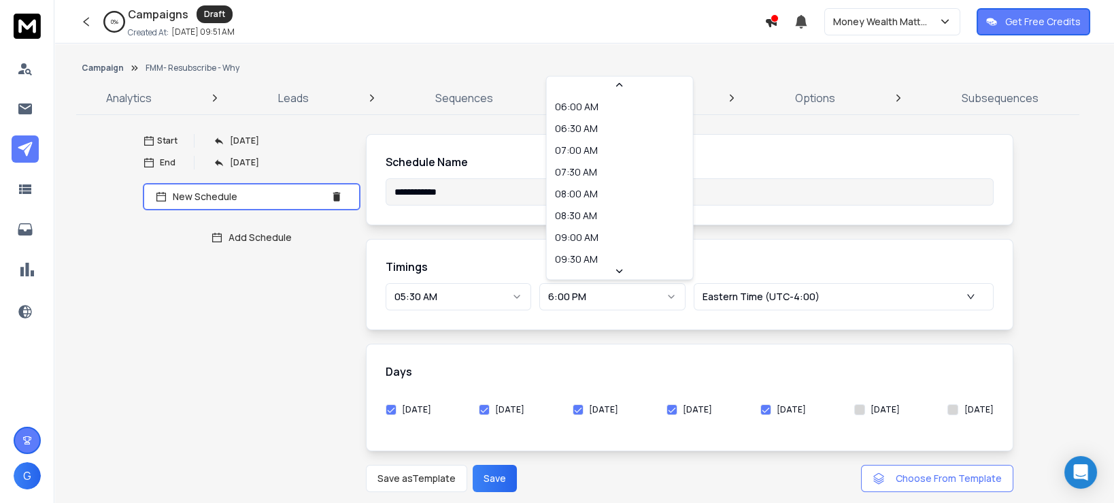
click at [580, 293] on button "6:00 PM" at bounding box center [612, 296] width 146 height 27
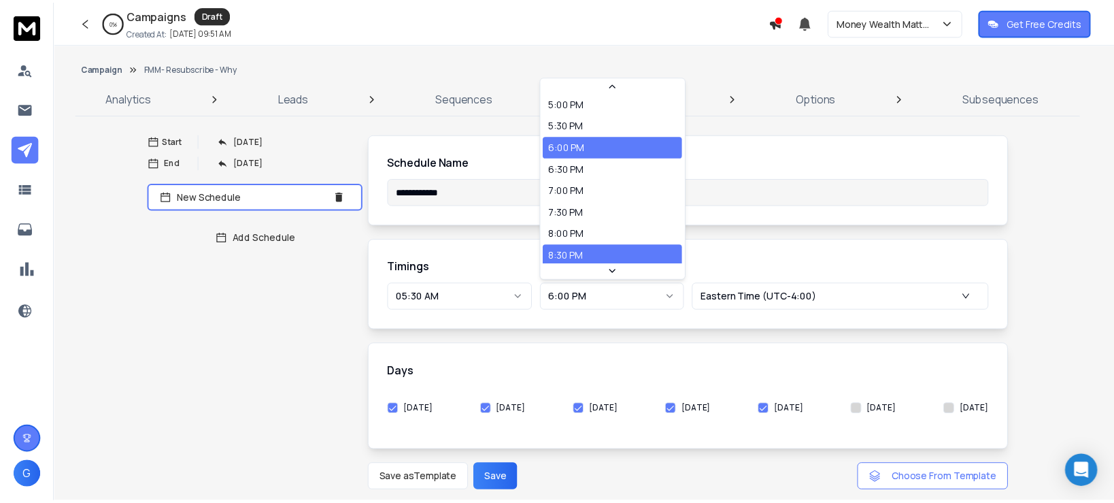
scroll to position [546, 0]
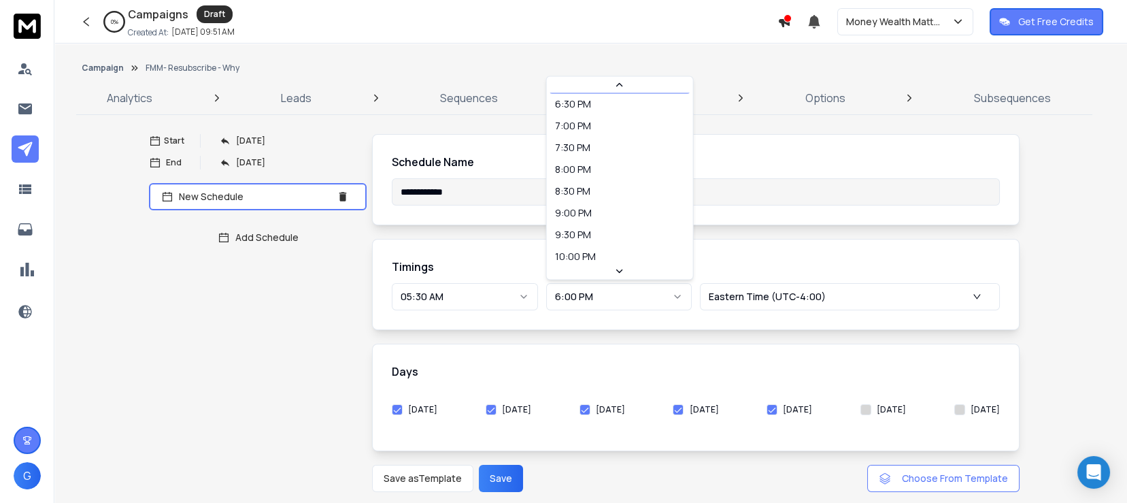
select select "********"
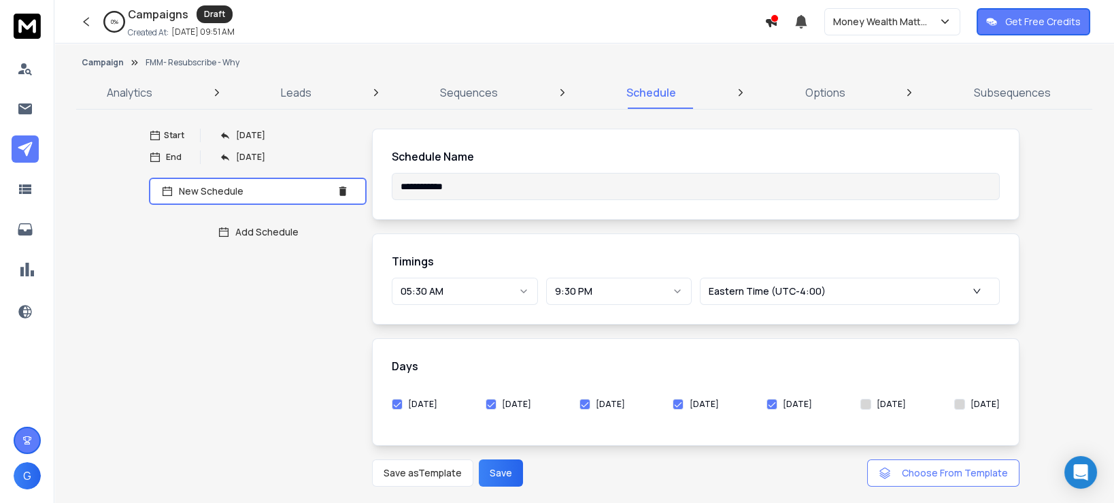
scroll to position [7, 0]
drag, startPoint x: 888, startPoint y: 396, endPoint x: 951, endPoint y: 418, distance: 66.2
click at [891, 396] on label "[DATE]" at bounding box center [891, 401] width 29 height 11
click at [871, 396] on button "[DATE]" at bounding box center [865, 401] width 11 height 11
click at [965, 397] on div "[DATE]" at bounding box center [977, 401] width 46 height 11
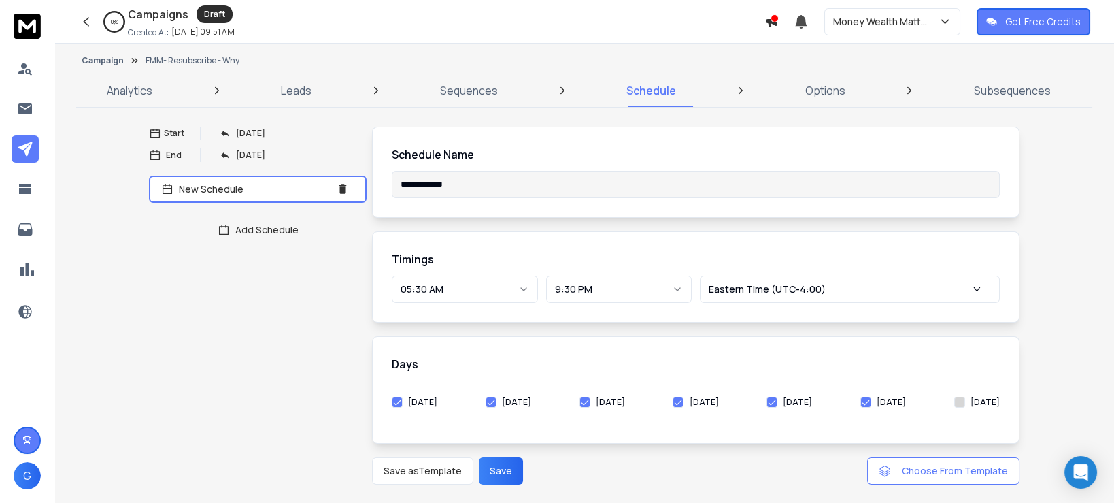
click at [960, 398] on button "[DATE]" at bounding box center [959, 401] width 11 height 11
drag, startPoint x: 506, startPoint y: 469, endPoint x: 503, endPoint y: 458, distance: 12.1
click at [505, 469] on button "Save" at bounding box center [501, 470] width 44 height 27
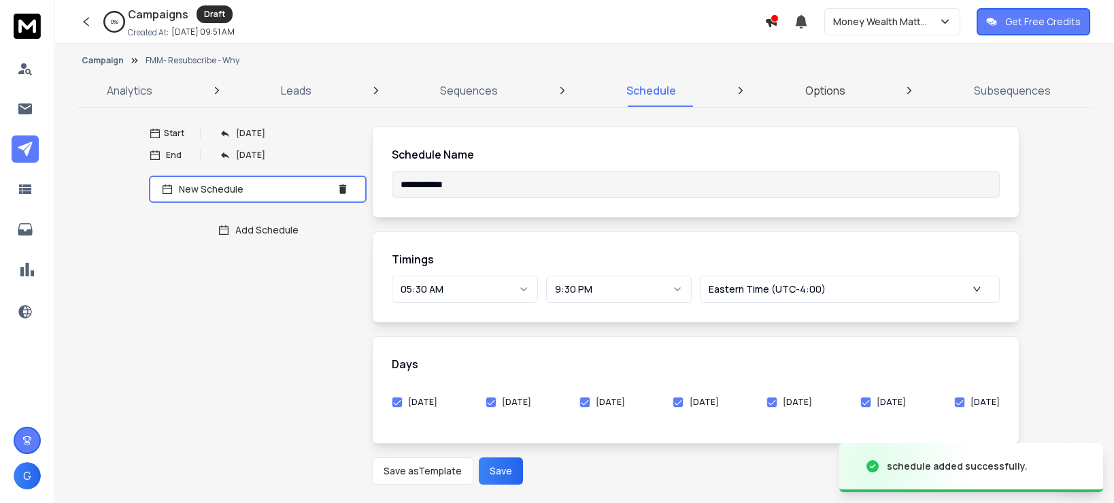
click at [813, 86] on p "Options" at bounding box center [825, 90] width 40 height 16
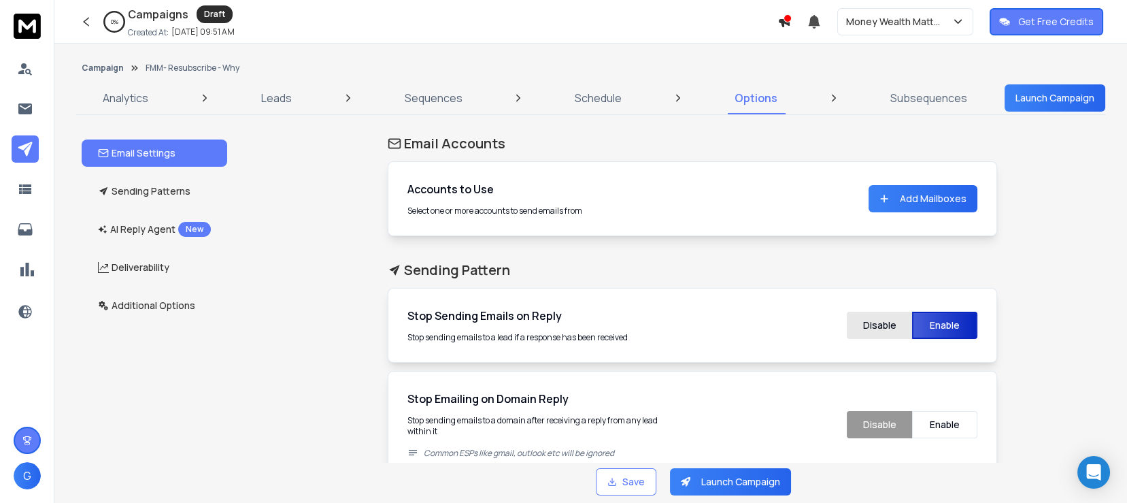
click at [892, 203] on button "Add Mailboxes" at bounding box center [922, 198] width 109 height 27
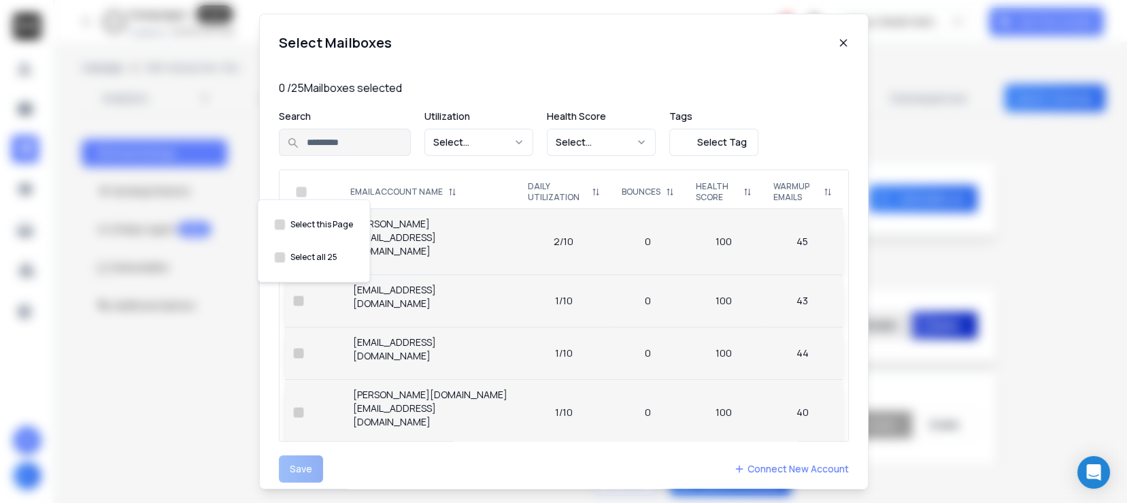
click at [278, 257] on button "Select this Page" at bounding box center [279, 257] width 11 height 11
click at [301, 461] on button "Save" at bounding box center [301, 468] width 44 height 27
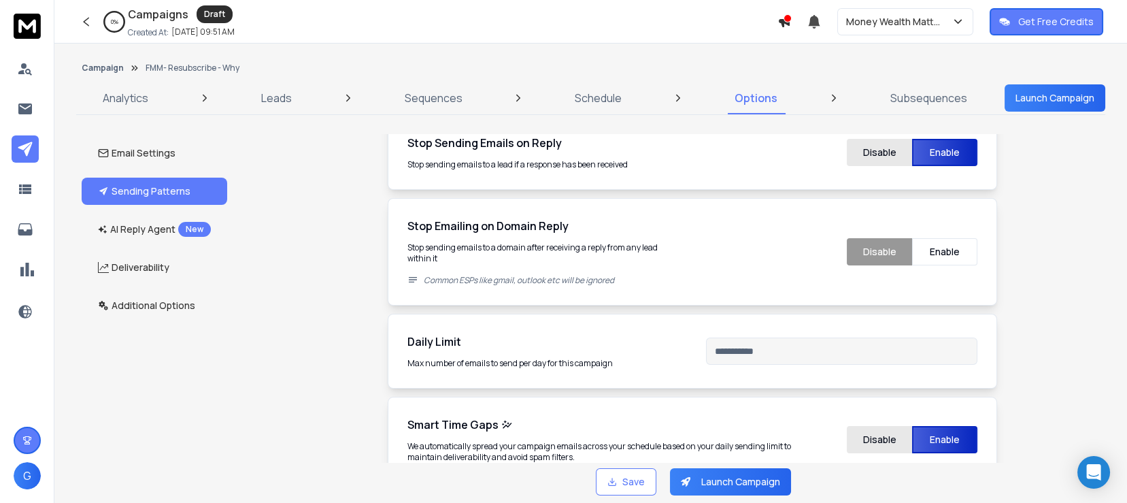
scroll to position [509, 0]
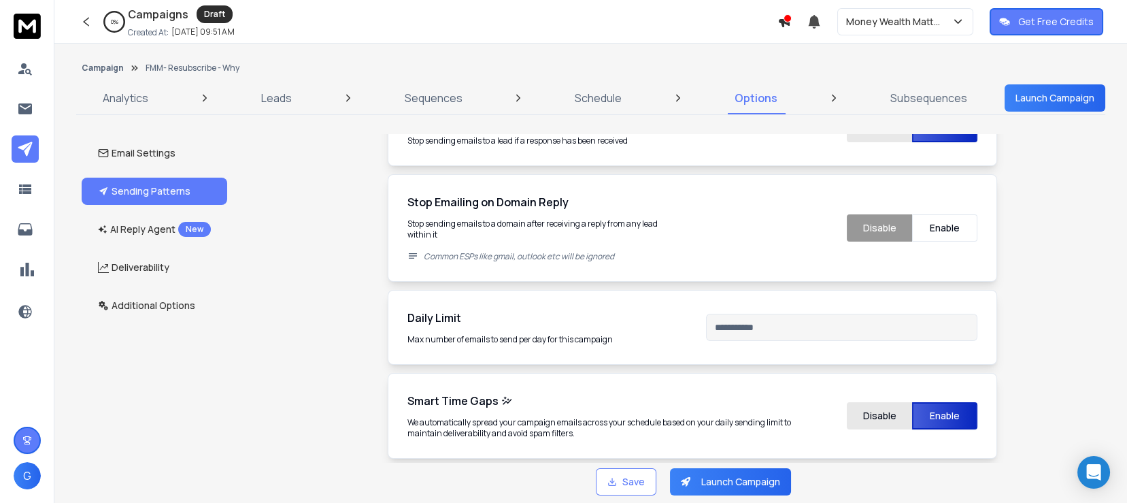
drag, startPoint x: 743, startPoint y: 326, endPoint x: 649, endPoint y: 333, distance: 94.8
click at [649, 333] on div "Daily Limit Max number of emails to send per day for this campaign ***" at bounding box center [692, 326] width 570 height 35
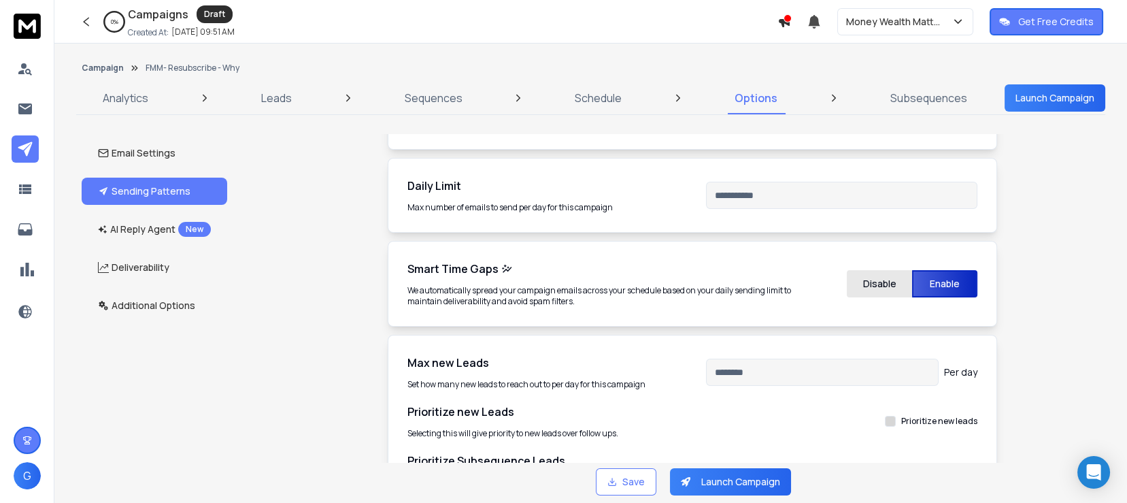
scroll to position [679, 0]
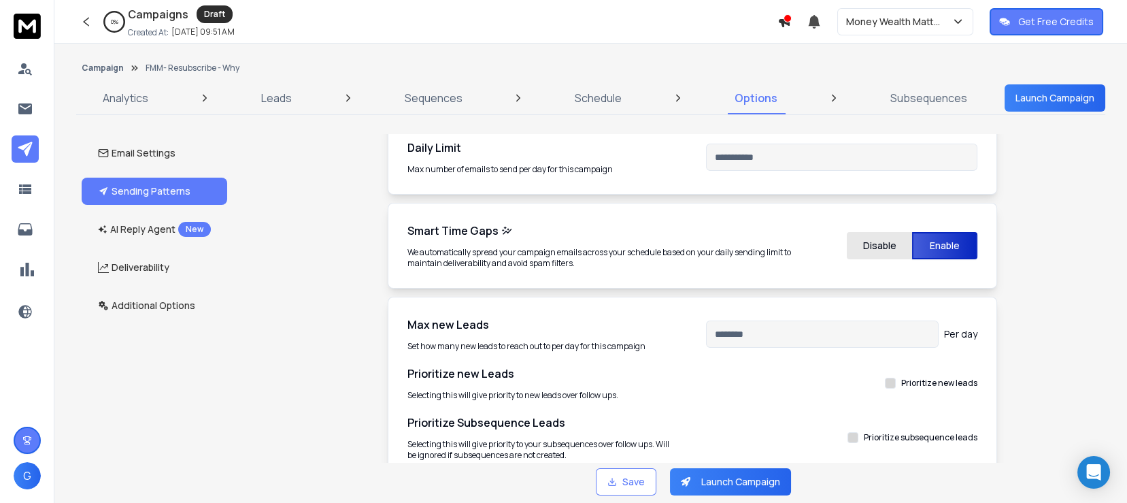
type input "**"
drag, startPoint x: 749, startPoint y: 333, endPoint x: 531, endPoint y: 349, distance: 218.2
click at [532, 350] on div "Max new Leads Set how many new leads to reach out to per day for this campaign …" at bounding box center [692, 400] width 570 height 169
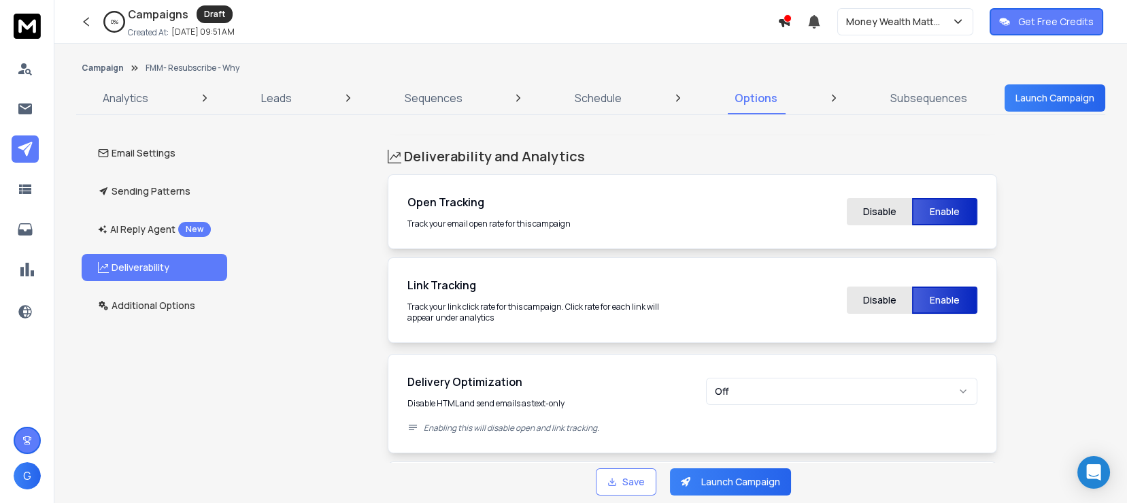
scroll to position [1529, 0]
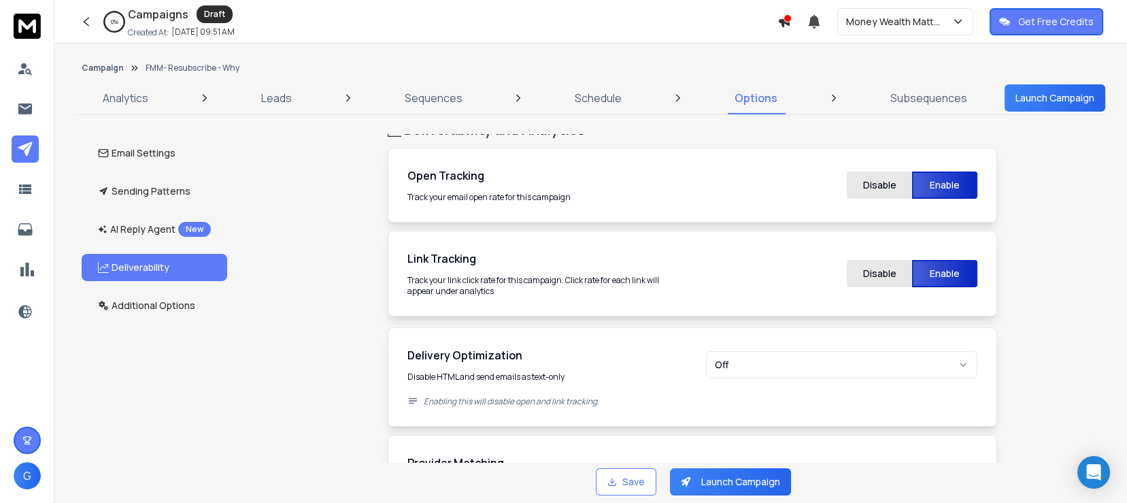
type input "*"
click at [885, 183] on button "Disable" at bounding box center [879, 184] width 65 height 27
click at [877, 265] on button "Disable" at bounding box center [879, 273] width 65 height 27
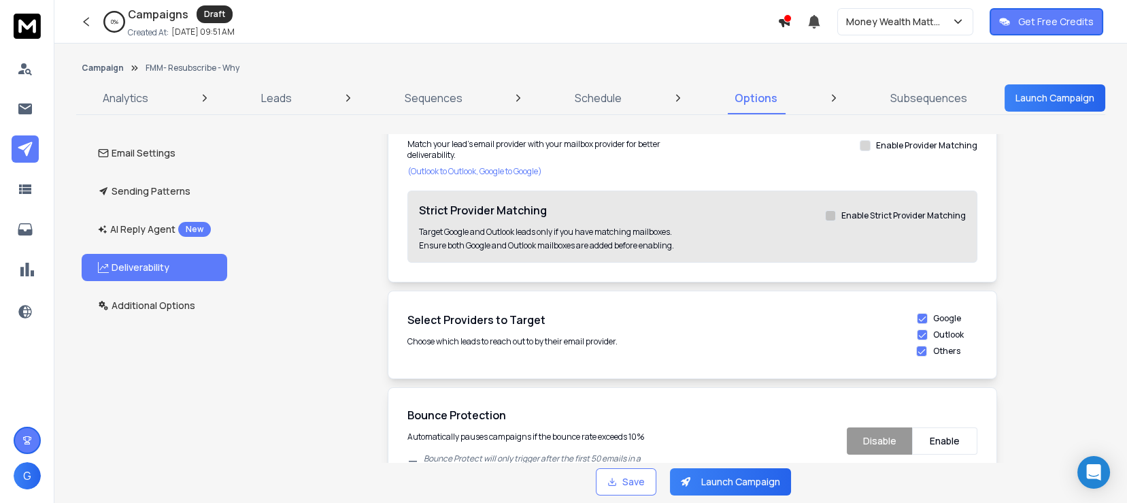
scroll to position [2039, 0]
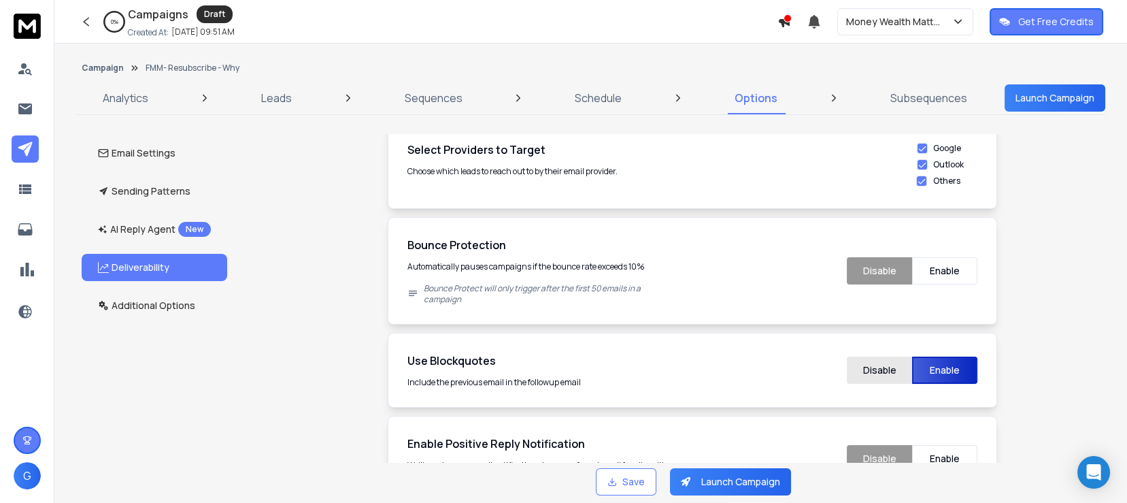
drag, startPoint x: 926, startPoint y: 262, endPoint x: 989, endPoint y: 330, distance: 92.9
click at [926, 262] on button "Enable" at bounding box center [944, 270] width 65 height 27
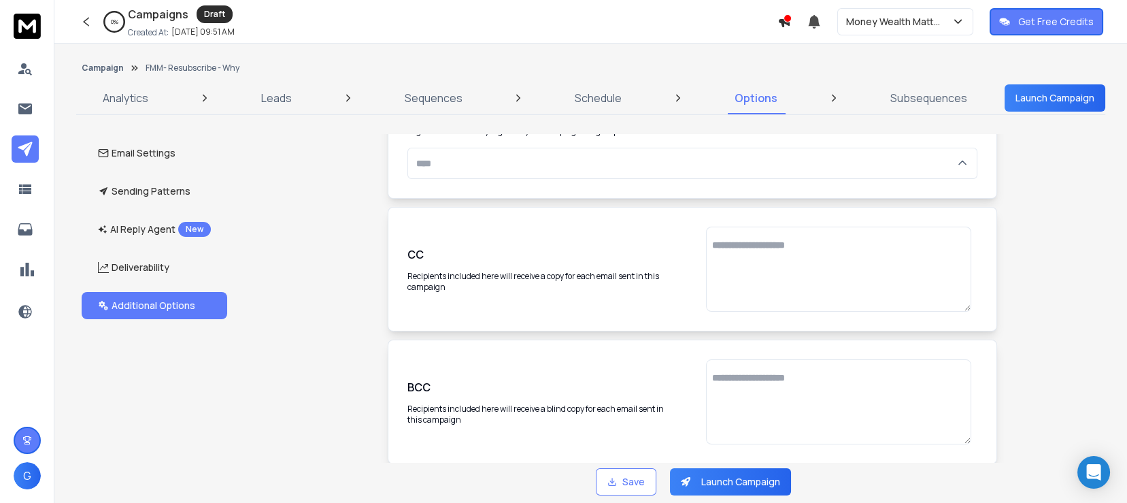
scroll to position [2691, 0]
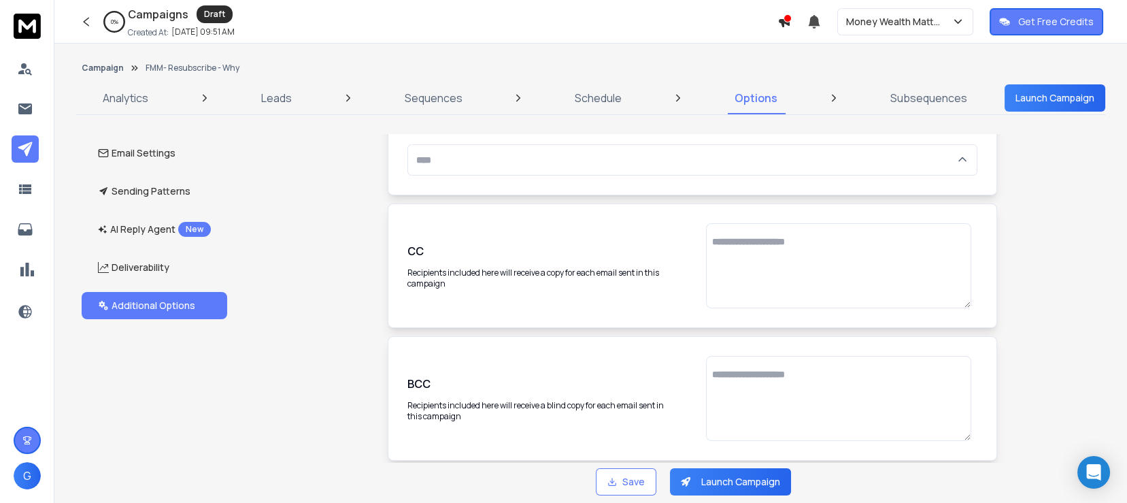
click at [765, 481] on button "Launch Campaign" at bounding box center [730, 481] width 121 height 27
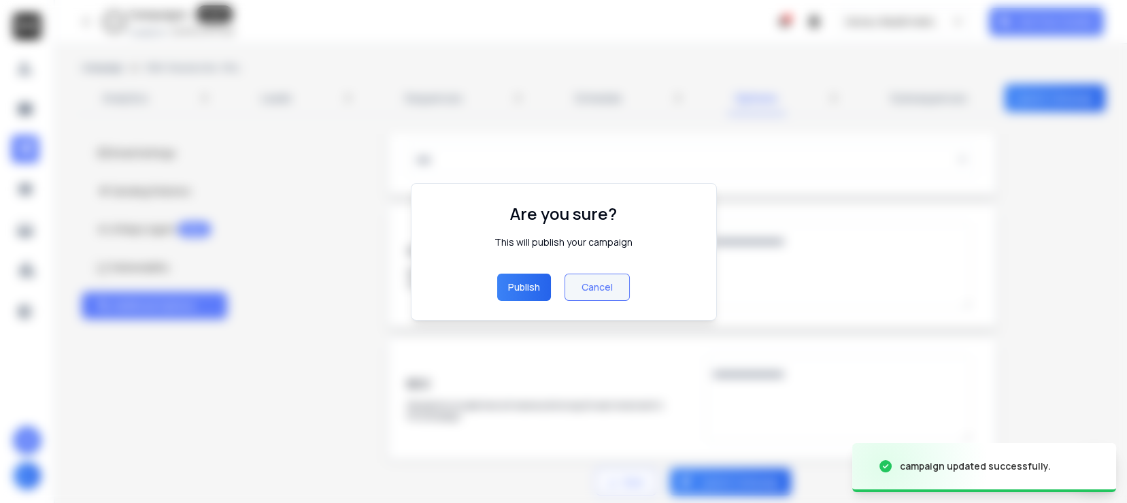
click at [600, 286] on button "Cancel" at bounding box center [596, 286] width 65 height 27
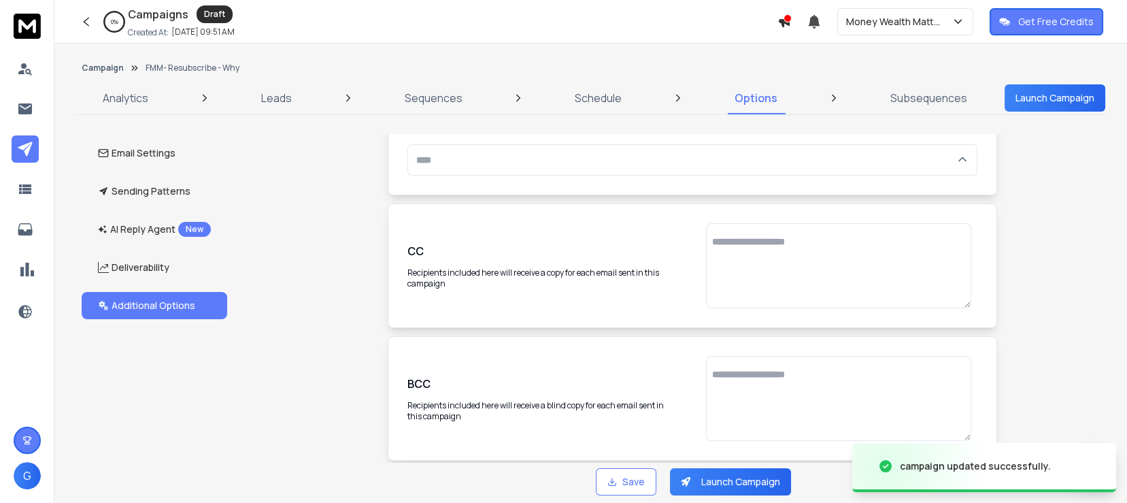
click at [631, 473] on button "Save" at bounding box center [626, 481] width 61 height 27
click at [279, 102] on p "Leads" at bounding box center [276, 98] width 31 height 16
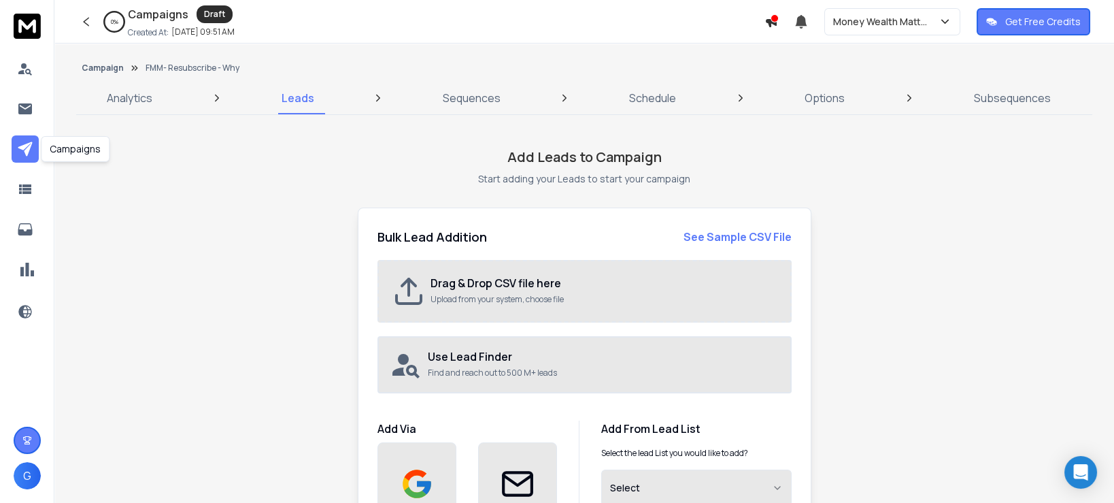
click at [74, 152] on div "Campaigns" at bounding box center [75, 149] width 69 height 26
click at [25, 144] on icon at bounding box center [25, 149] width 14 height 14
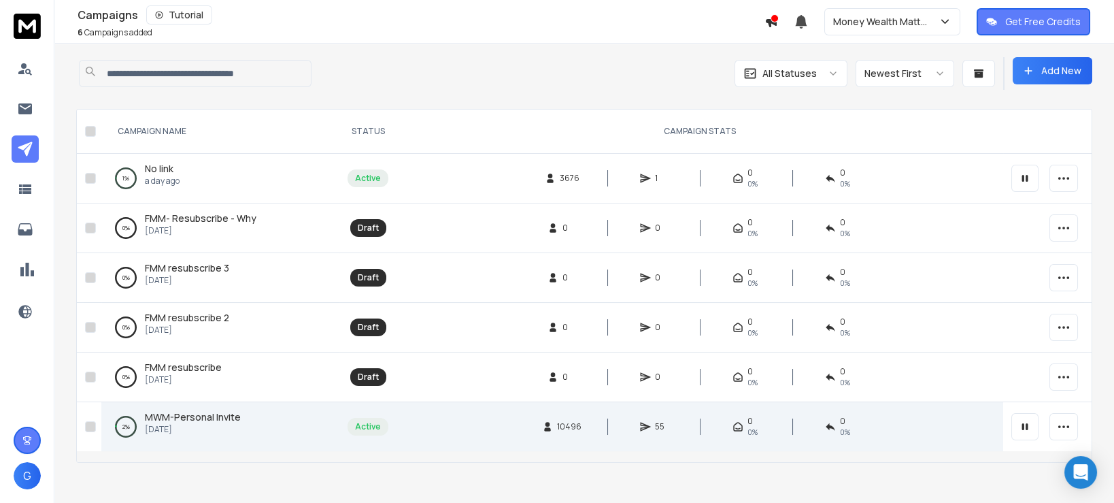
click at [208, 418] on span "MWM-Personal Invite" at bounding box center [193, 416] width 96 height 13
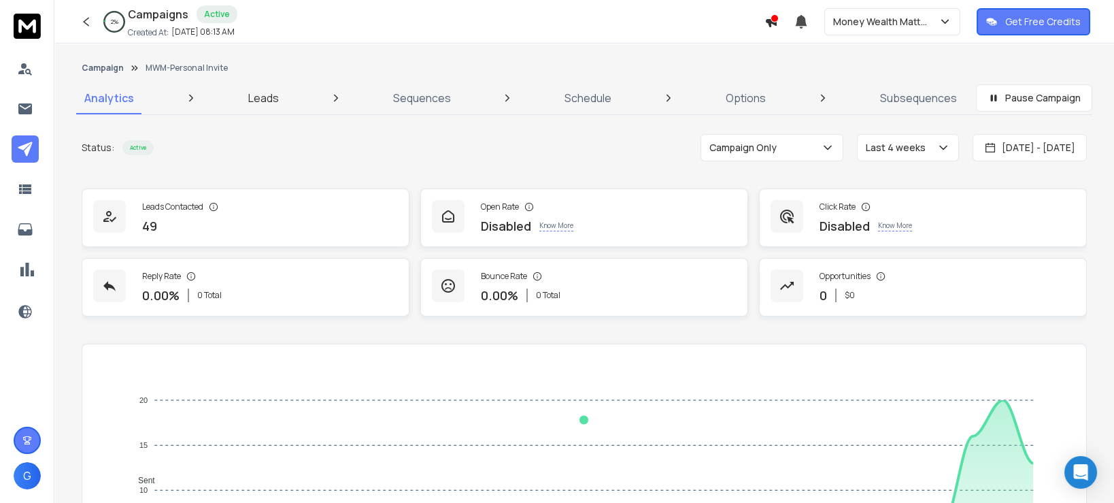
click at [261, 98] on p "Leads" at bounding box center [263, 98] width 31 height 16
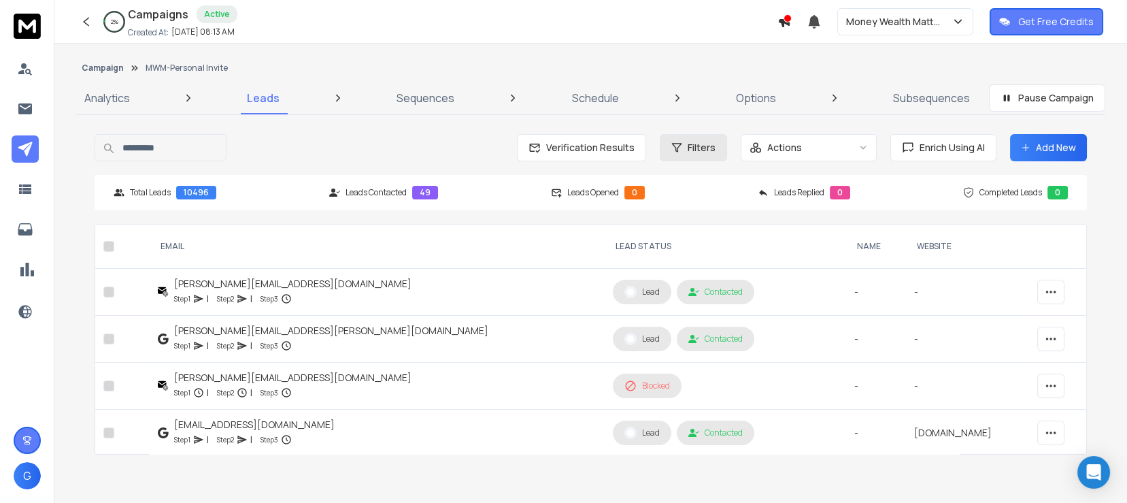
click at [685, 149] on button "Filters" at bounding box center [693, 147] width 67 height 27
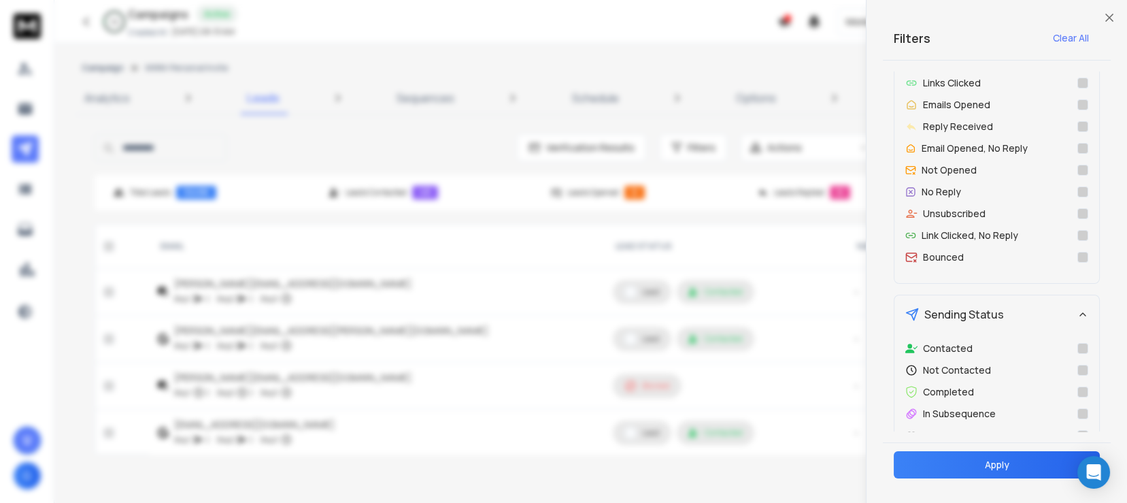
scroll to position [84, 0]
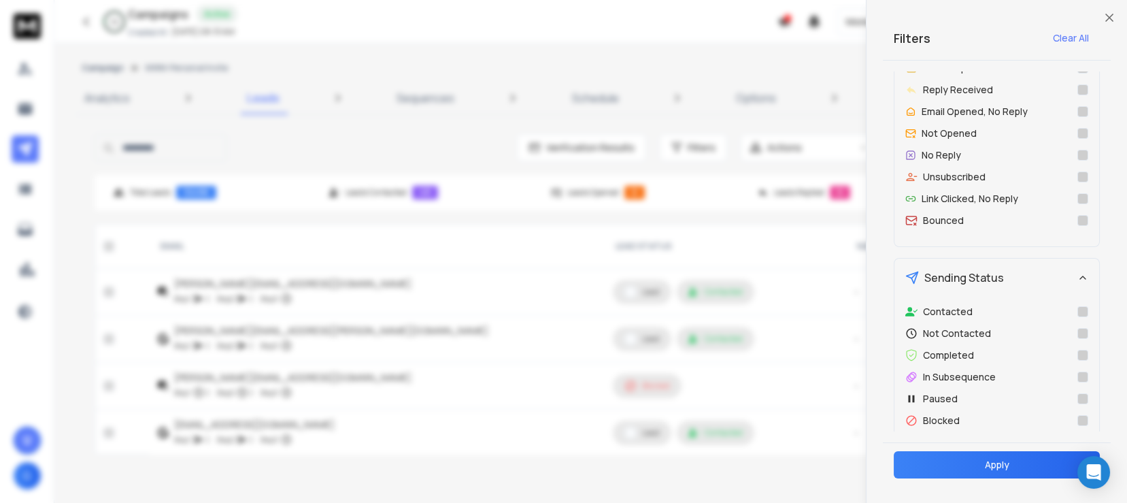
click at [1077, 333] on button "Not Contacted" at bounding box center [1082, 333] width 11 height 11
click at [1028, 469] on button "Apply" at bounding box center [997, 464] width 206 height 27
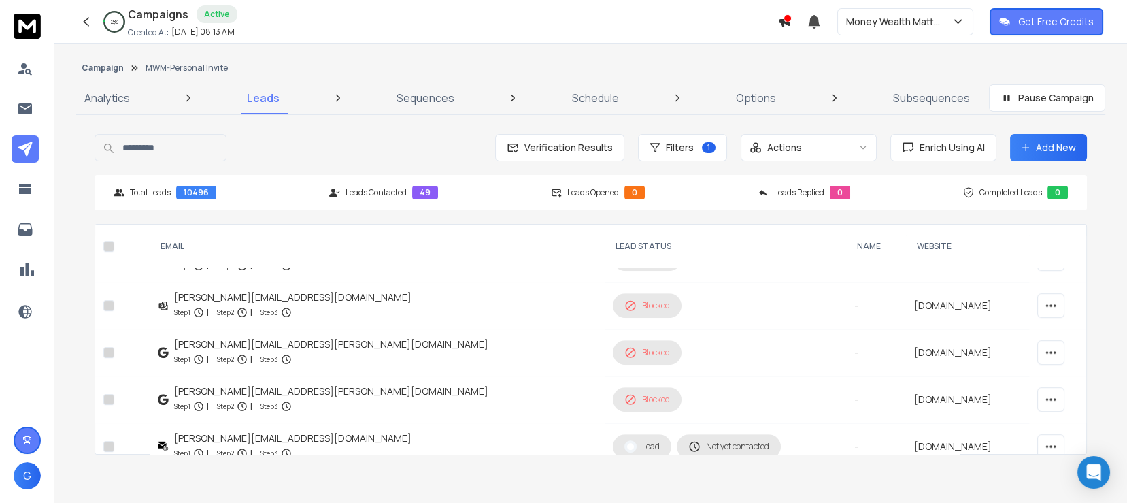
scroll to position [1869, 0]
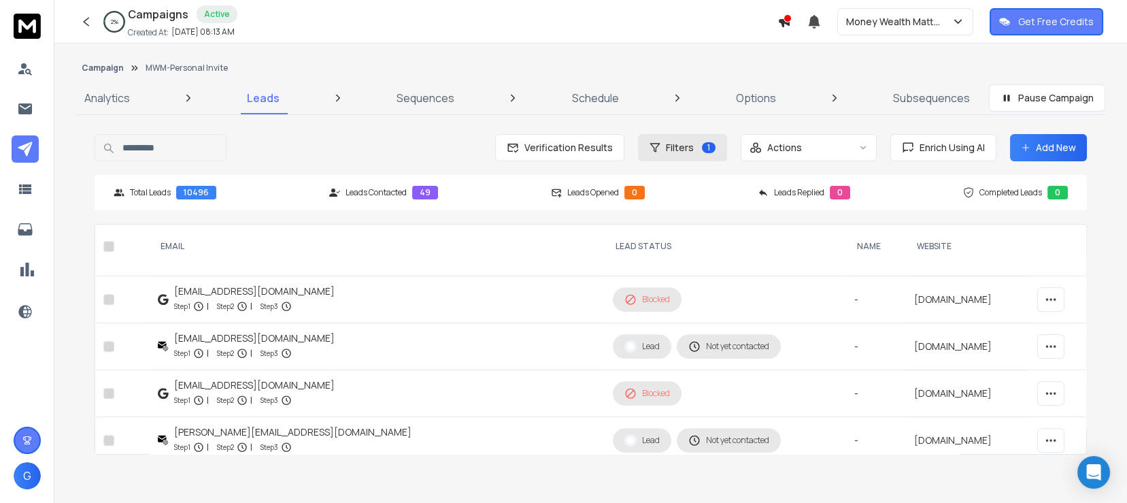
click at [687, 147] on span "Filters" at bounding box center [680, 148] width 28 height 14
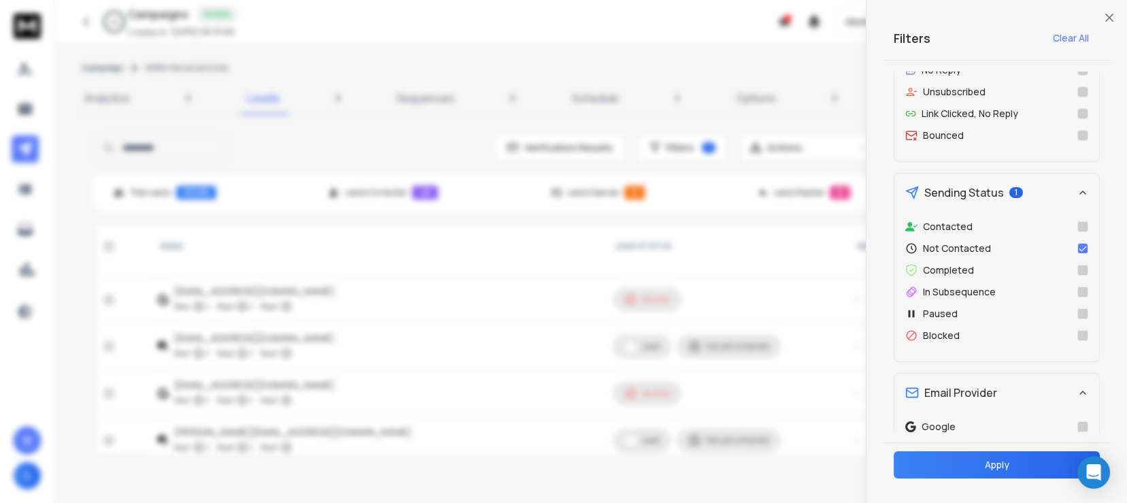
scroll to position [254, 0]
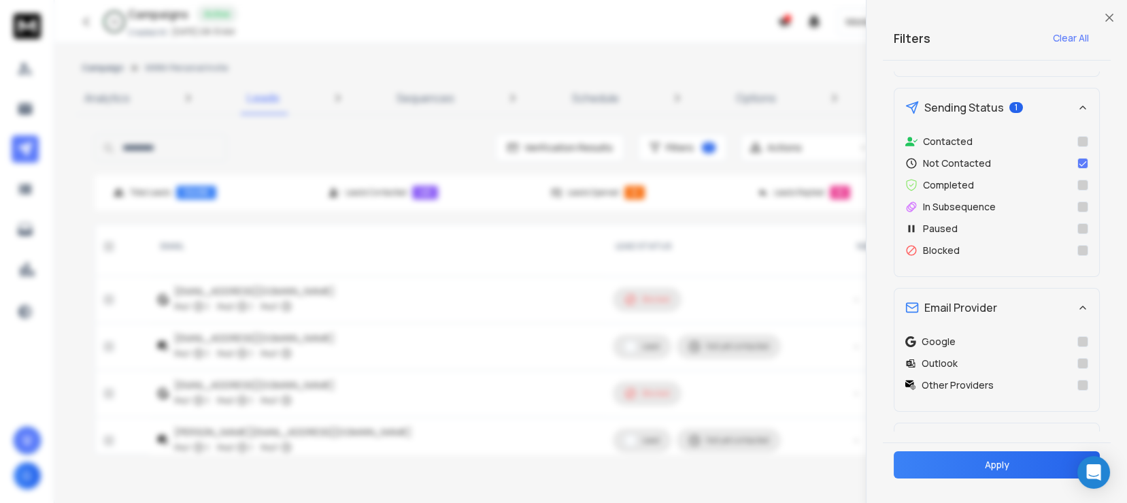
click at [1077, 386] on button "Other Providers" at bounding box center [1082, 384] width 11 height 11
click at [1028, 469] on button "Apply" at bounding box center [997, 464] width 206 height 27
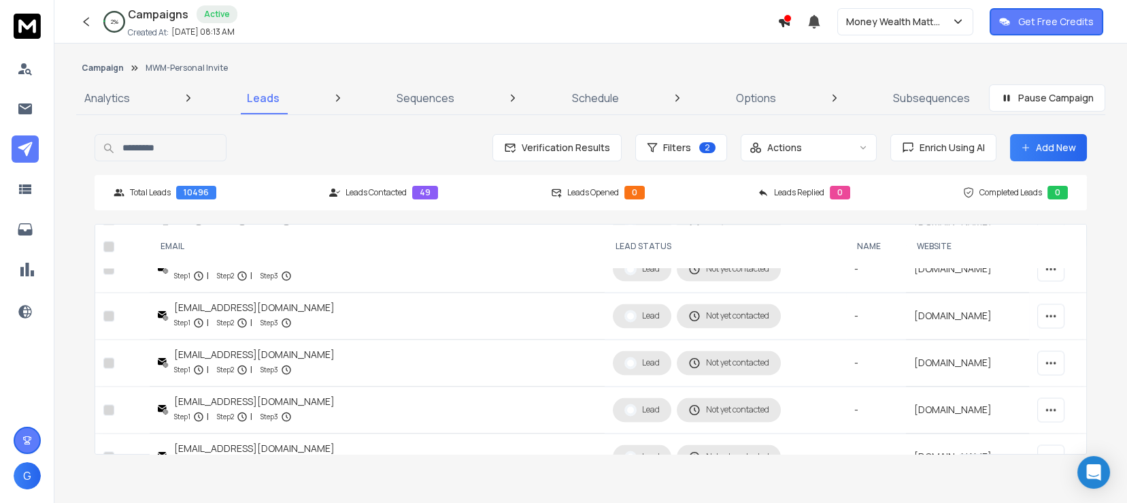
scroll to position [5185, 0]
drag, startPoint x: 112, startPoint y: 345, endPoint x: 118, endPoint y: 338, distance: 10.1
click at [111, 356] on button "button" at bounding box center [108, 361] width 11 height 11
drag, startPoint x: 109, startPoint y: 397, endPoint x: 110, endPoint y: 418, distance: 21.1
click at [108, 403] on button "button" at bounding box center [108, 408] width 11 height 11
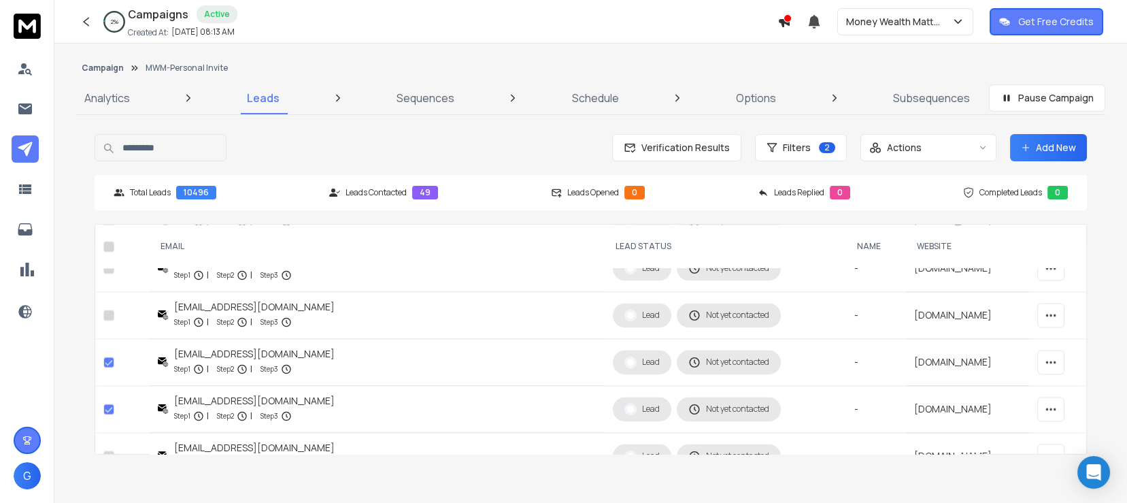
click at [109, 450] on button "button" at bounding box center [108, 455] width 11 height 11
click at [979, 145] on icon "button" at bounding box center [983, 147] width 10 height 11
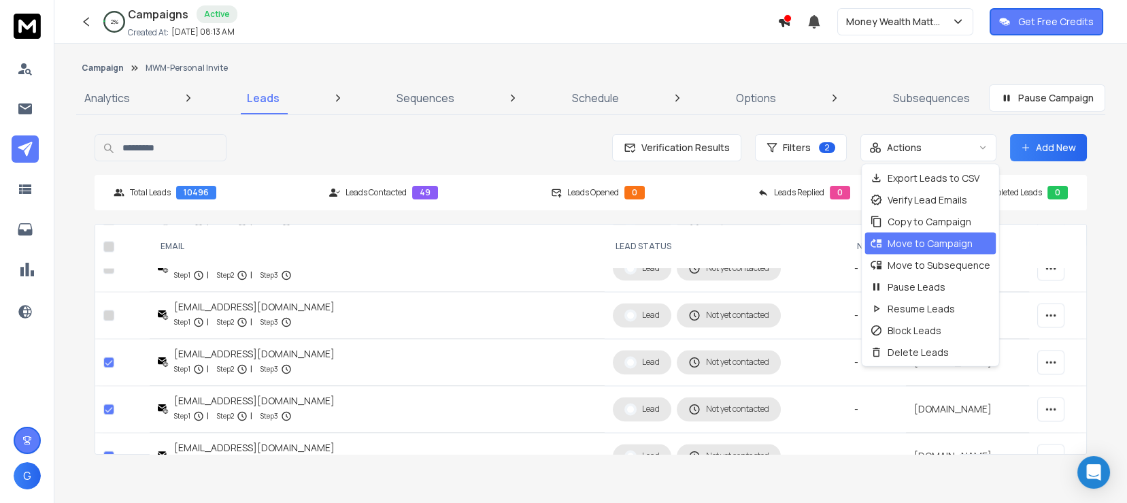
click at [952, 240] on p "Move to Campaign" at bounding box center [929, 244] width 85 height 14
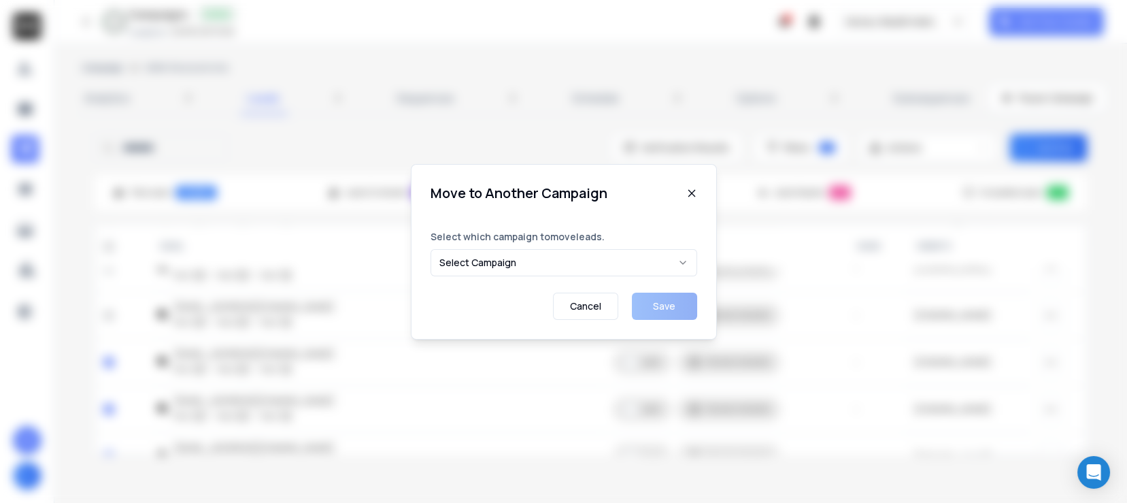
click at [524, 264] on button "Select Campaign" at bounding box center [563, 262] width 267 height 27
click at [671, 306] on button "Save" at bounding box center [664, 305] width 65 height 27
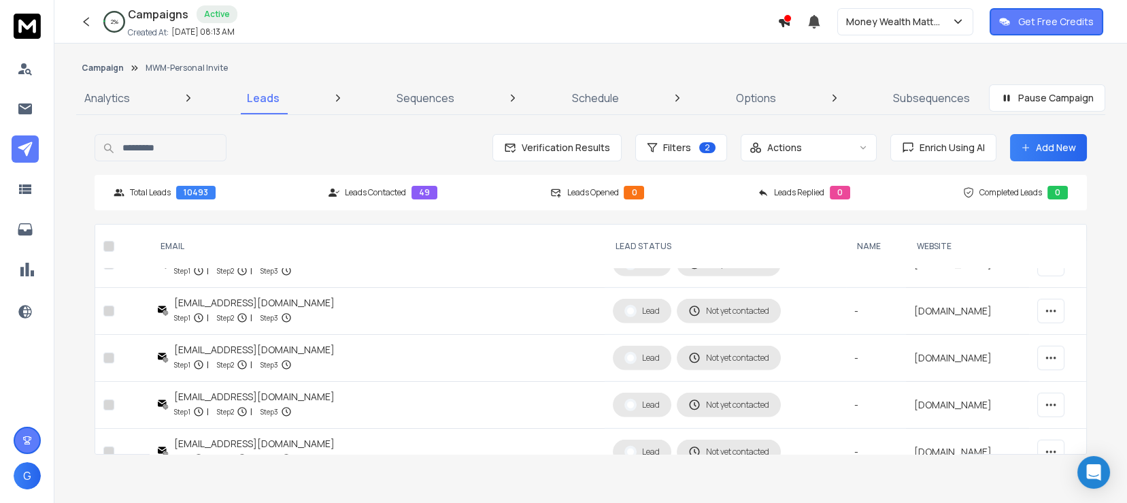
scroll to position [9186, 0]
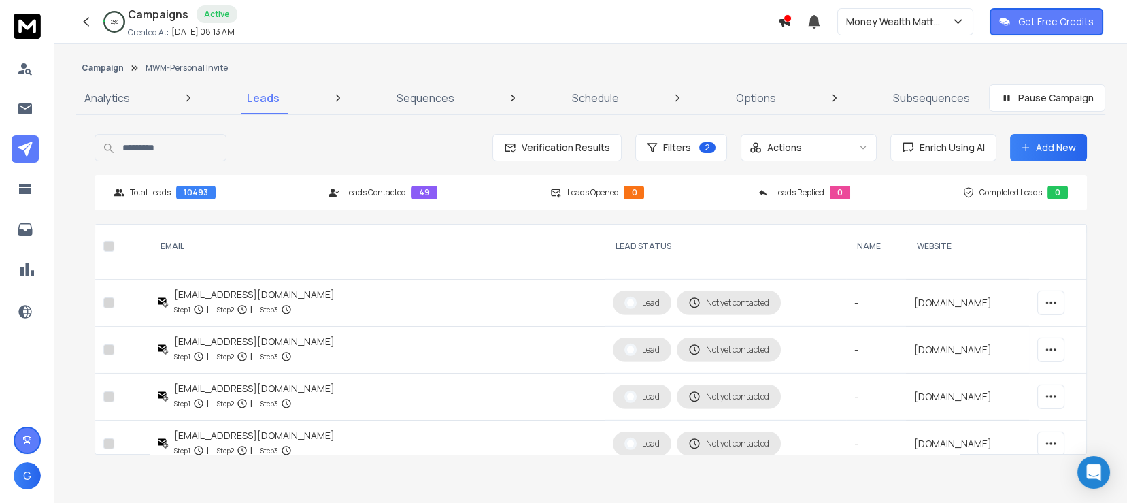
click at [114, 344] on button "button" at bounding box center [108, 349] width 11 height 11
drag, startPoint x: 110, startPoint y: 373, endPoint x: 109, endPoint y: 417, distance: 44.2
click at [109, 391] on button "button" at bounding box center [108, 396] width 11 height 11
drag, startPoint x: 109, startPoint y: 418, endPoint x: 228, endPoint y: 386, distance: 123.2
click at [109, 438] on button "button" at bounding box center [108, 443] width 11 height 11
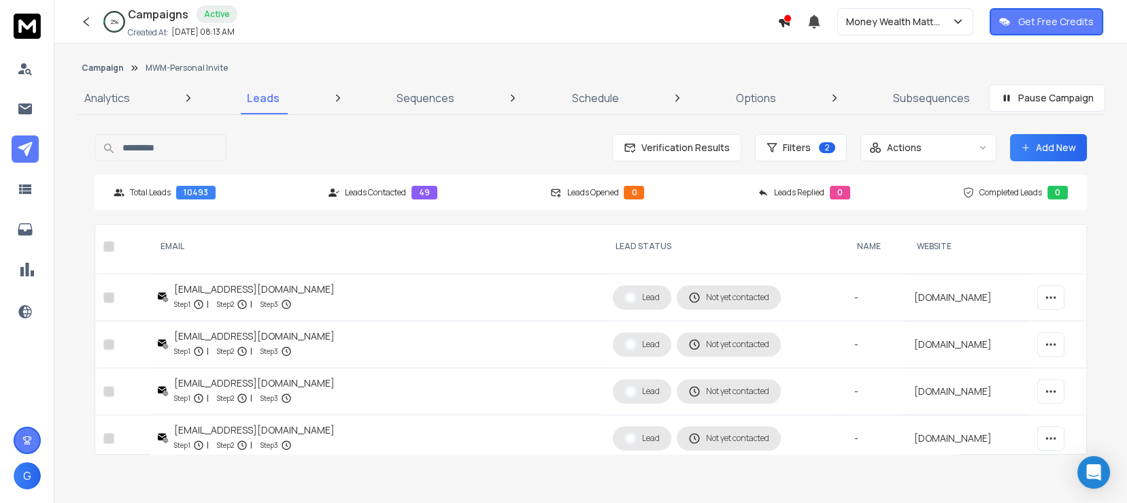
scroll to position [13142, 0]
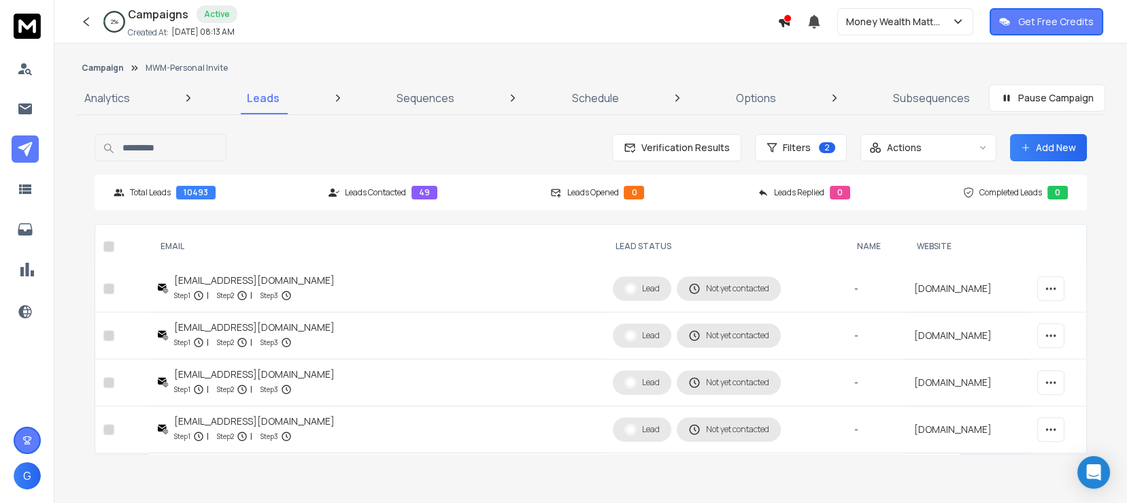
drag, startPoint x: 109, startPoint y: 347, endPoint x: 283, endPoint y: 382, distance: 177.0
click at [109, 377] on button "button" at bounding box center [108, 382] width 11 height 11
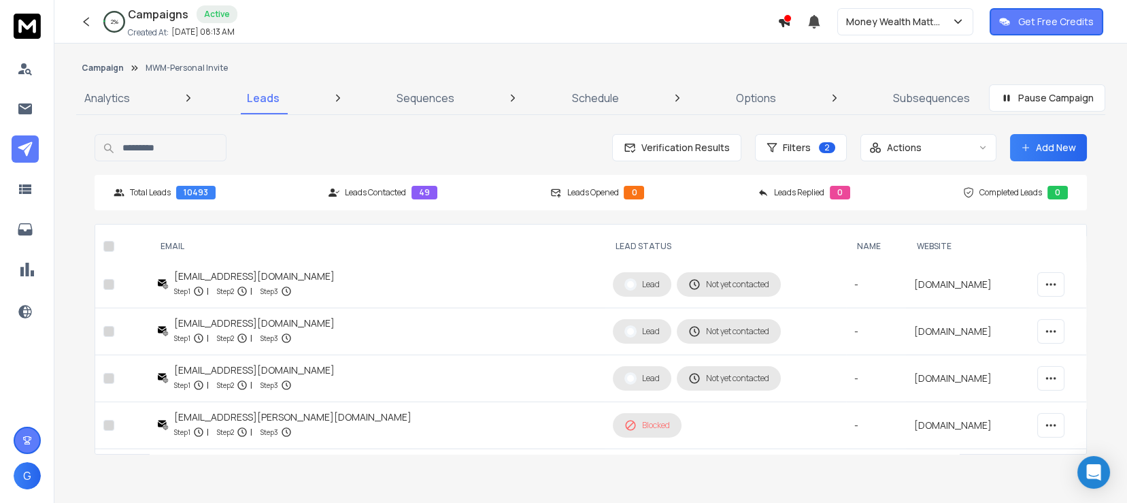
scroll to position [20973, 0]
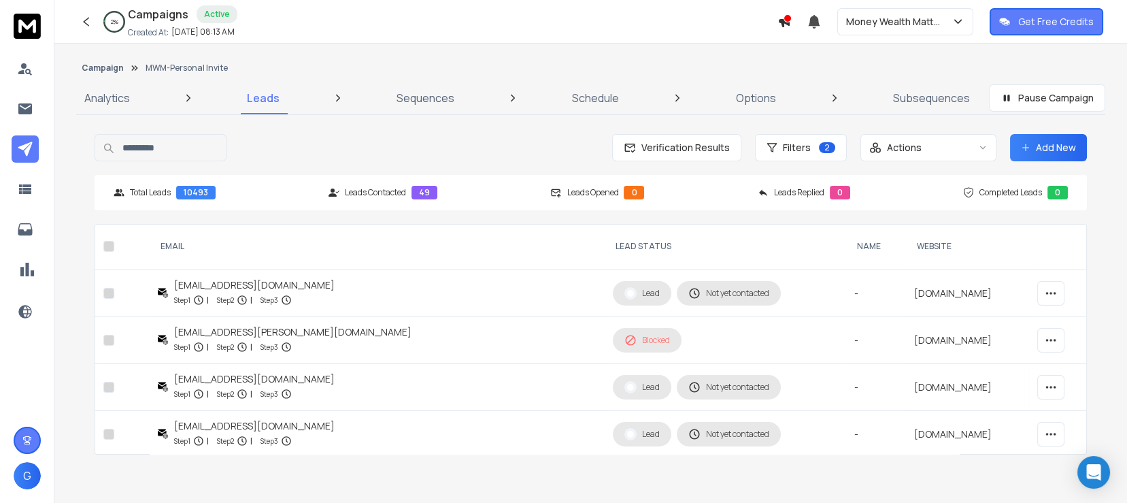
click at [106, 381] on button "button" at bounding box center [108, 386] width 11 height 11
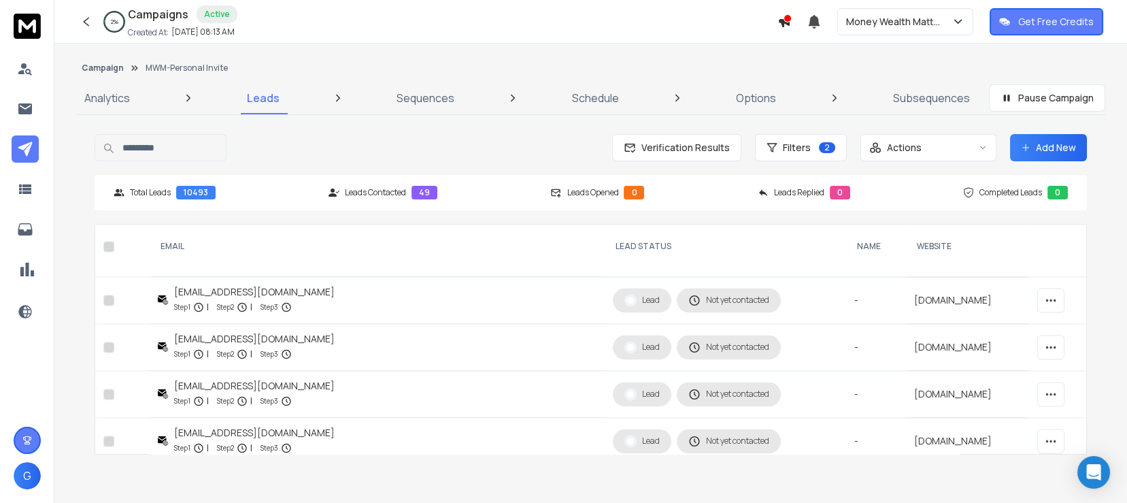
scroll to position [26929, 0]
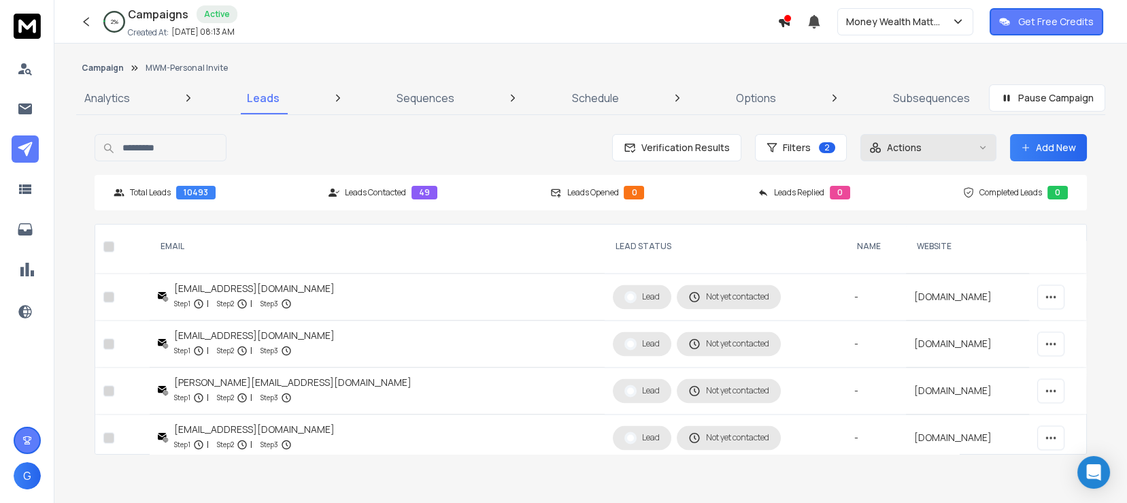
click at [908, 152] on p "Actions" at bounding box center [904, 148] width 35 height 14
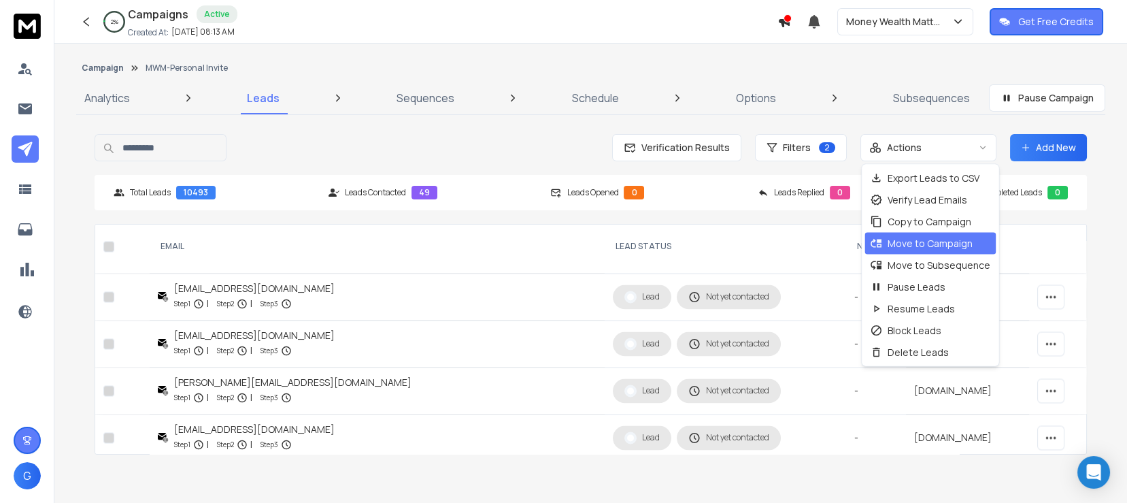
click at [922, 243] on p "Move to Campaign" at bounding box center [929, 244] width 85 height 14
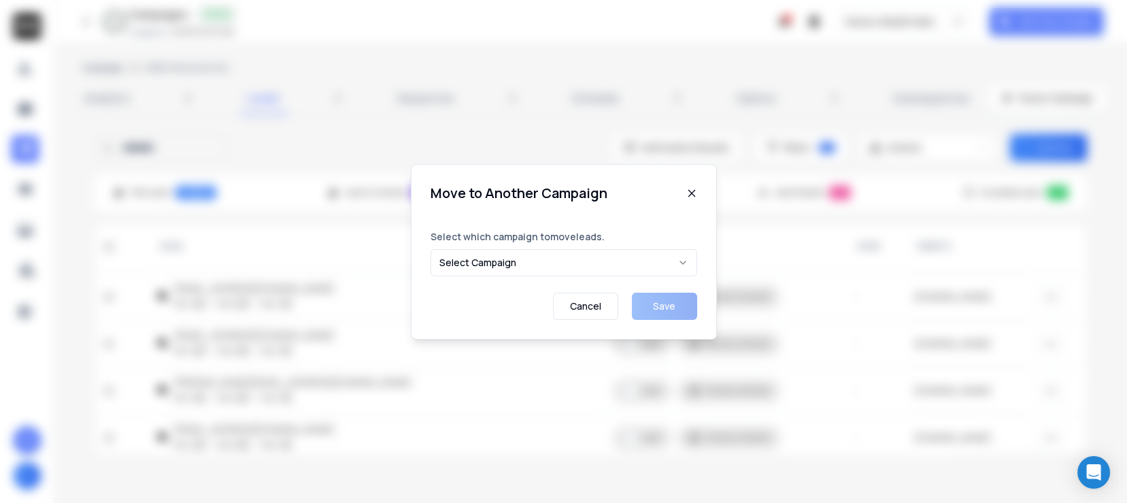
click at [494, 259] on button "Select Campaign" at bounding box center [563, 262] width 267 height 27
click at [658, 307] on button "Save" at bounding box center [664, 305] width 65 height 27
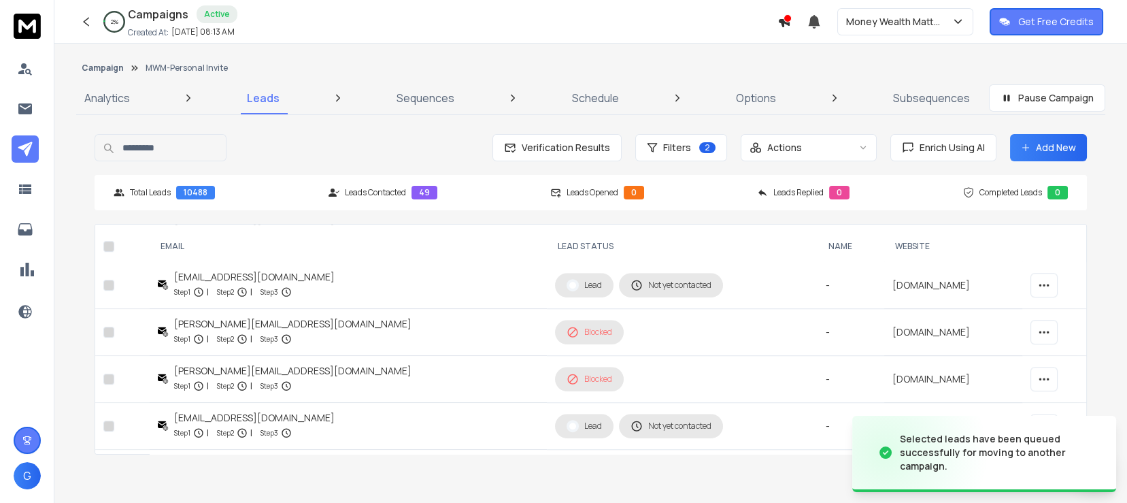
scroll to position [4505, 0]
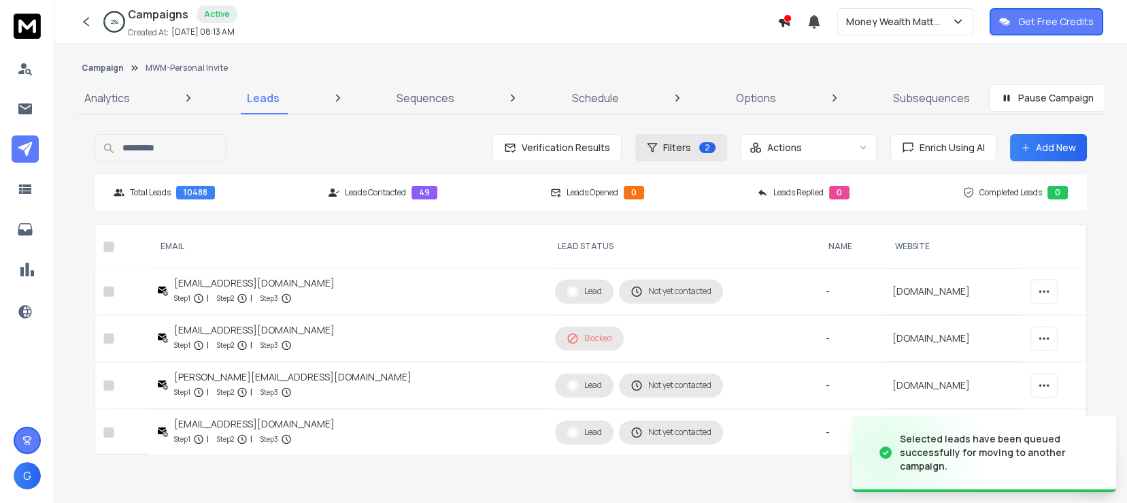
click at [690, 149] on span "Filters" at bounding box center [677, 148] width 28 height 14
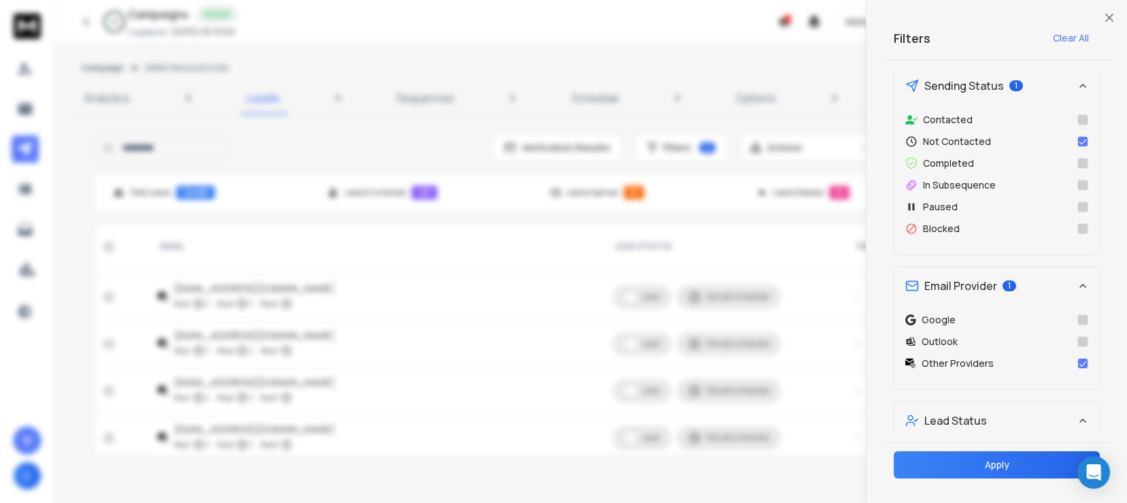
scroll to position [303, 0]
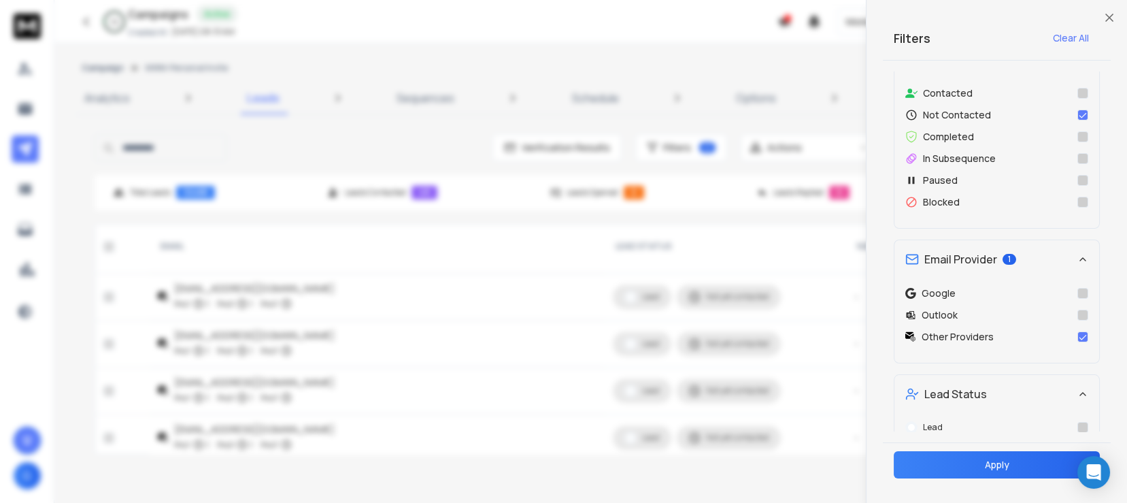
click at [1077, 336] on button "Other Providers" at bounding box center [1082, 336] width 11 height 11
click at [1077, 291] on button "Google" at bounding box center [1082, 293] width 11 height 11
click at [1023, 461] on button "Apply" at bounding box center [997, 464] width 206 height 27
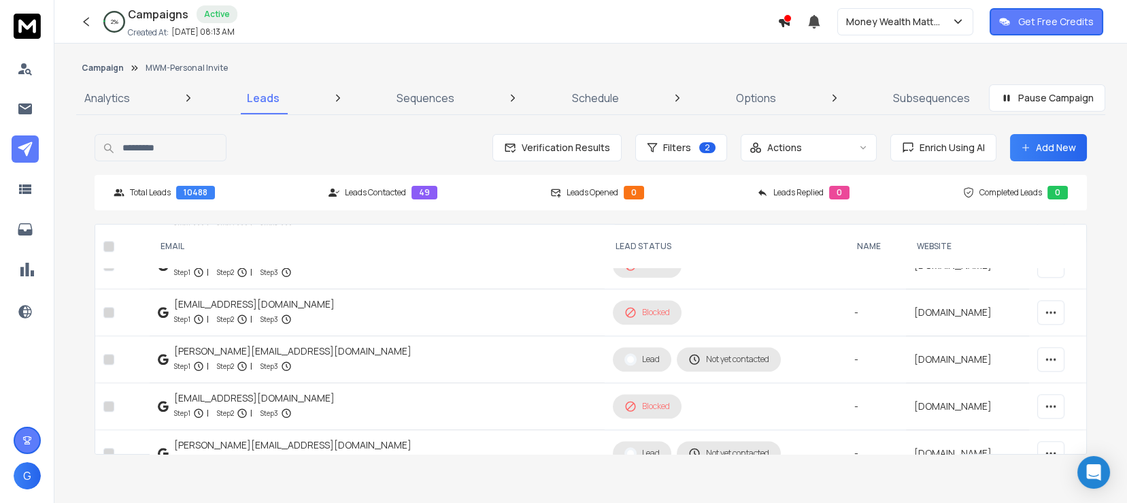
scroll to position [3015, 0]
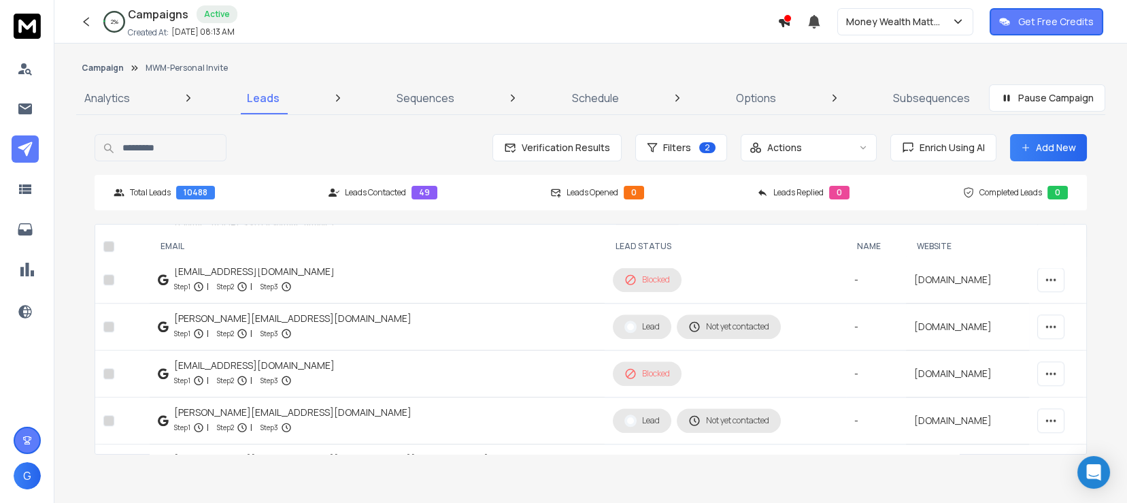
click at [109, 321] on button "button" at bounding box center [108, 326] width 11 height 11
click at [897, 148] on p "Actions" at bounding box center [904, 148] width 35 height 14
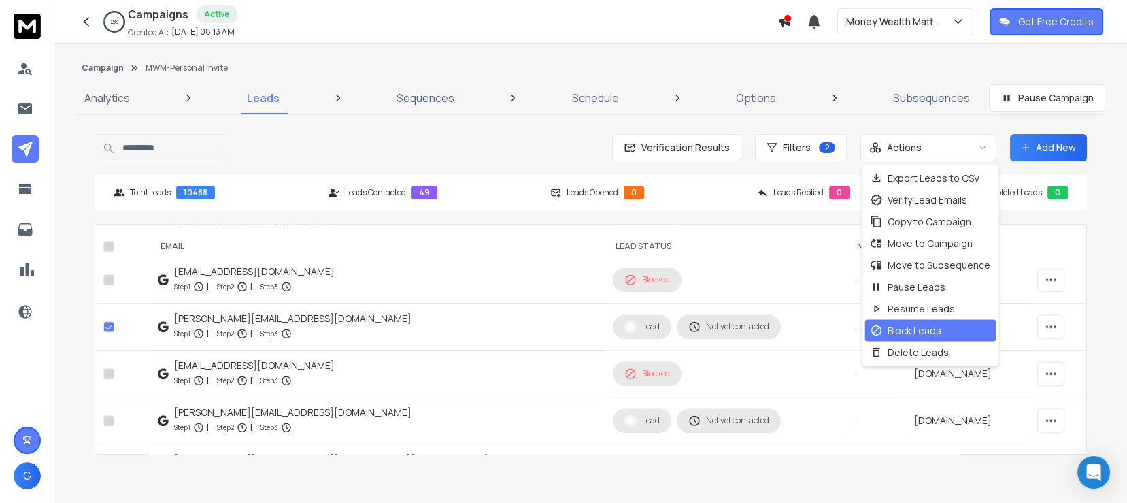
click at [936, 328] on p "Block Leads" at bounding box center [914, 331] width 54 height 14
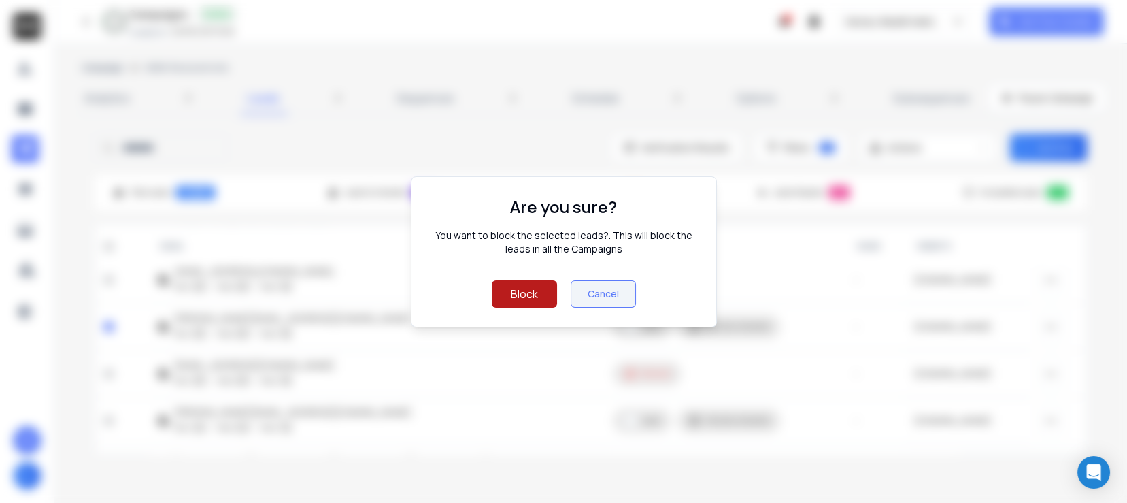
click at [522, 292] on button "Block" at bounding box center [524, 293] width 65 height 27
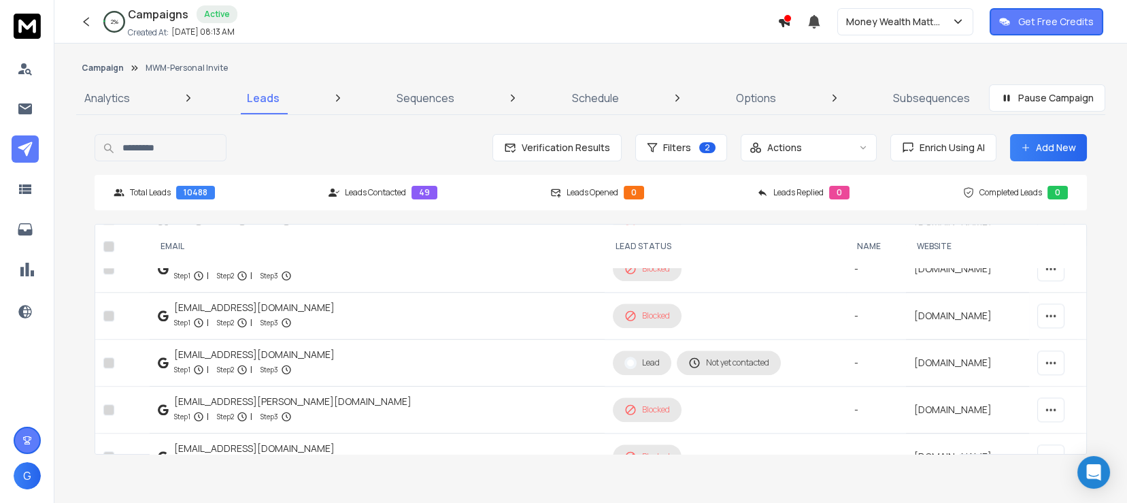
scroll to position [3355, 0]
click at [110, 356] on button "button" at bounding box center [108, 361] width 11 height 11
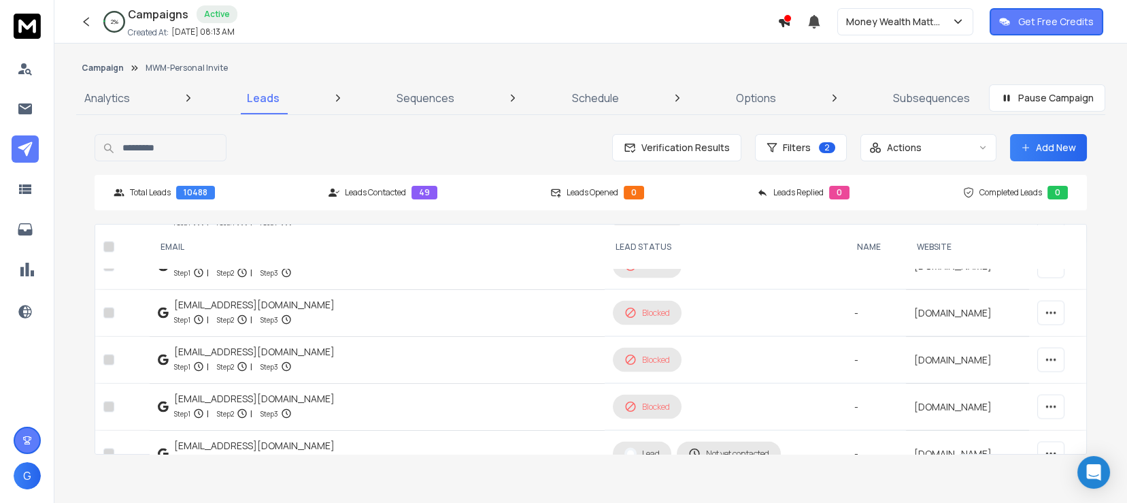
scroll to position [5780, 0]
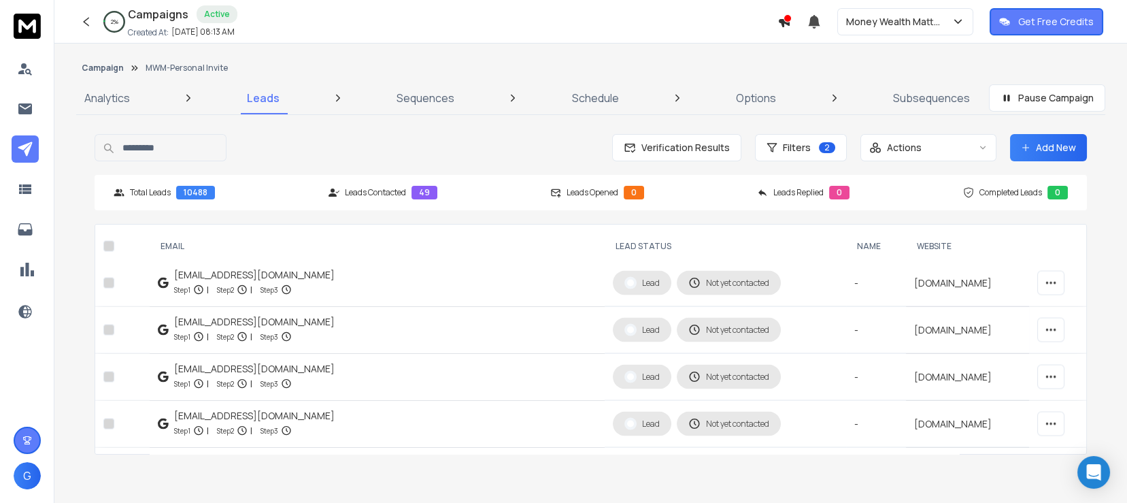
click at [110, 324] on button "button" at bounding box center [108, 329] width 11 height 11
drag, startPoint x: 108, startPoint y: 406, endPoint x: 158, endPoint y: 400, distance: 50.0
click at [111, 418] on button "button" at bounding box center [108, 423] width 11 height 11
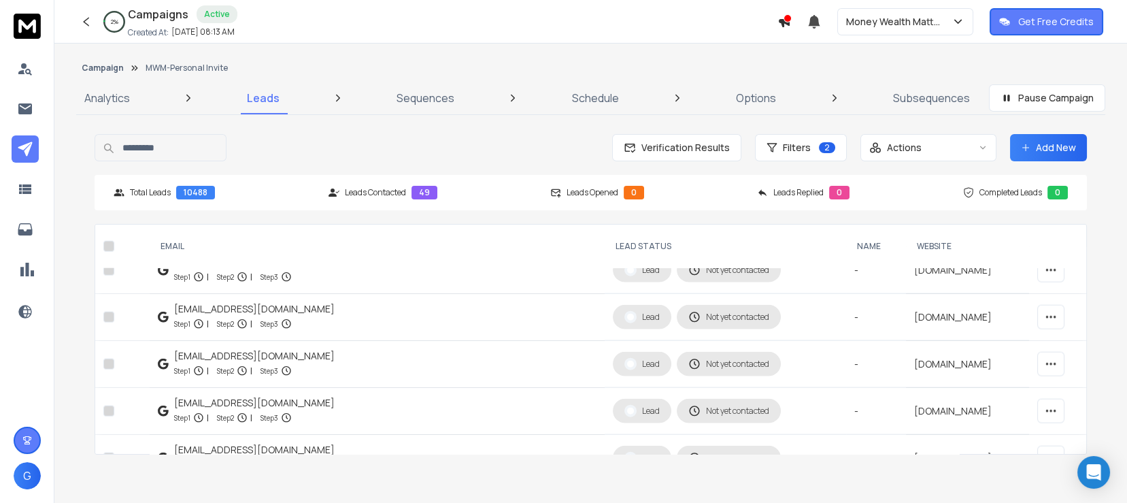
scroll to position [6846, 0]
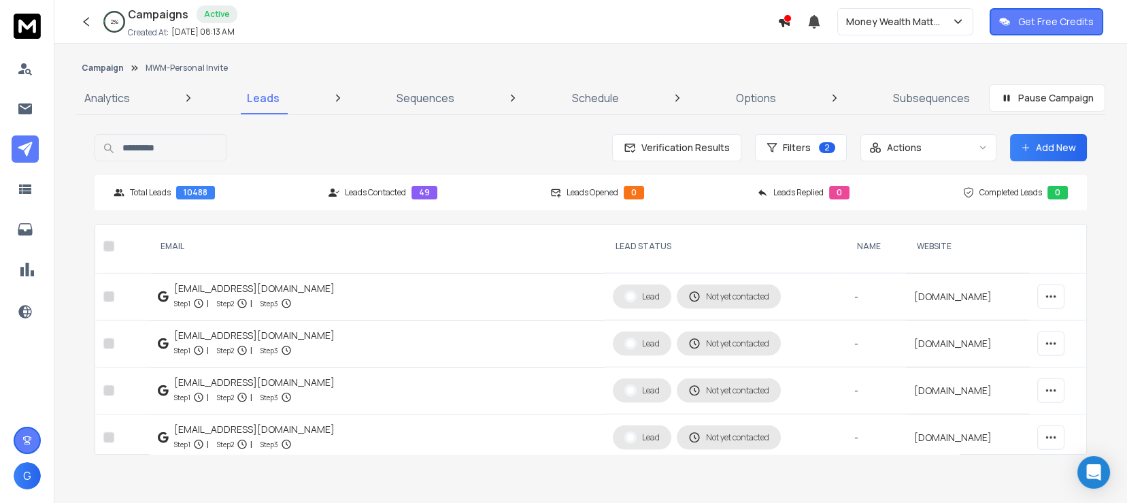
click at [107, 432] on button "button" at bounding box center [108, 437] width 11 height 11
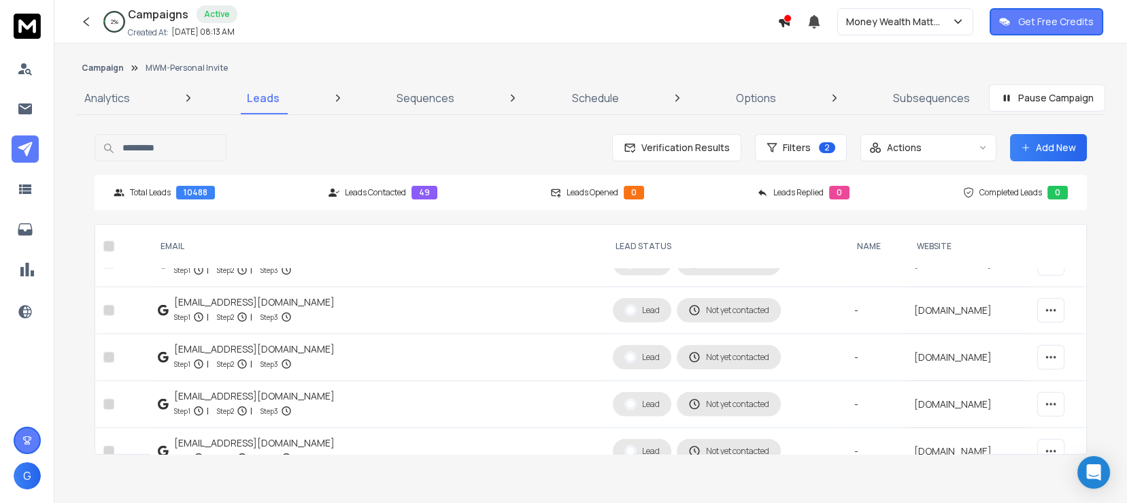
scroll to position [8206, 0]
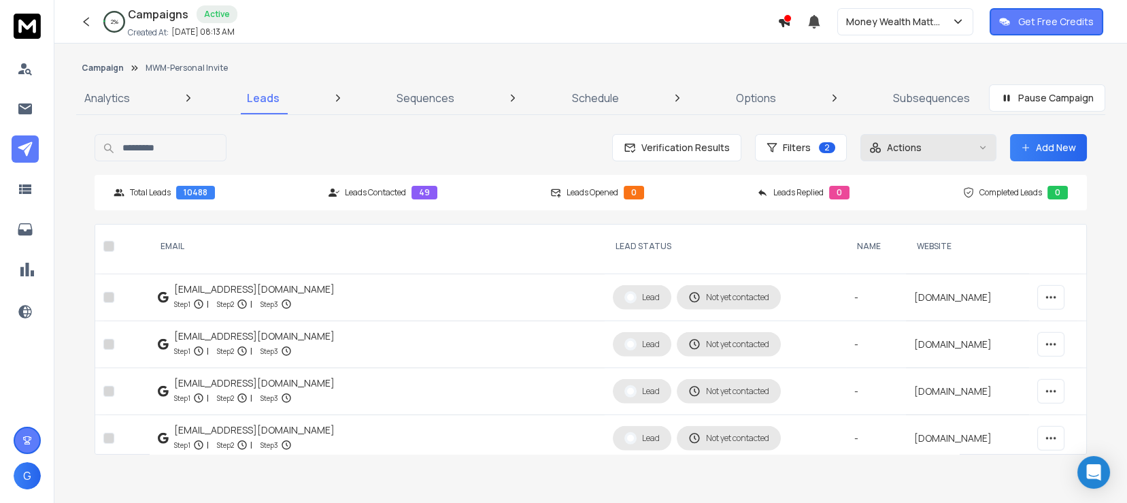
click at [926, 148] on div "Actions" at bounding box center [920, 148] width 103 height 14
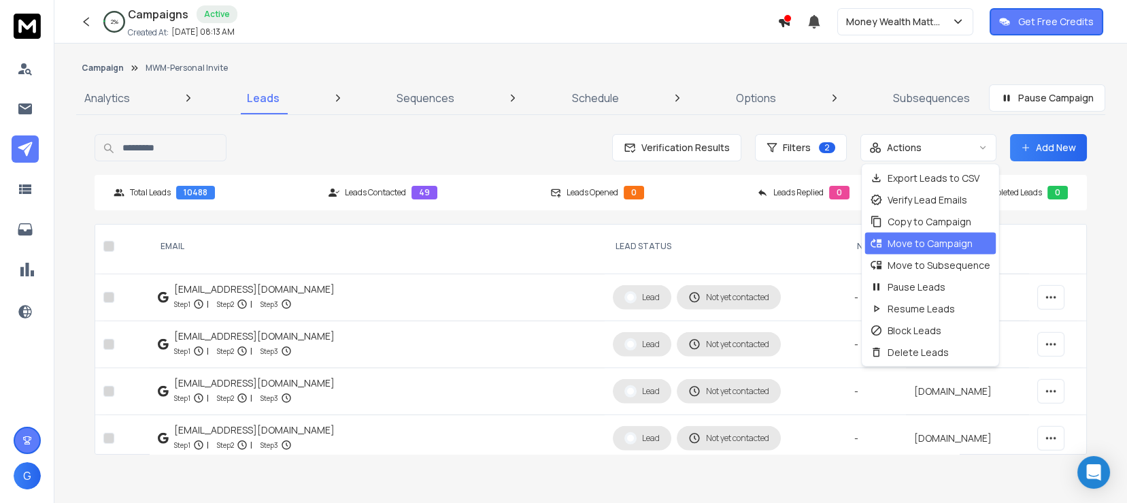
click at [931, 245] on p "Move to Campaign" at bounding box center [929, 244] width 85 height 14
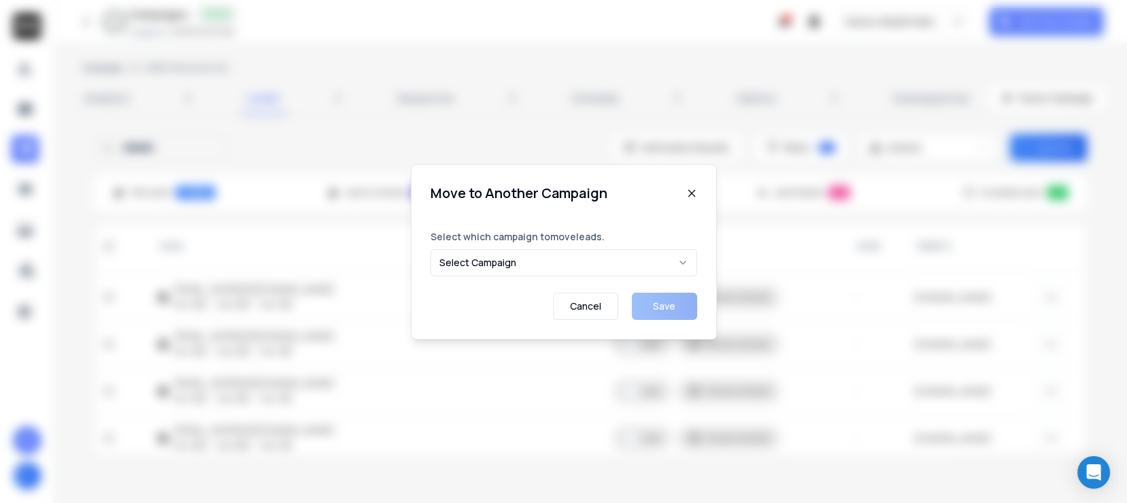
click at [488, 262] on button "Select Campaign" at bounding box center [563, 262] width 267 height 27
click at [682, 304] on button "Save" at bounding box center [664, 305] width 65 height 27
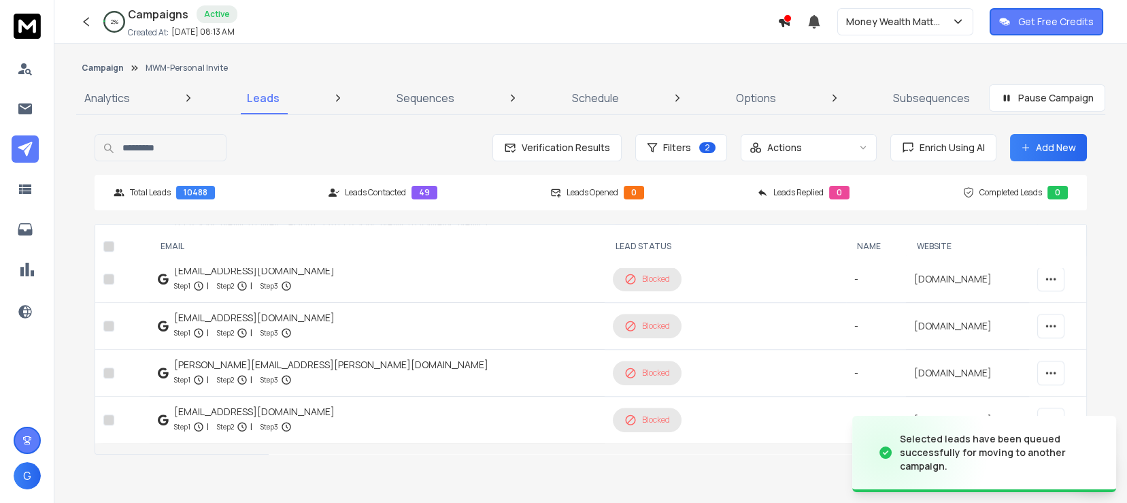
scroll to position [2165, 0]
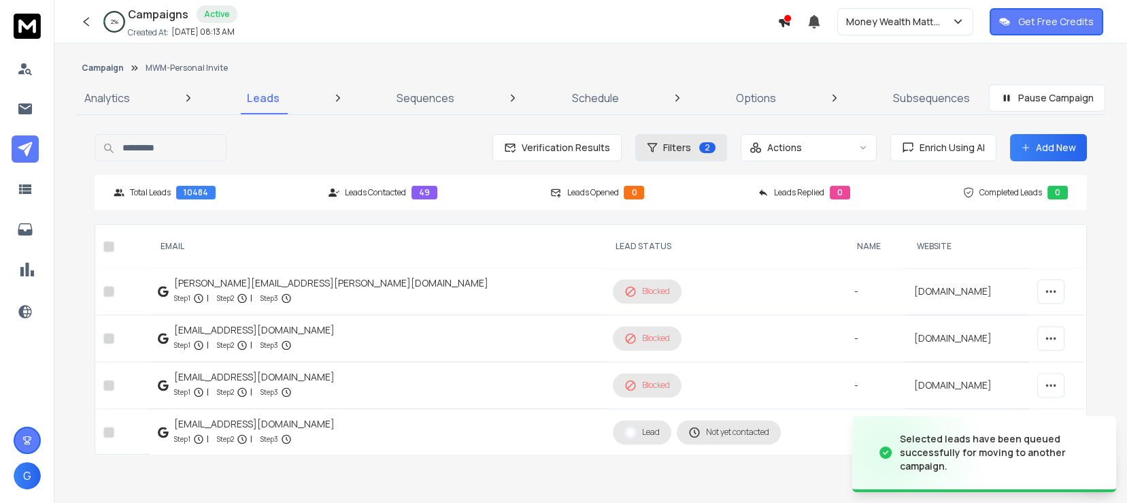
click at [667, 147] on span "Filters" at bounding box center [677, 148] width 28 height 14
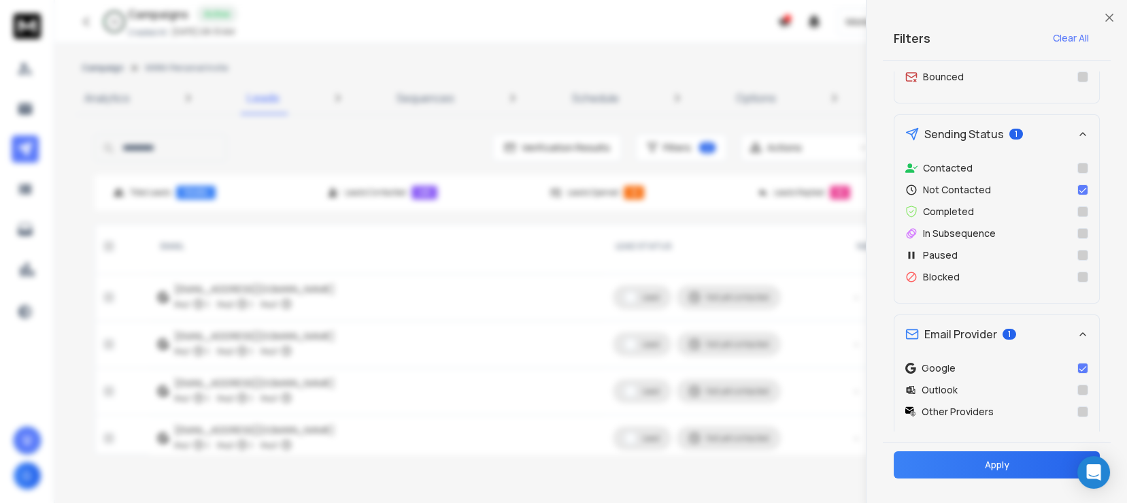
scroll to position [254, 0]
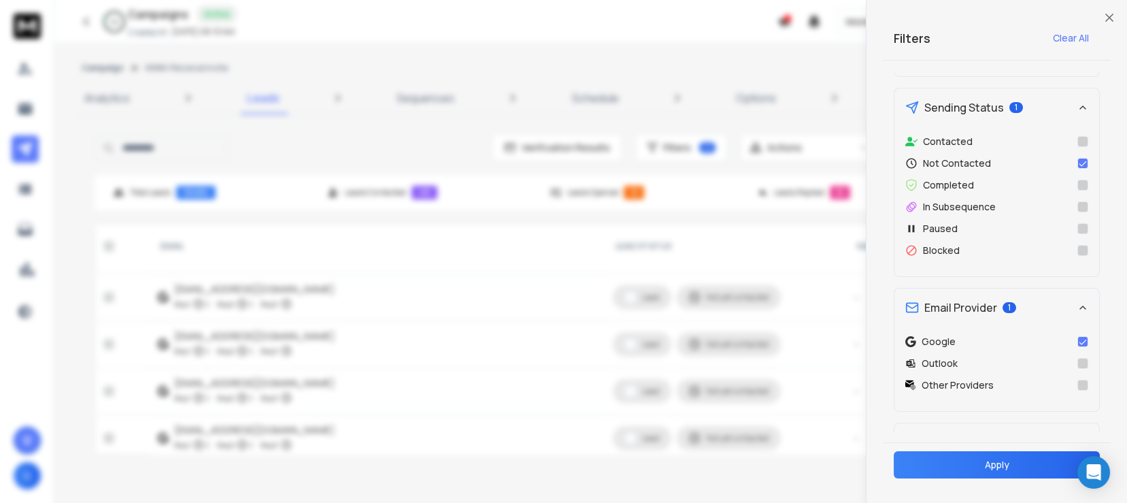
click at [1077, 338] on button "Google" at bounding box center [1082, 341] width 11 height 11
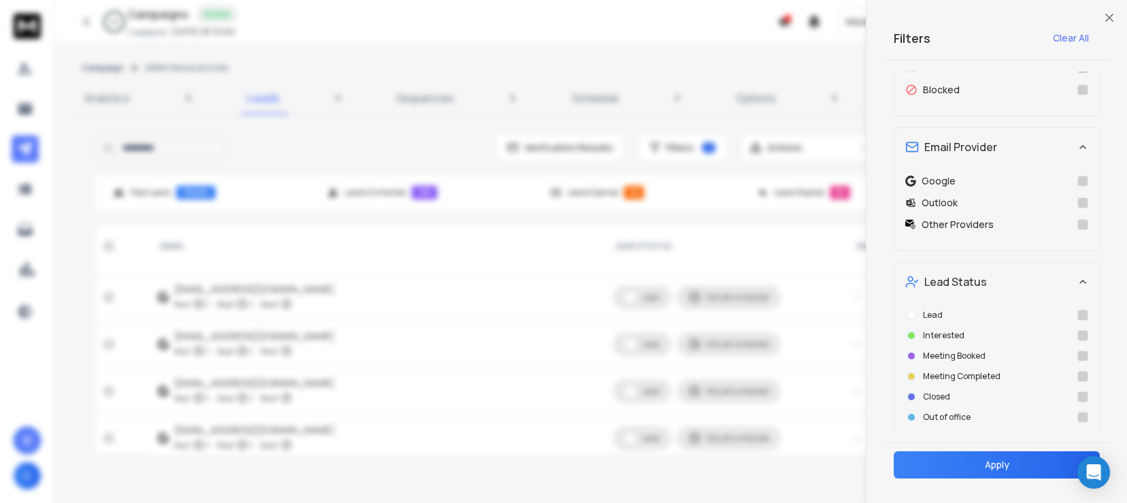
scroll to position [509, 0]
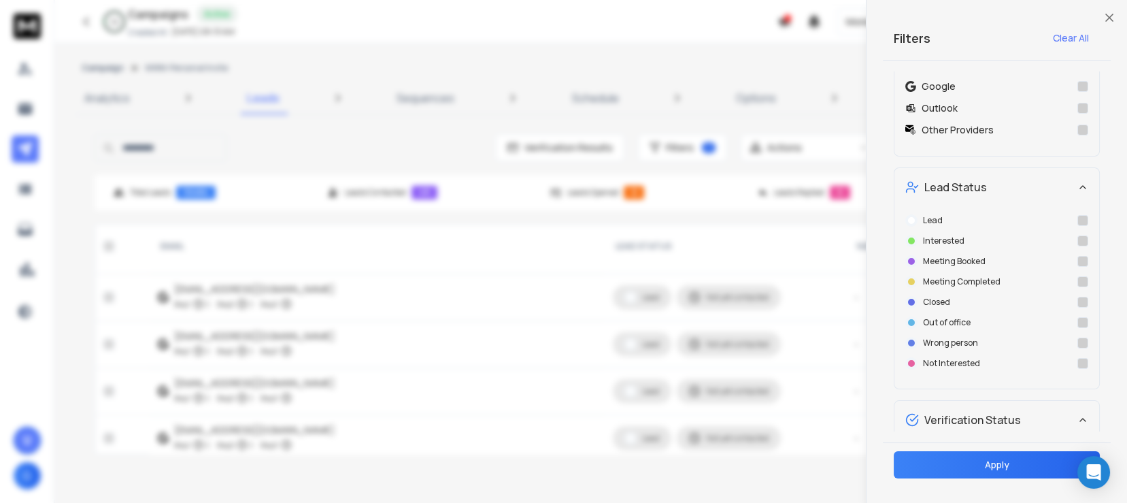
click at [1017, 469] on button "Apply" at bounding box center [997, 464] width 206 height 27
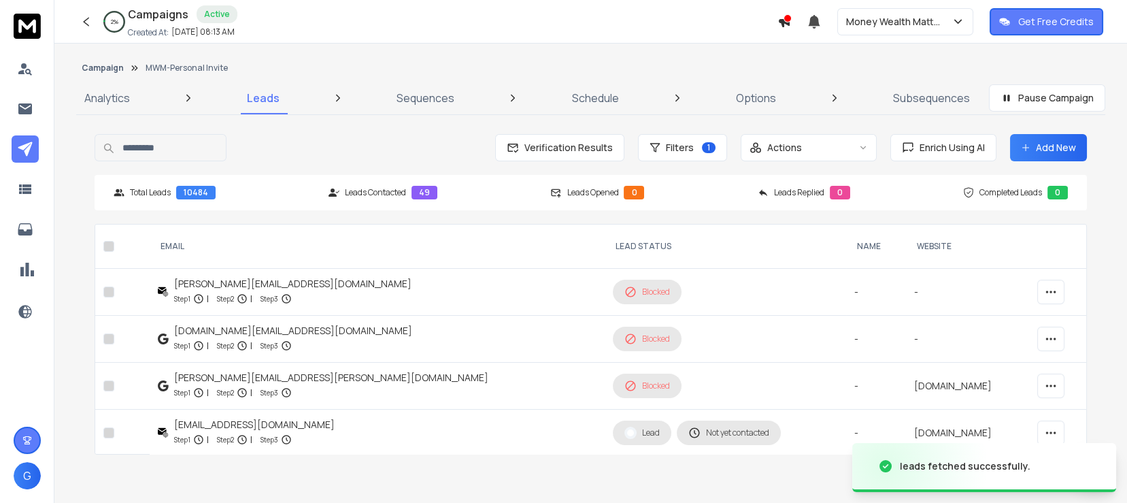
click at [161, 142] on input at bounding box center [161, 147] width 132 height 27
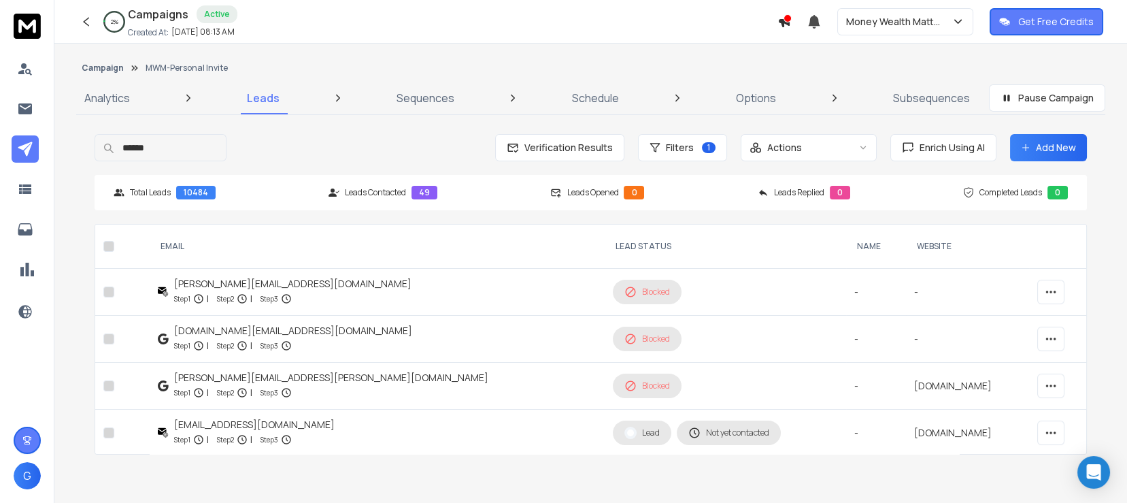
type input "*******"
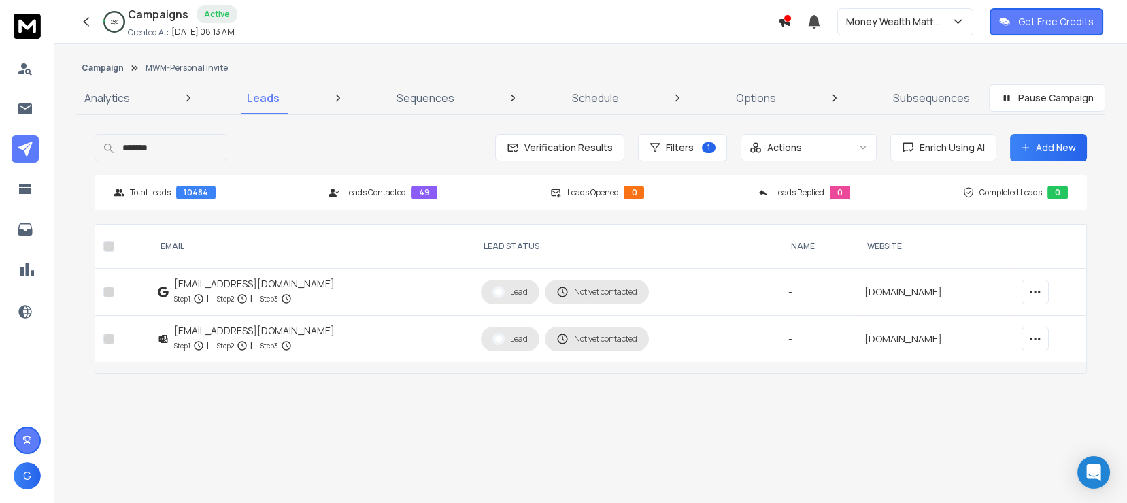
drag, startPoint x: 171, startPoint y: 145, endPoint x: 68, endPoint y: 137, distance: 103.0
click at [68, 137] on div "Campaign MWM-Personal Invite Analytics Leads Sequences Schedule Options Subsequ…" at bounding box center [590, 211] width 1072 height 335
type input "*****"
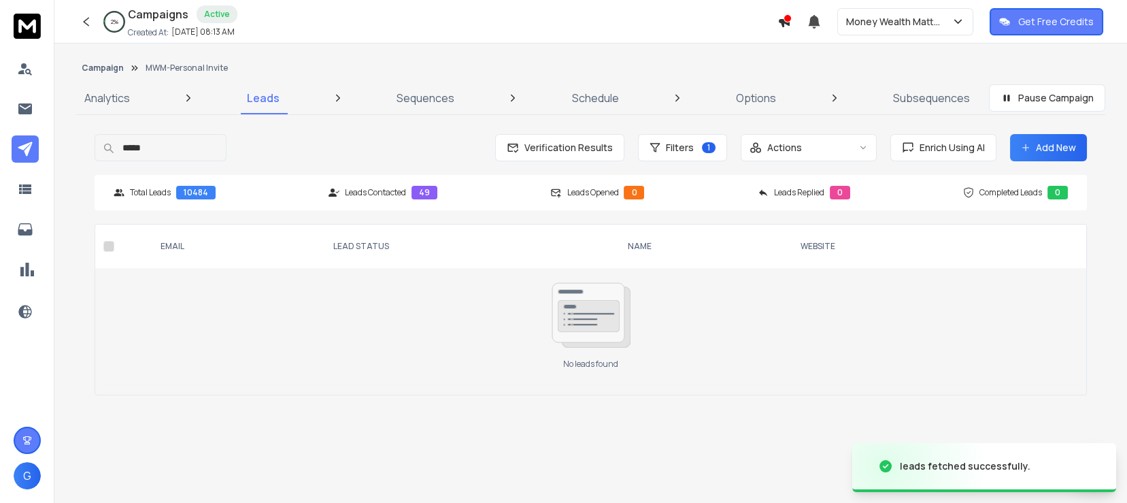
drag, startPoint x: 137, startPoint y: 149, endPoint x: 88, endPoint y: 139, distance: 49.9
click at [88, 139] on div "***** Verification Results Filters 1 Actions Enrich Using AI Add New Total Lead…" at bounding box center [591, 258] width 1018 height 248
type input "***"
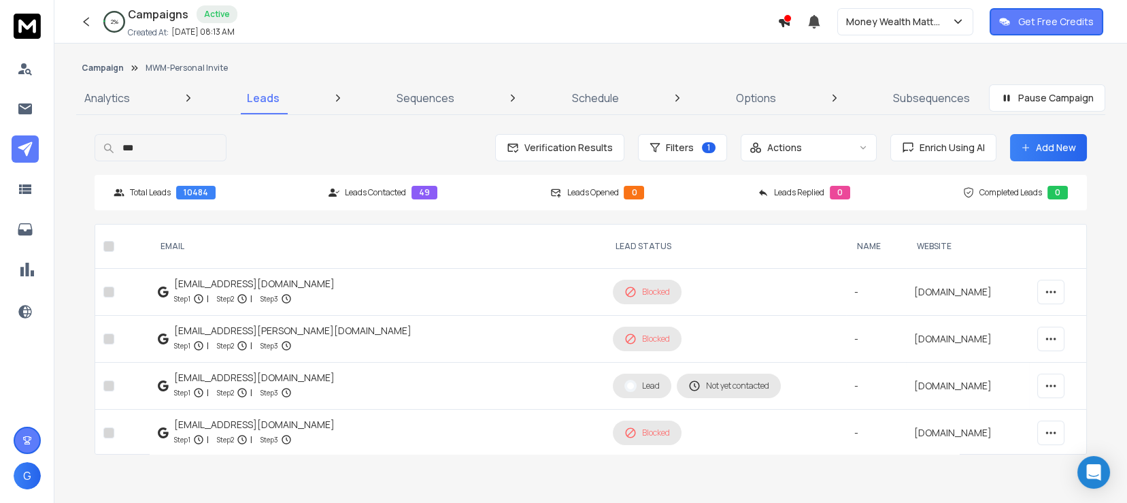
drag, startPoint x: 323, startPoint y: 379, endPoint x: 220, endPoint y: 380, distance: 102.7
click at [220, 380] on div "[EMAIL_ADDRESS][DOMAIN_NAME] Step 1 | Step 2 | Step 3" at bounding box center [377, 386] width 438 height 30
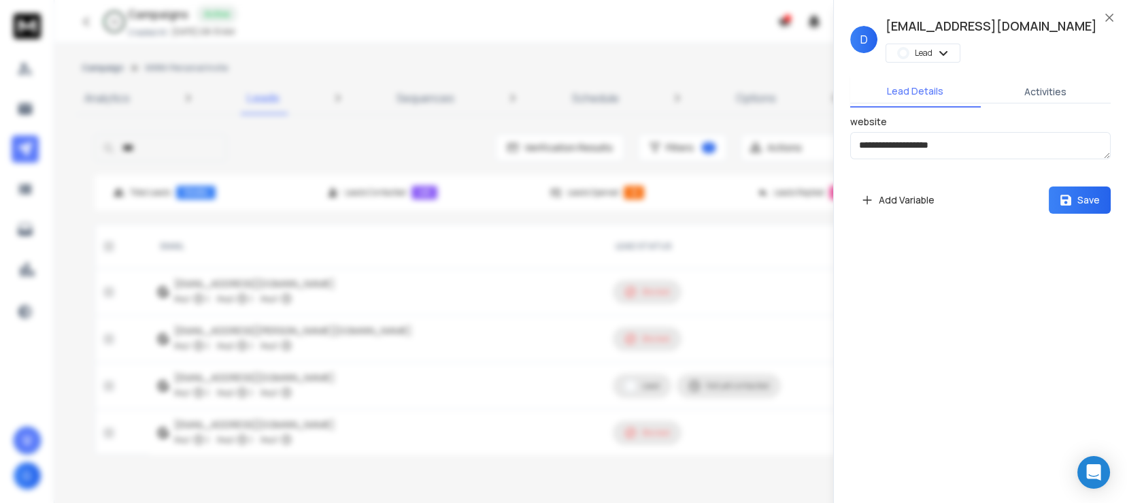
copy div "[DOMAIN_NAME]"
click at [61, 371] on div at bounding box center [563, 251] width 1127 height 503
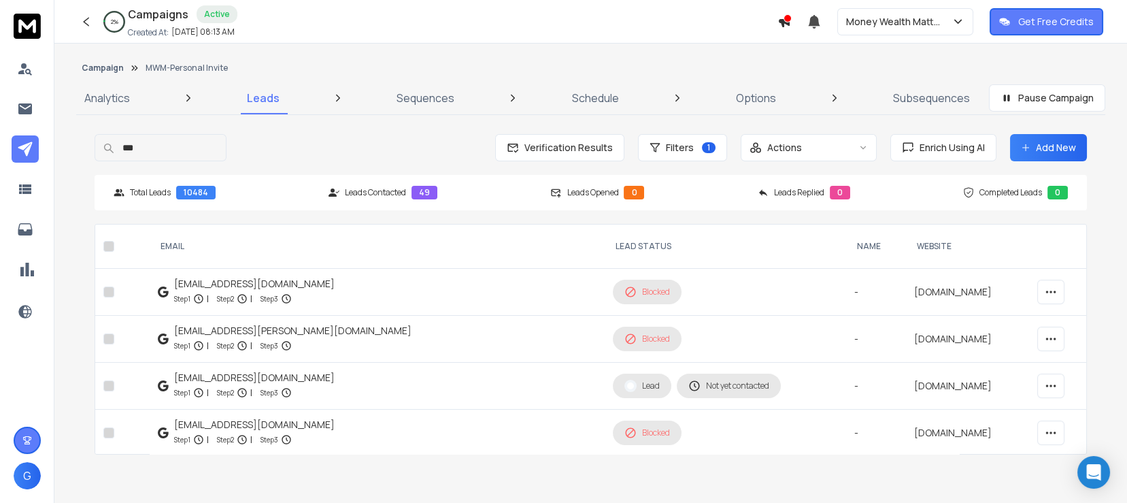
drag, startPoint x: 157, startPoint y: 148, endPoint x: 91, endPoint y: 140, distance: 66.4
click at [91, 140] on div "*** Verification Results Filters 1 Actions Enrich Using AI Add New Total Leads …" at bounding box center [591, 287] width 1018 height 307
paste input "**********"
type input "**********"
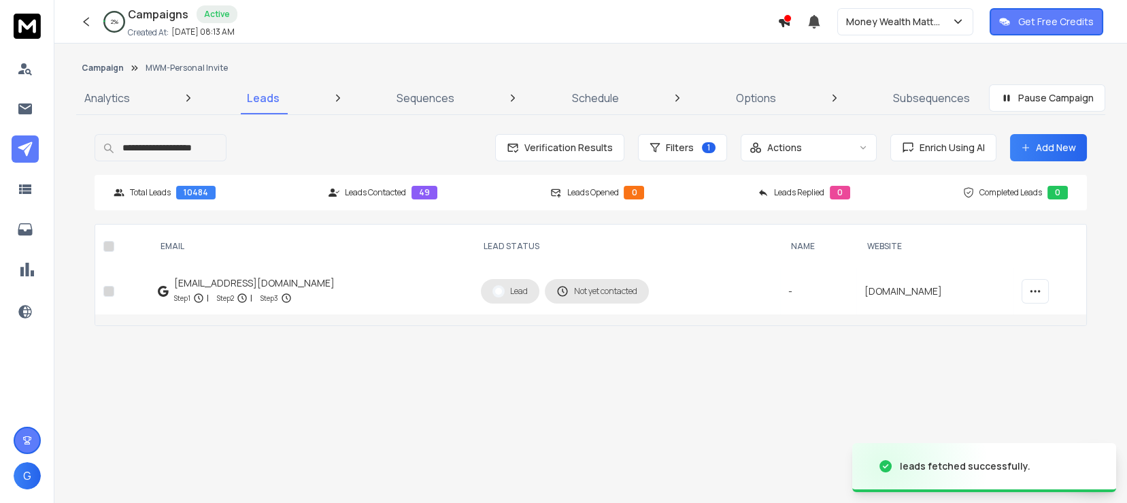
click at [109, 293] on button "button" at bounding box center [108, 291] width 11 height 11
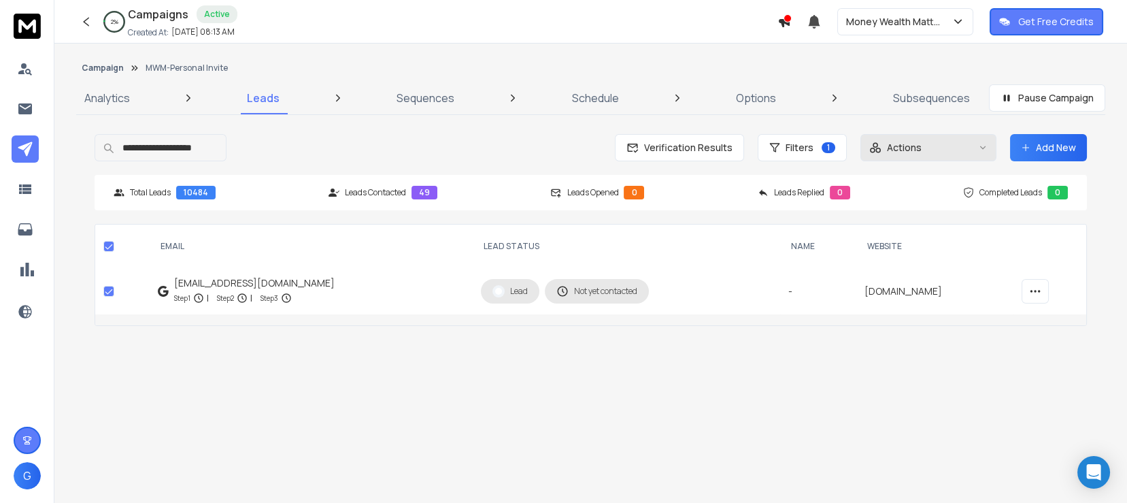
click at [950, 146] on div "Actions" at bounding box center [920, 148] width 103 height 14
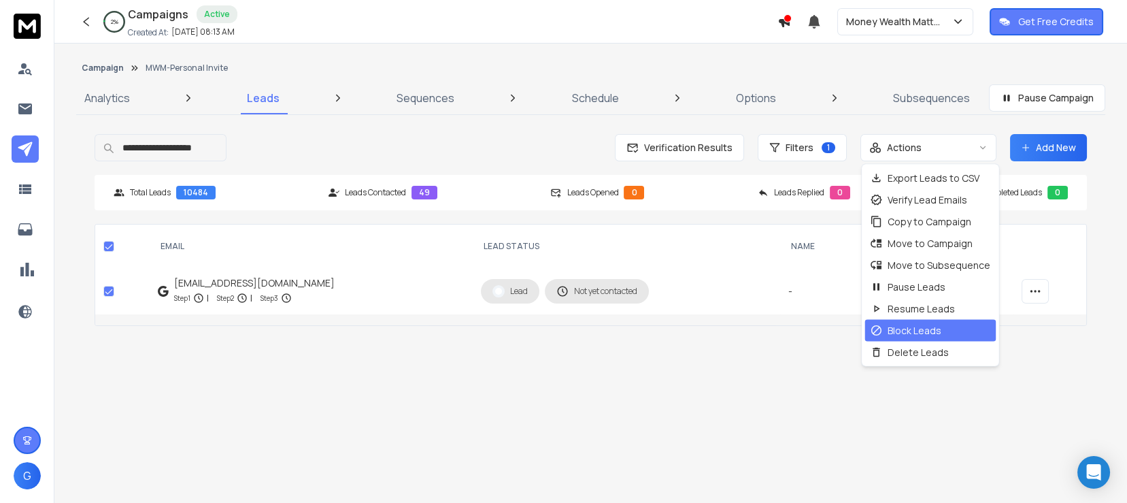
click at [930, 329] on p "Block Leads" at bounding box center [914, 331] width 54 height 14
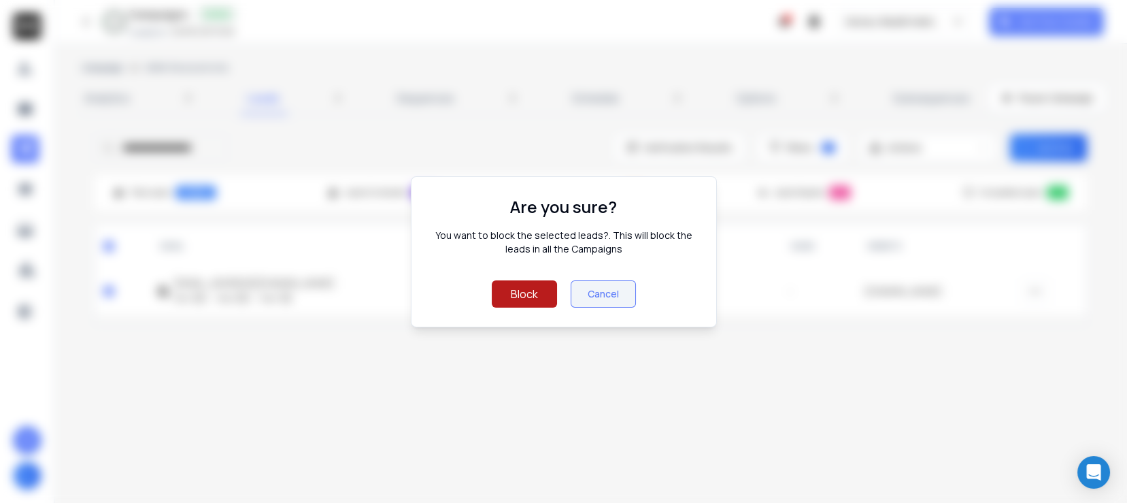
click at [527, 287] on button "Block" at bounding box center [524, 293] width 65 height 27
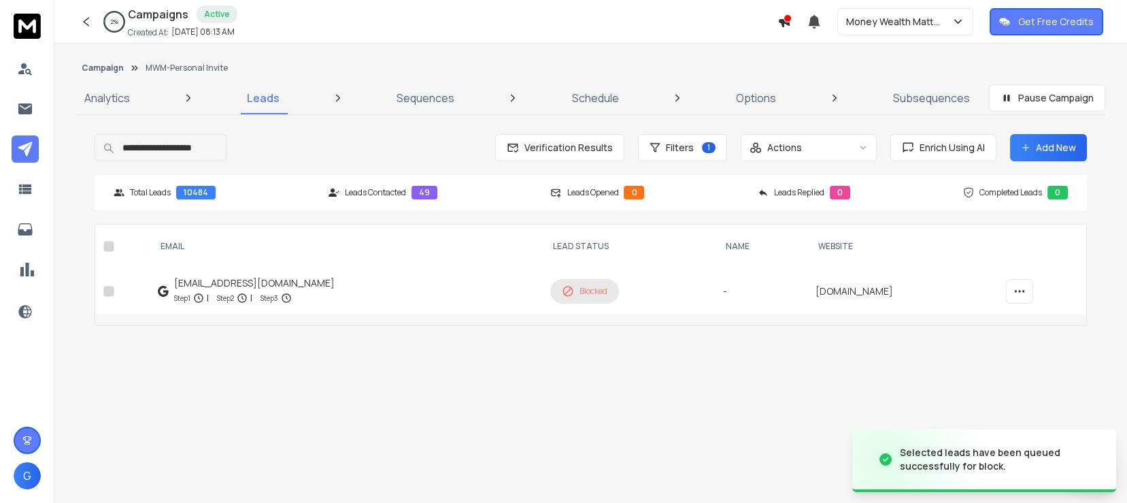
click at [115, 155] on input "**********" at bounding box center [161, 147] width 132 height 27
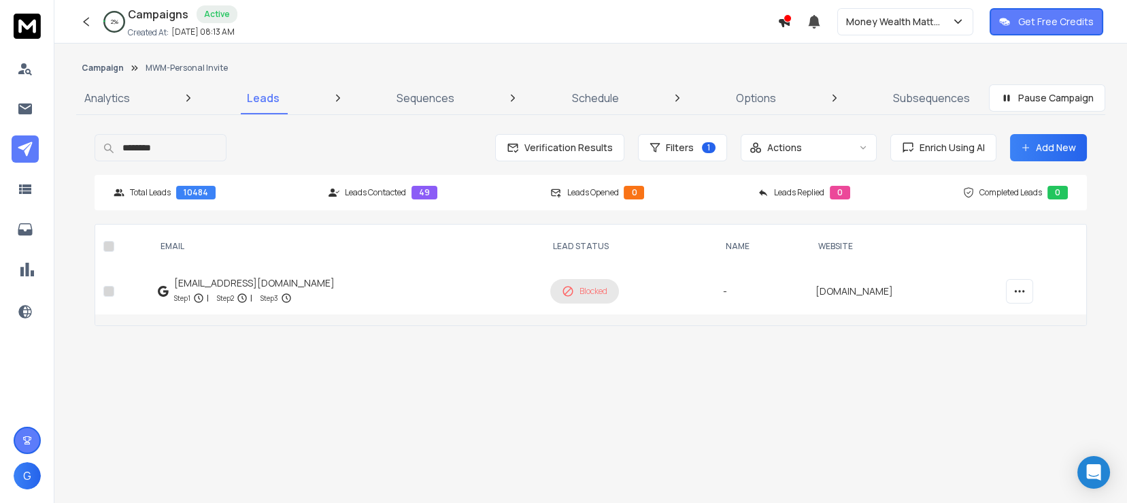
type input "*********"
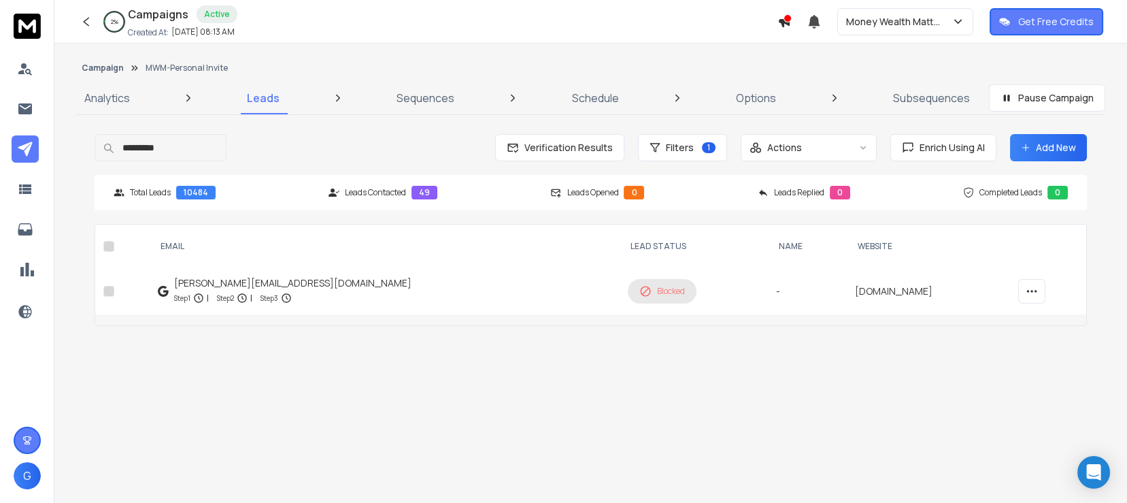
drag, startPoint x: 163, startPoint y: 151, endPoint x: 110, endPoint y: 143, distance: 53.7
click at [110, 145] on div "*********" at bounding box center [161, 147] width 132 height 27
click at [105, 321] on caption at bounding box center [590, 319] width 990 height 11
click at [166, 143] on input at bounding box center [161, 147] width 132 height 27
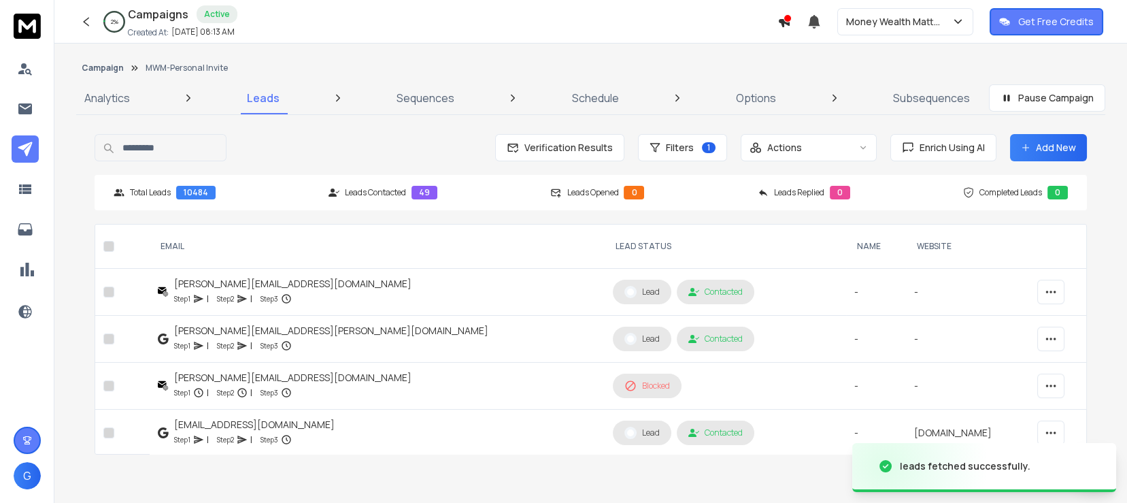
click at [207, 153] on input at bounding box center [161, 147] width 132 height 27
type input "****"
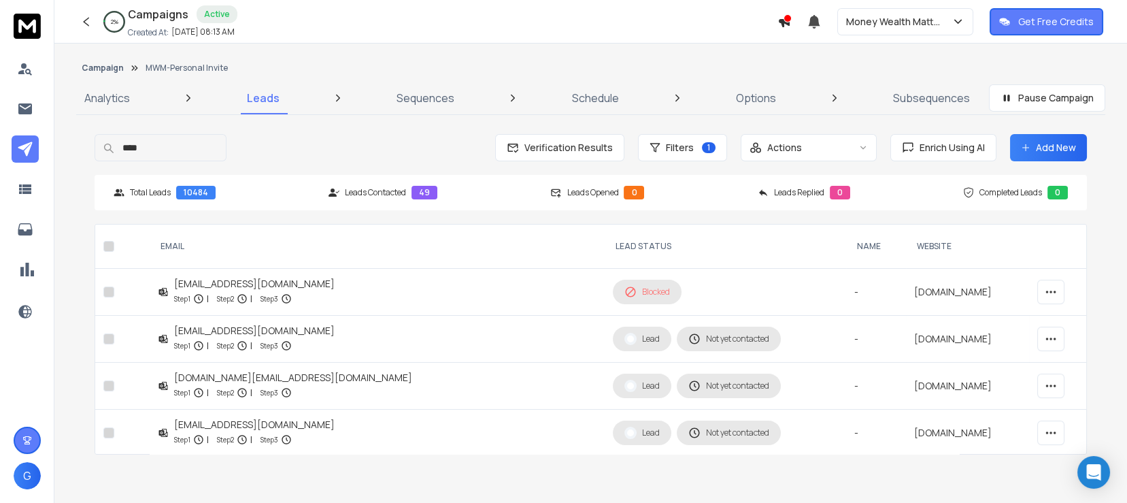
click at [105, 337] on button "button" at bounding box center [108, 338] width 11 height 11
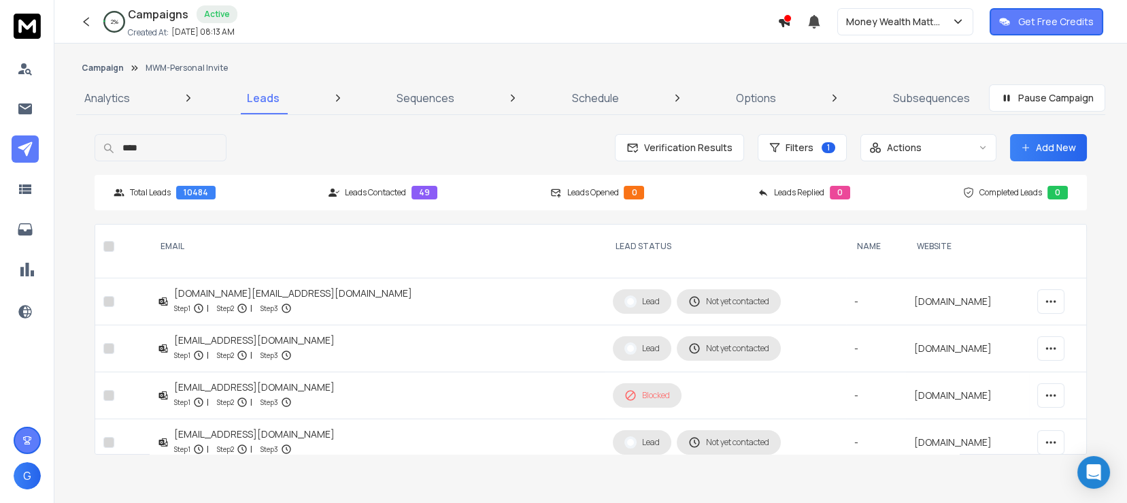
scroll to position [169, 0]
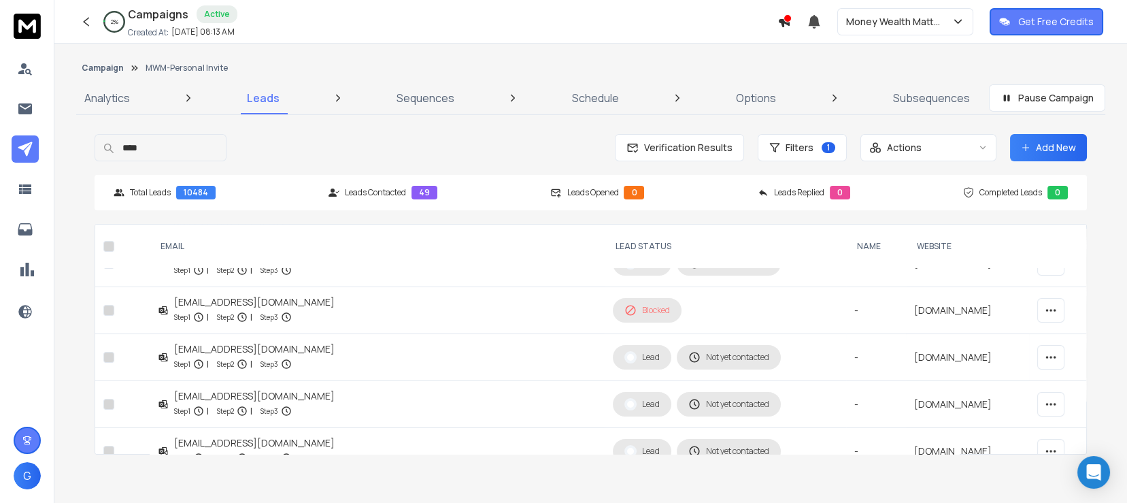
click at [107, 355] on button "button" at bounding box center [108, 357] width 11 height 11
click at [109, 401] on button "button" at bounding box center [108, 403] width 11 height 11
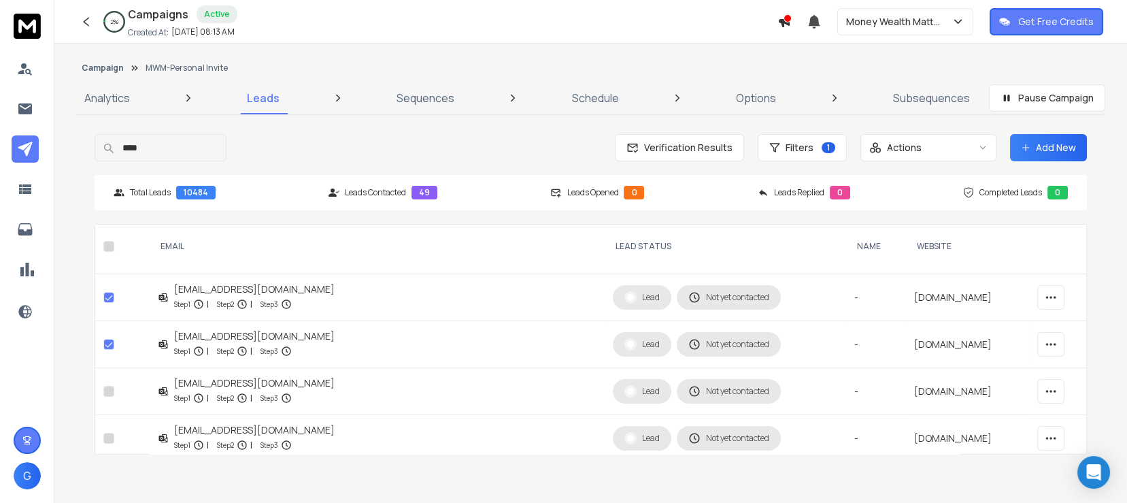
scroll to position [254, 0]
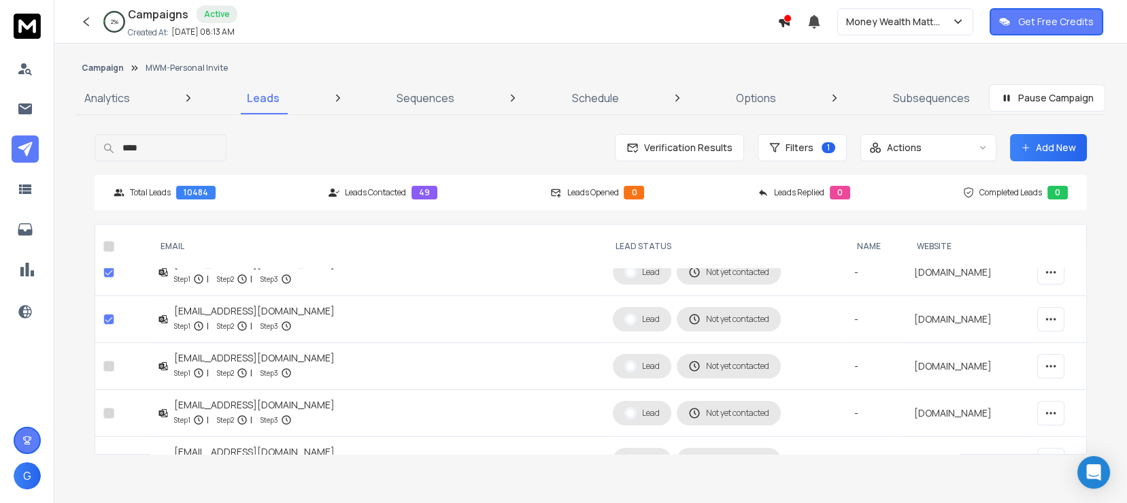
click at [107, 362] on button "button" at bounding box center [108, 365] width 11 height 11
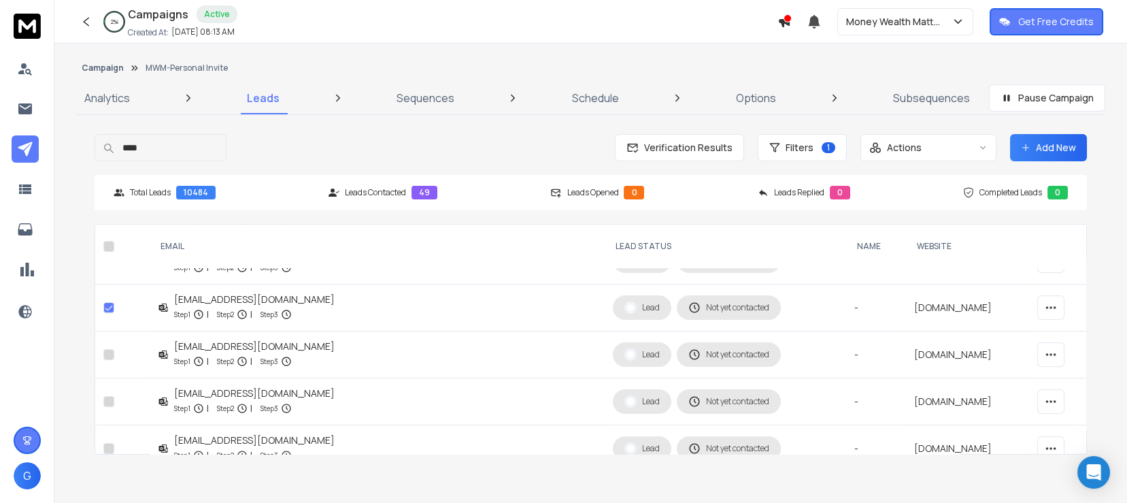
scroll to position [339, 0]
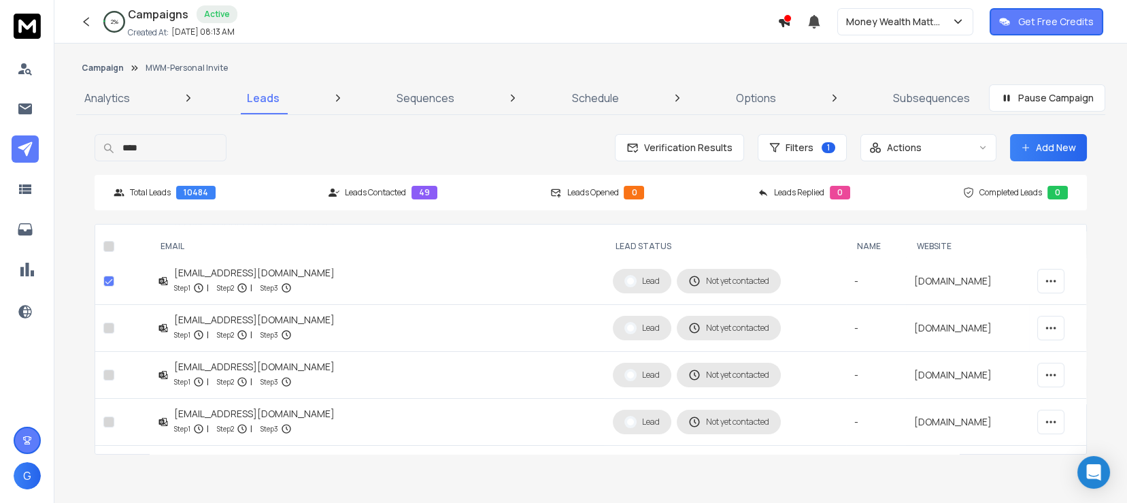
click at [107, 327] on button "button" at bounding box center [108, 327] width 11 height 11
click at [111, 372] on button "button" at bounding box center [108, 374] width 11 height 11
click at [106, 420] on button "button" at bounding box center [108, 421] width 11 height 11
click at [952, 150] on div "Actions" at bounding box center [920, 148] width 103 height 14
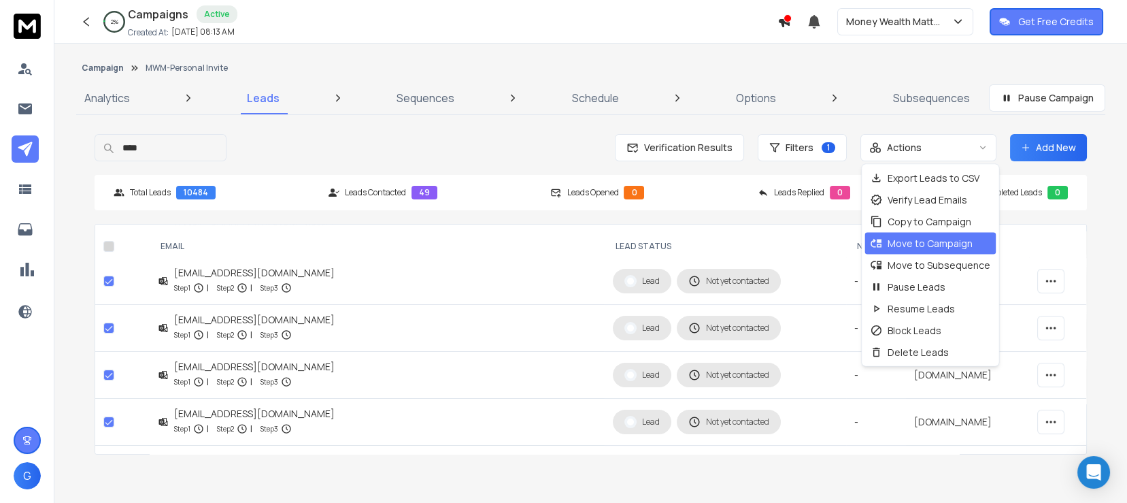
click at [934, 244] on p "Move to Campaign" at bounding box center [929, 244] width 85 height 14
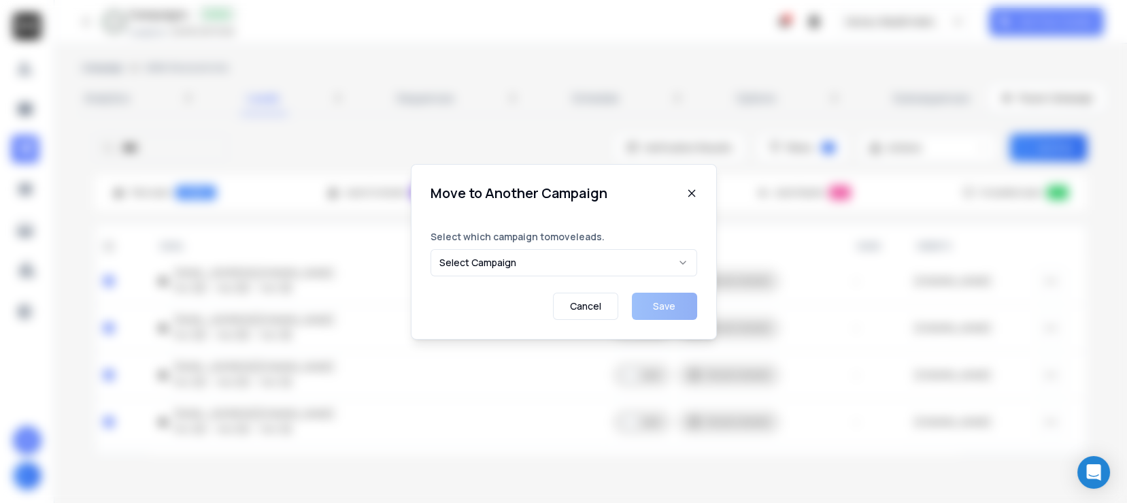
click at [513, 265] on button "Select Campaign" at bounding box center [563, 262] width 267 height 27
drag, startPoint x: 660, startPoint y: 310, endPoint x: 654, endPoint y: 303, distance: 10.1
click at [659, 309] on button "Save" at bounding box center [664, 305] width 65 height 27
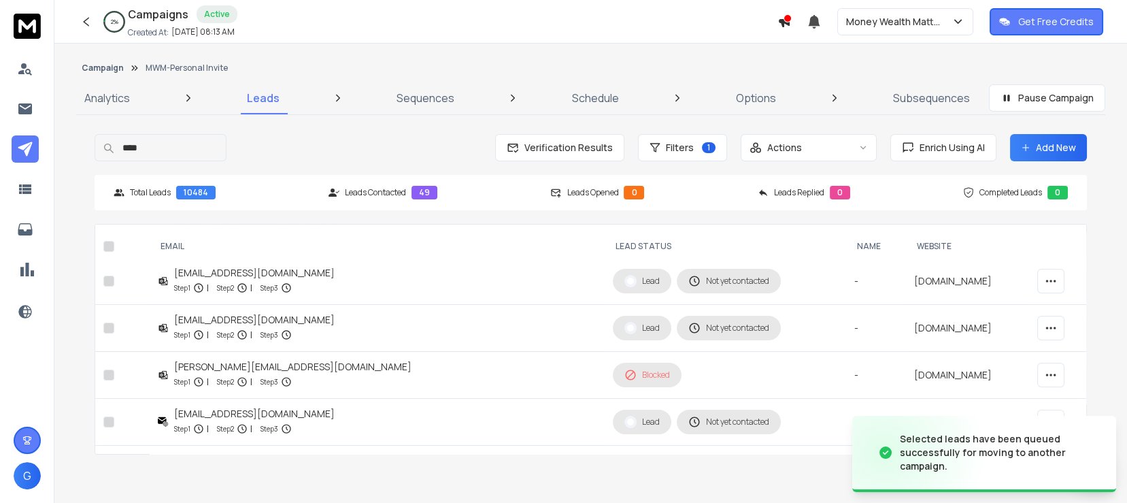
drag, startPoint x: 101, startPoint y: 137, endPoint x: 76, endPoint y: 135, distance: 25.2
click at [76, 135] on div "**** Verification Results Filters 1 Actions Enrich Using AI Add New Total Leads…" at bounding box center [590, 288] width 1029 height 318
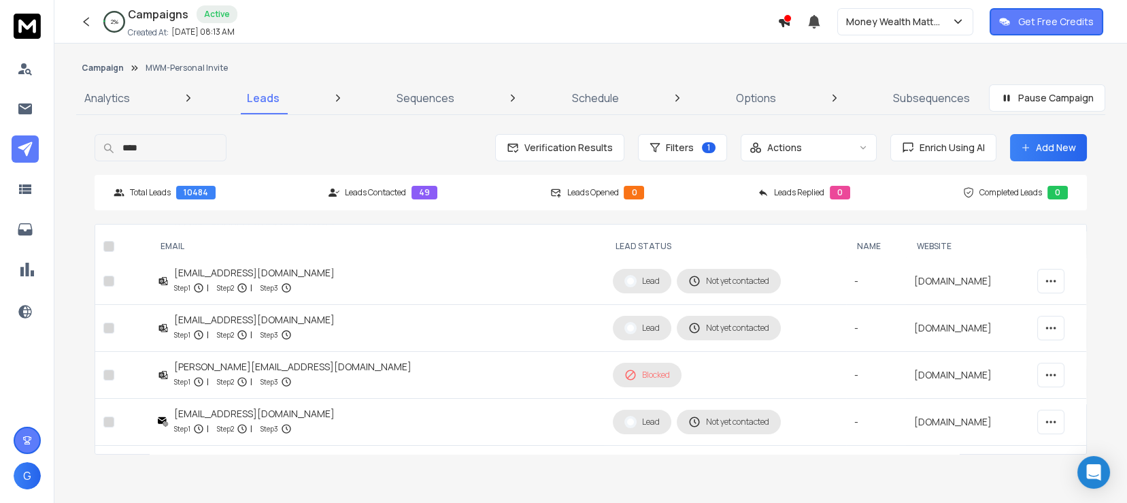
type input "*****"
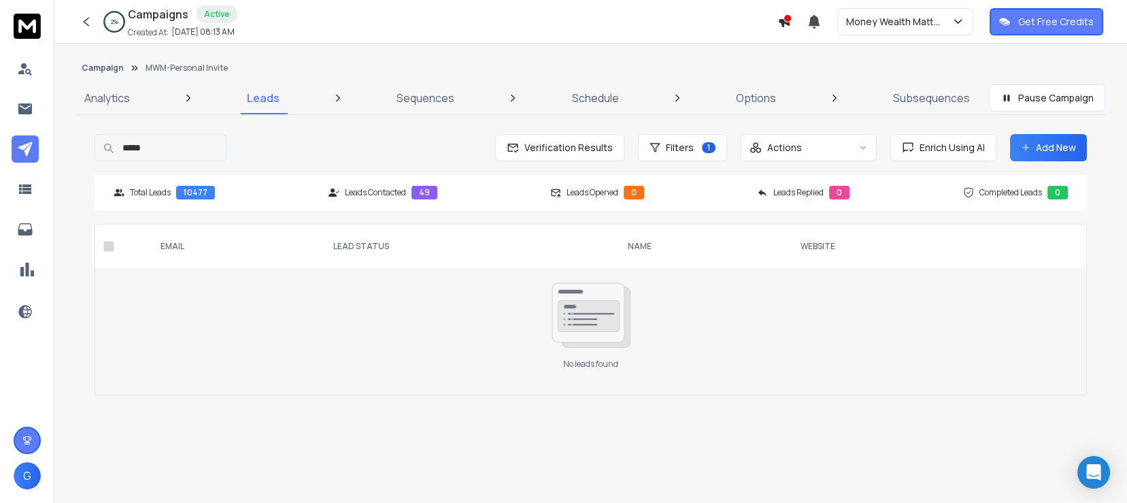
click at [94, 67] on button "Campaign" at bounding box center [103, 68] width 42 height 11
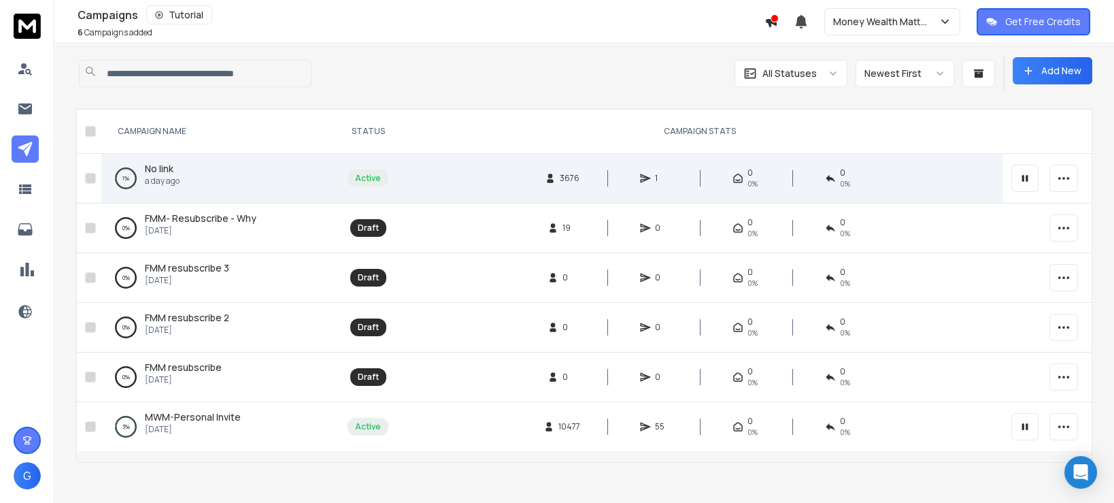
click at [160, 167] on span "No link" at bounding box center [159, 168] width 29 height 13
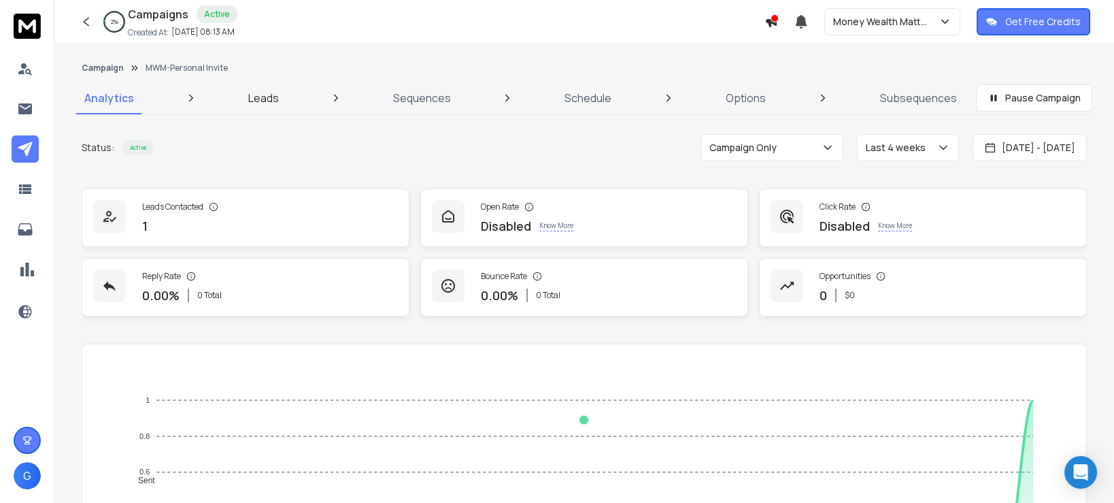
click at [265, 98] on p "Leads" at bounding box center [263, 98] width 31 height 16
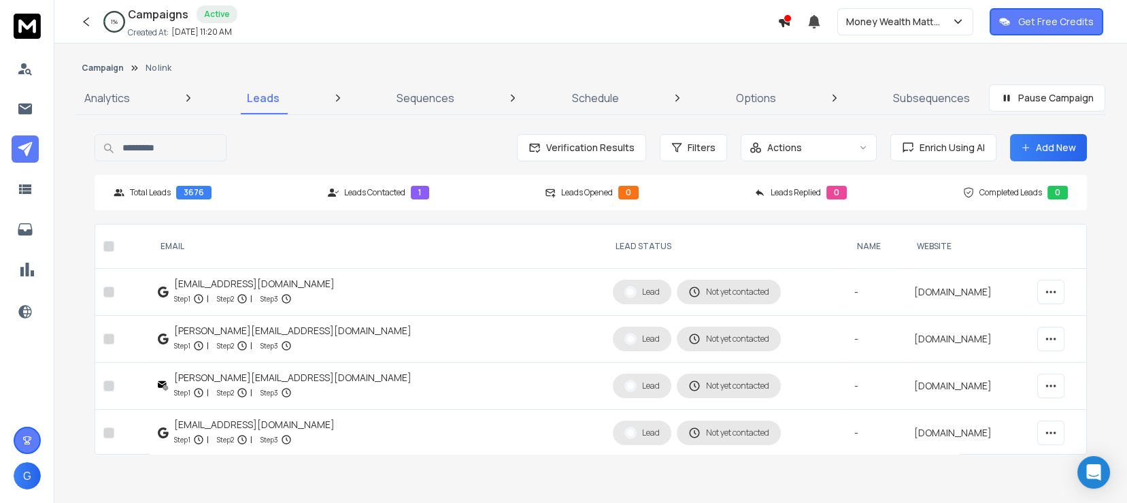
click at [226, 152] on input at bounding box center [161, 147] width 132 height 27
type input "*******"
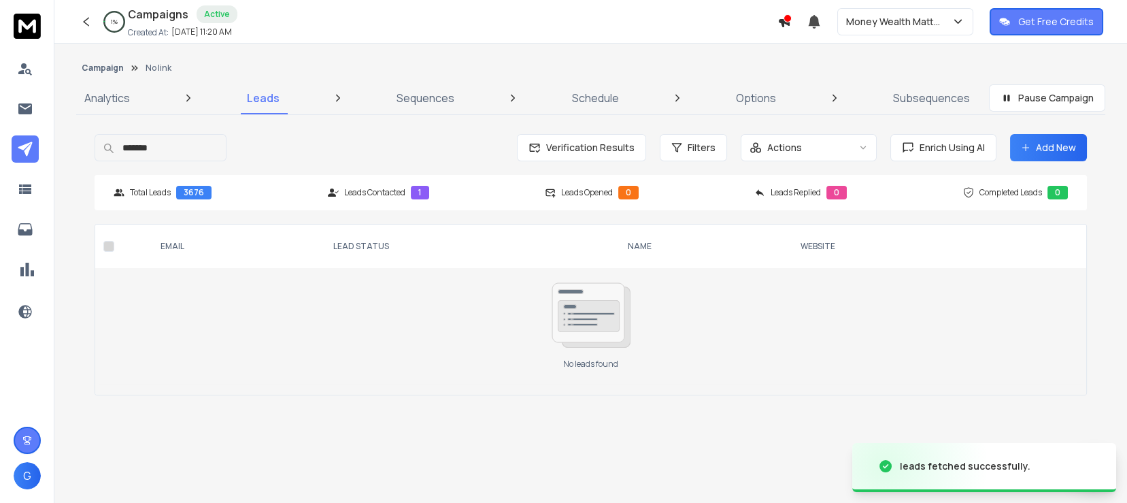
drag, startPoint x: 226, startPoint y: 151, endPoint x: 57, endPoint y: 137, distance: 169.9
click at [57, 137] on div "Campaign No link Analytics Leads Sequences Schedule Options Subsequences Pause …" at bounding box center [590, 222] width 1072 height 357
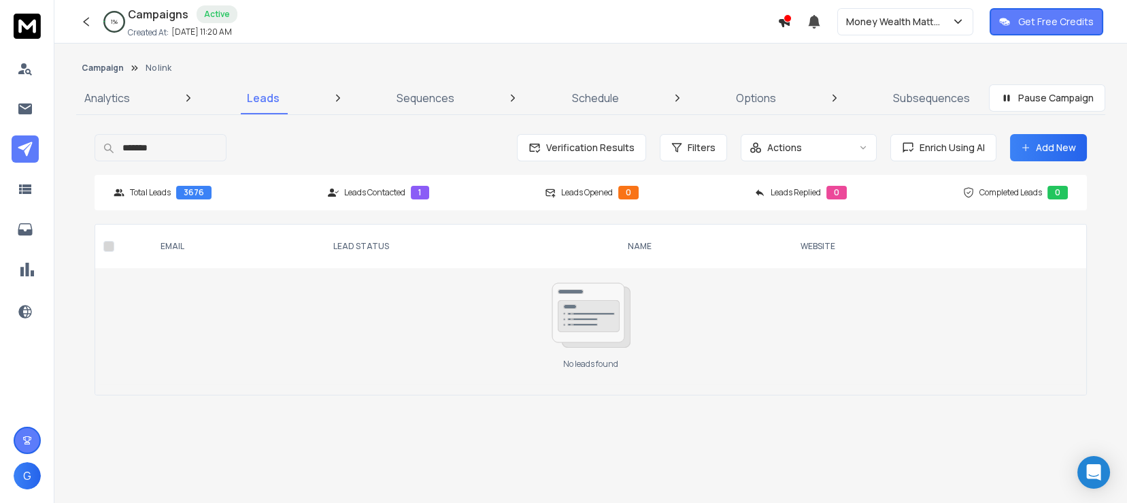
type input "******"
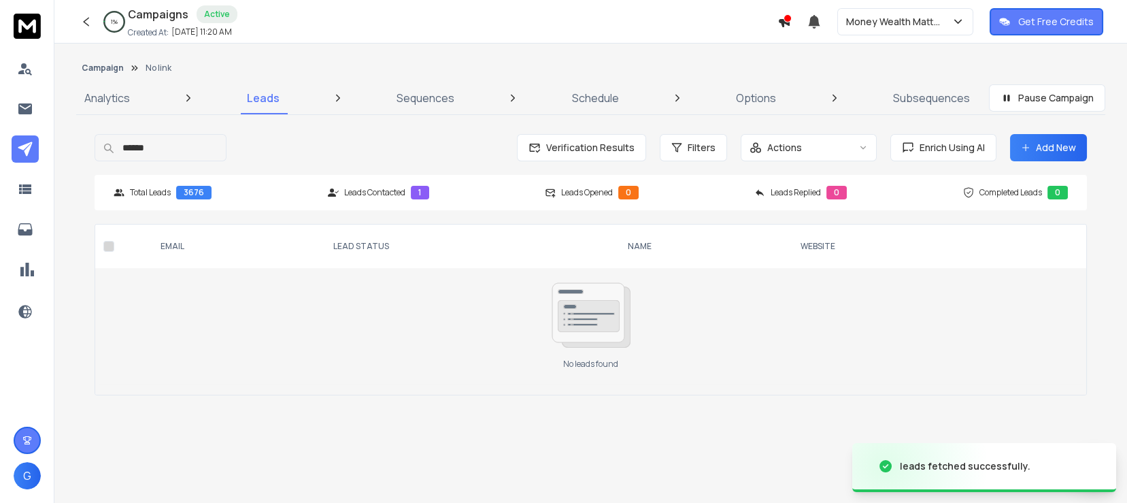
drag, startPoint x: 134, startPoint y: 154, endPoint x: 118, endPoint y: 155, distance: 15.7
click at [118, 155] on input "******" at bounding box center [161, 147] width 132 height 27
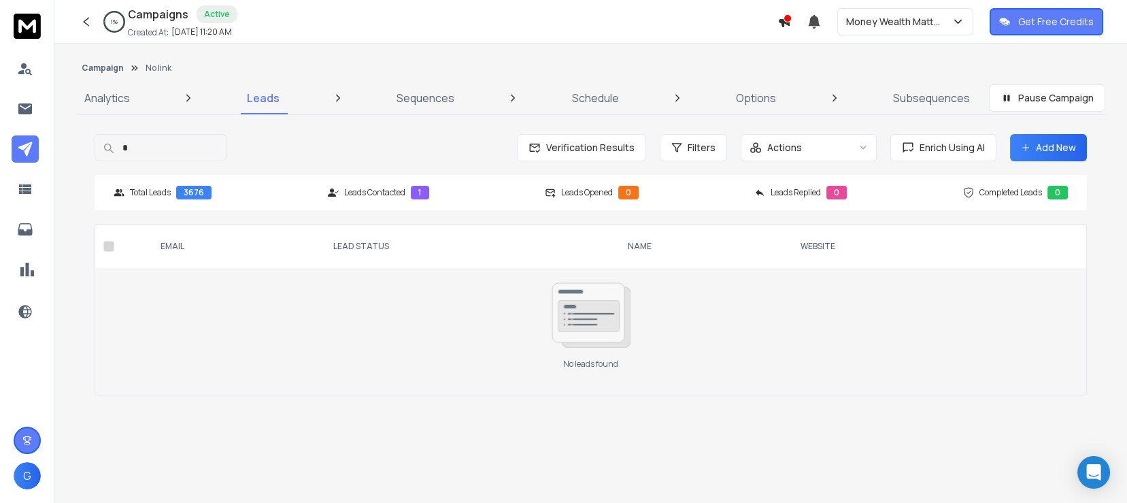
type input "**"
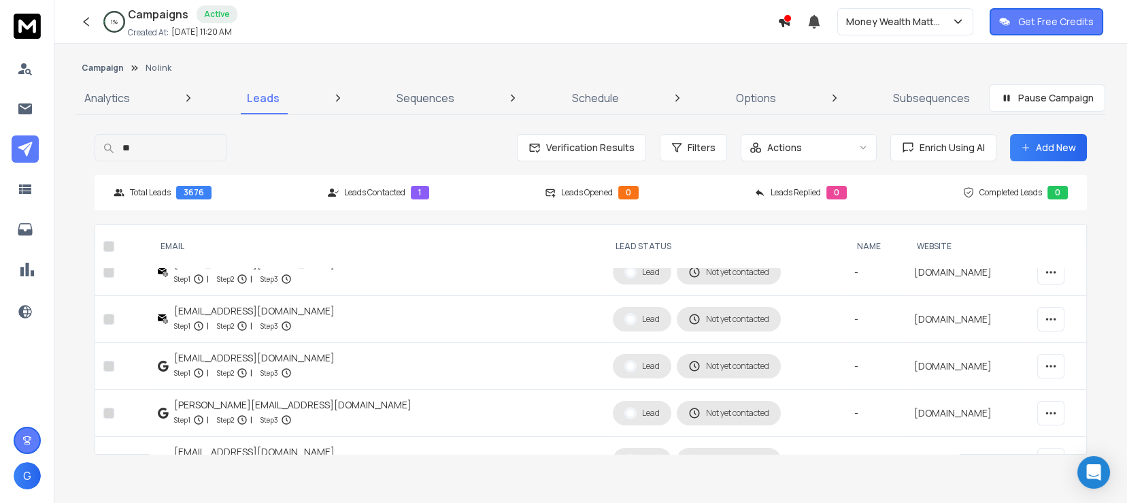
scroll to position [169, 0]
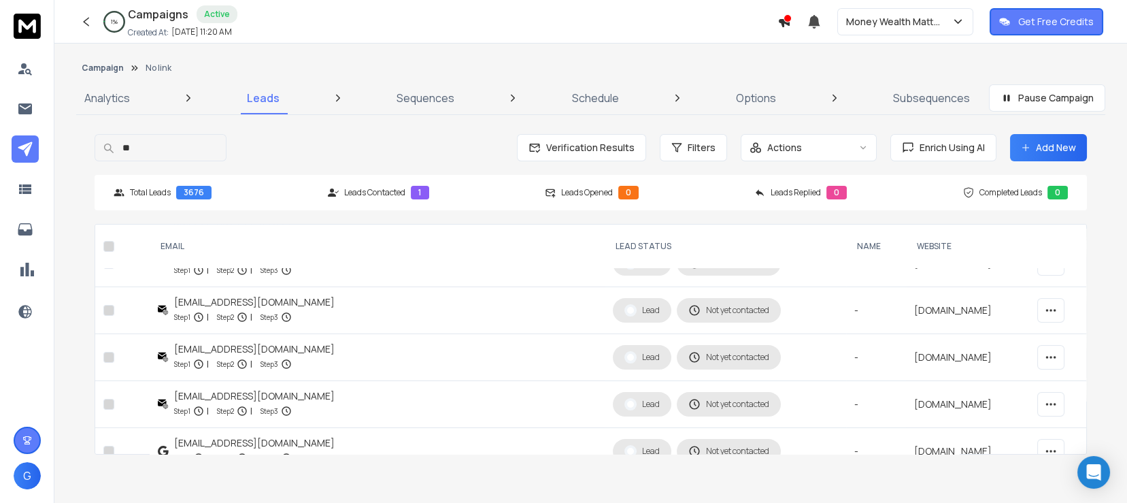
drag, startPoint x: 131, startPoint y: 147, endPoint x: 109, endPoint y: 148, distance: 21.8
click at [109, 148] on div "**" at bounding box center [161, 147] width 132 height 27
type input "****"
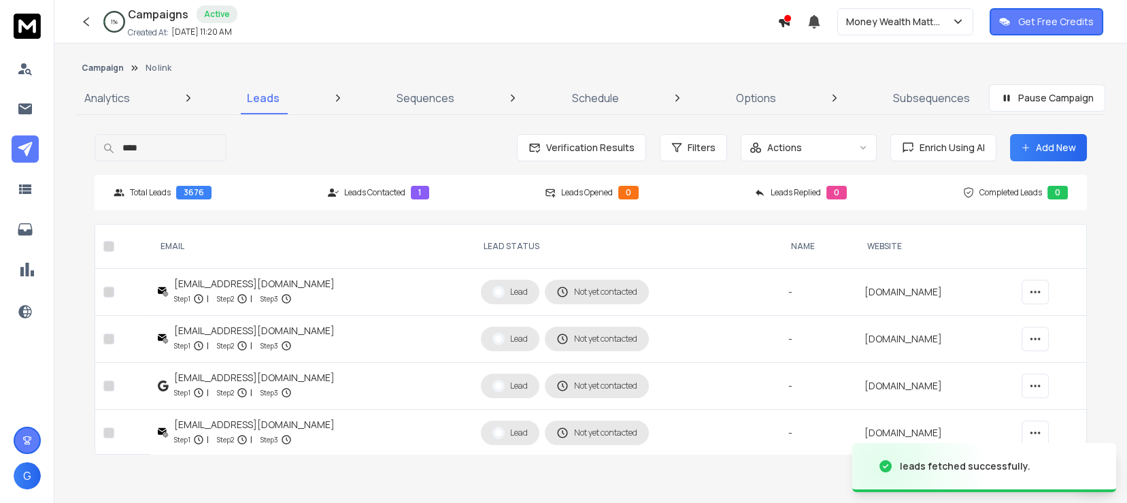
click at [110, 291] on button "button" at bounding box center [108, 291] width 11 height 11
click at [107, 337] on button "button" at bounding box center [108, 338] width 11 height 11
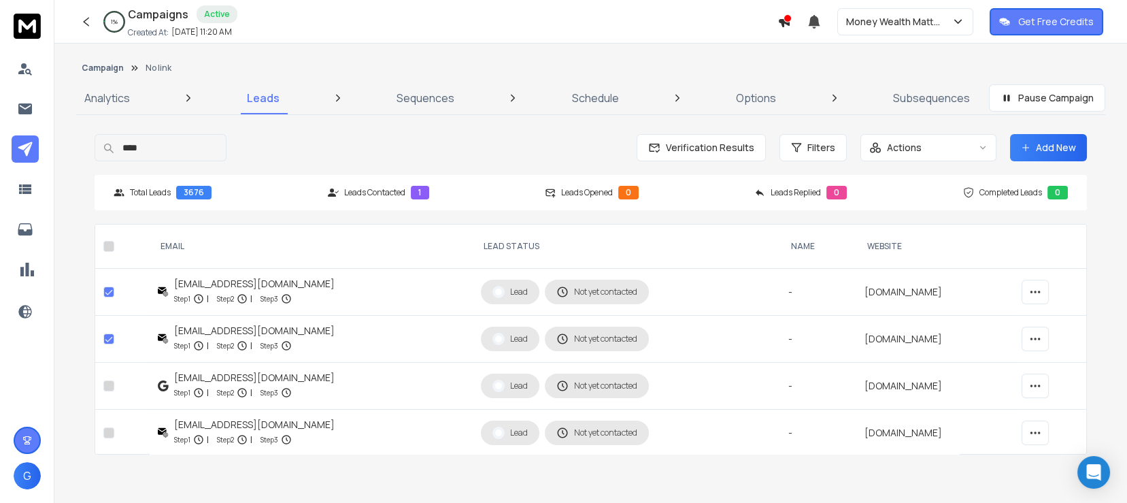
scroll to position [84, 0]
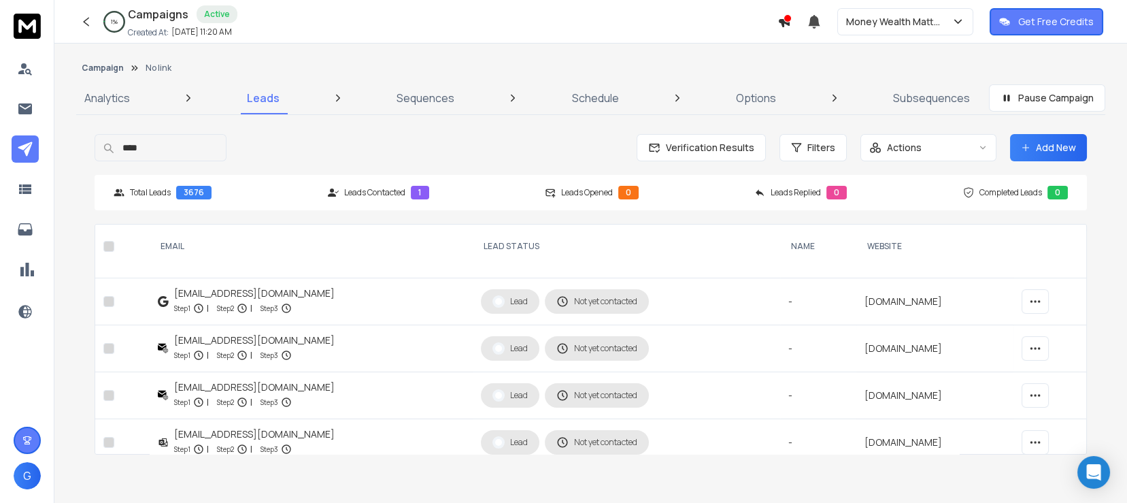
click at [107, 345] on button "button" at bounding box center [108, 348] width 11 height 11
click at [111, 439] on button "button" at bounding box center [108, 442] width 11 height 11
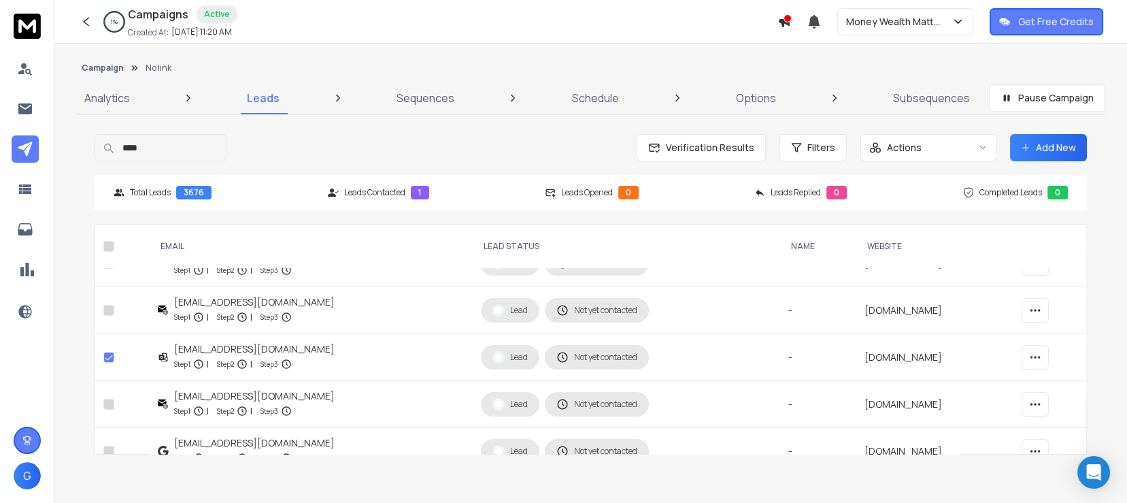
click at [107, 403] on button "button" at bounding box center [108, 403] width 11 height 11
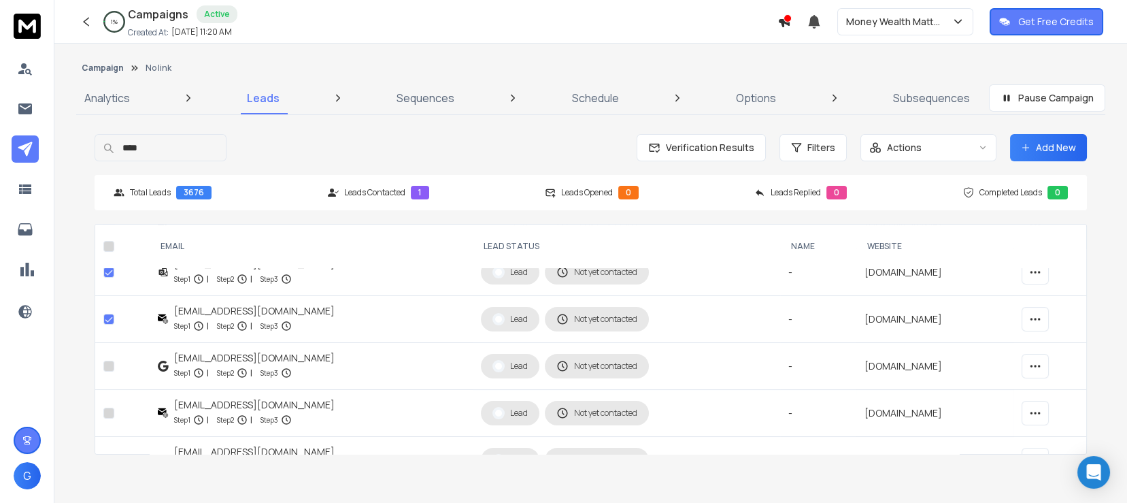
scroll to position [339, 0]
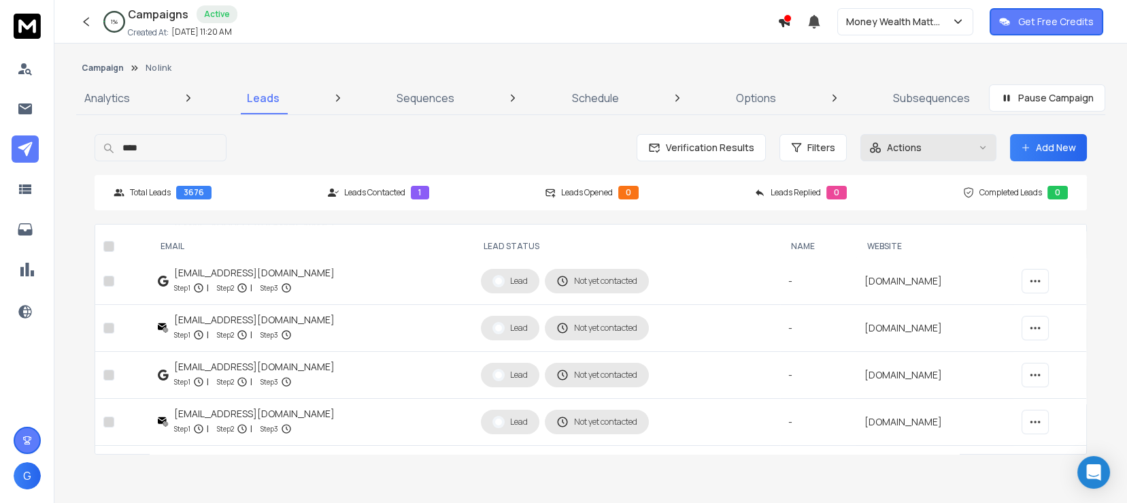
click at [947, 148] on div "Actions" at bounding box center [920, 148] width 103 height 14
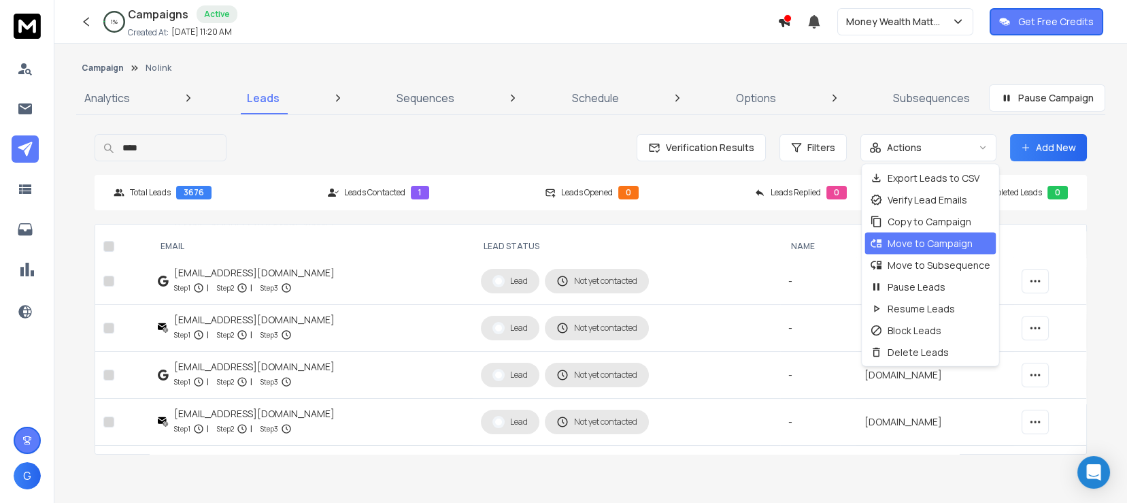
click at [926, 241] on p "Move to Campaign" at bounding box center [929, 244] width 85 height 14
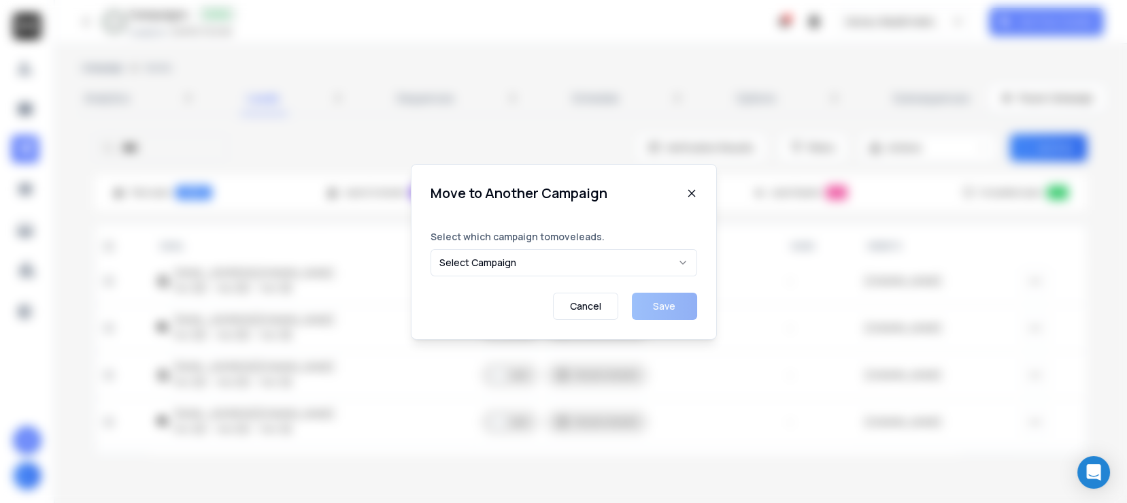
click at [495, 258] on button "Select Campaign" at bounding box center [563, 262] width 267 height 27
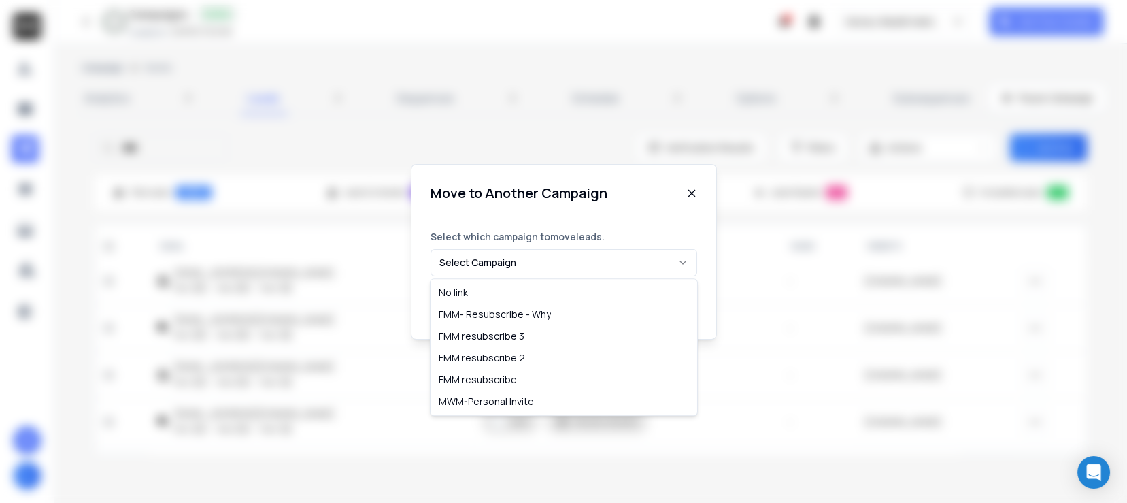
drag, startPoint x: 492, startPoint y: 316, endPoint x: 571, endPoint y: 317, distance: 79.6
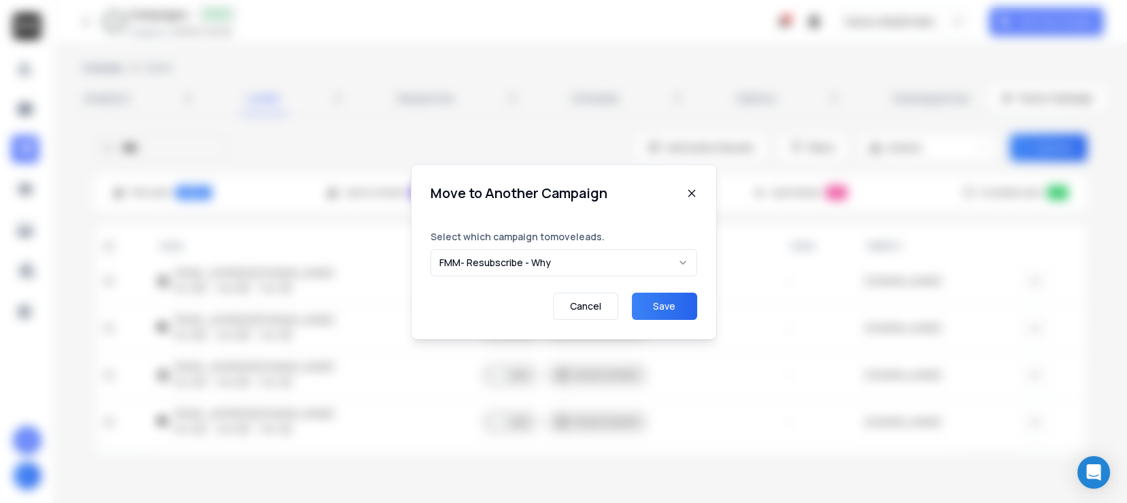
drag, startPoint x: 660, startPoint y: 303, endPoint x: 671, endPoint y: 292, distance: 14.9
click at [661, 301] on button "Save" at bounding box center [664, 305] width 65 height 27
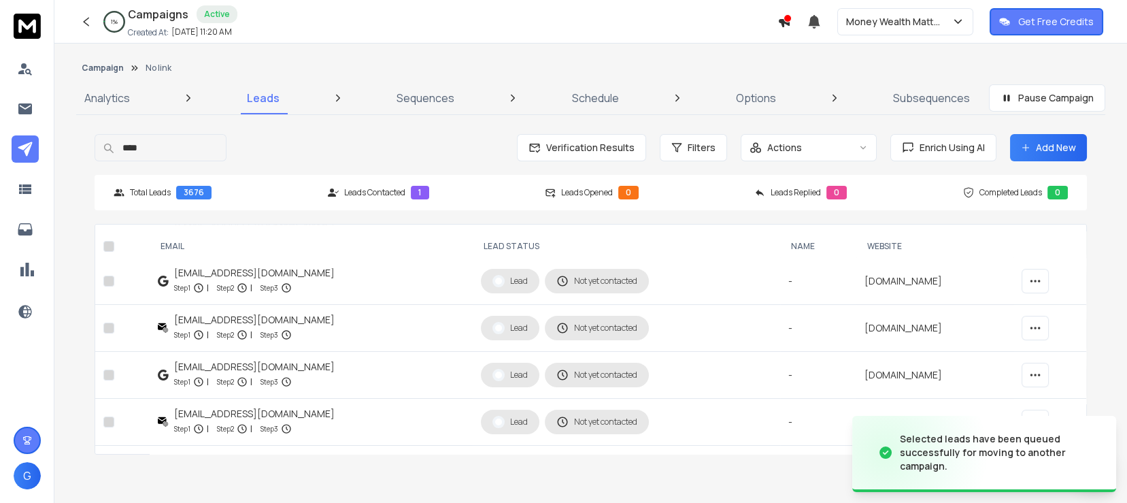
scroll to position [199, 0]
click at [89, 23] on icon at bounding box center [86, 22] width 12 height 12
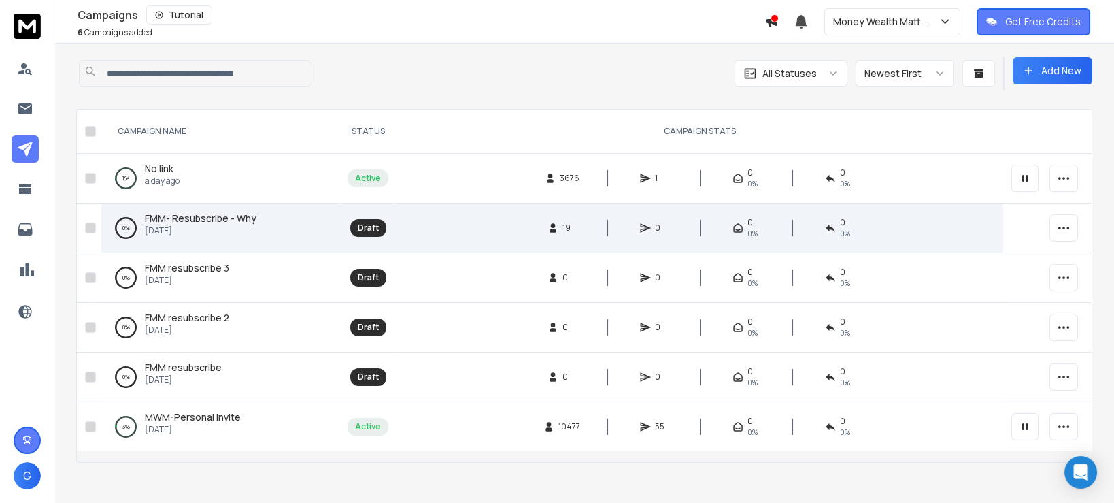
click at [212, 216] on span "FMM- Resubscribe - Why" at bounding box center [201, 217] width 112 height 13
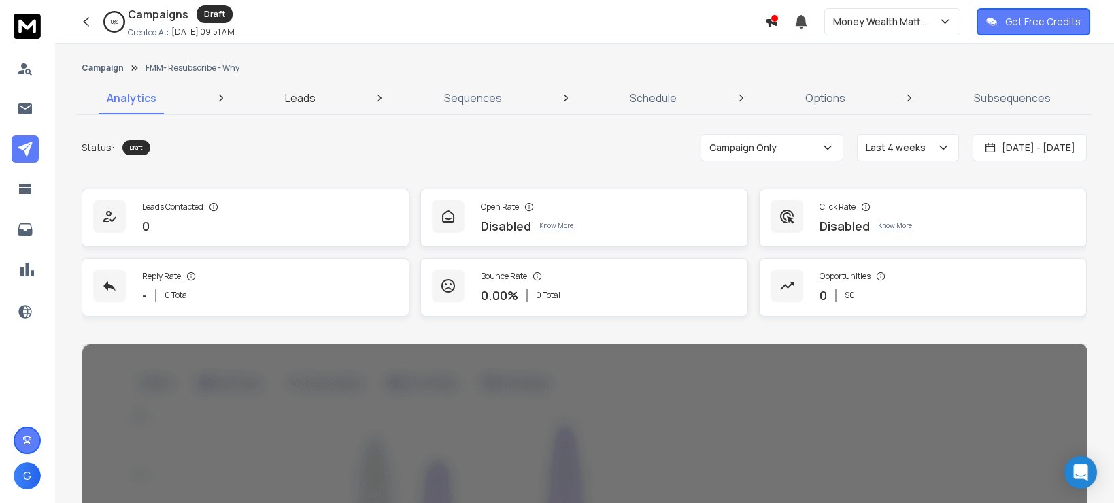
click at [290, 97] on p "Leads" at bounding box center [300, 98] width 31 height 16
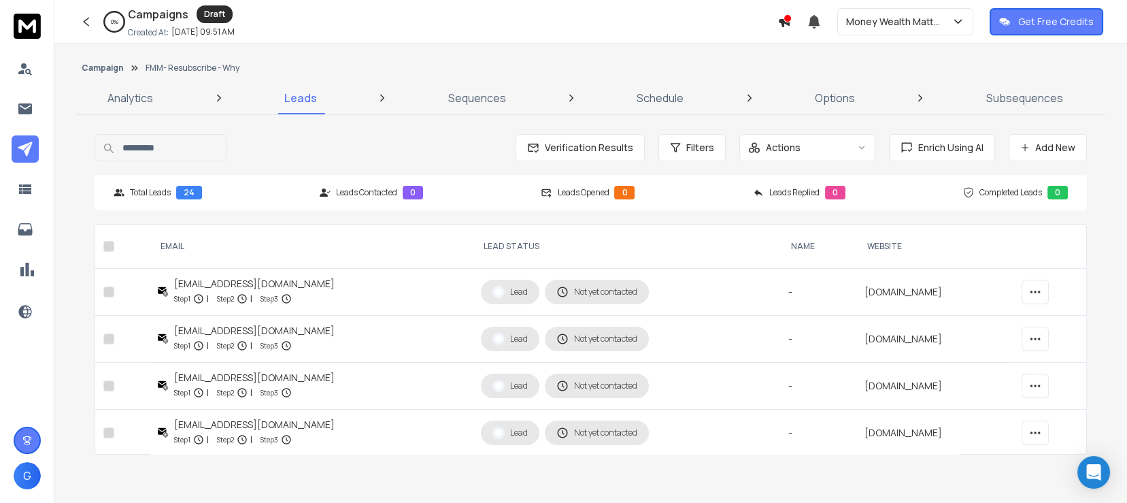
click at [846, 100] on p "Options" at bounding box center [835, 98] width 40 height 16
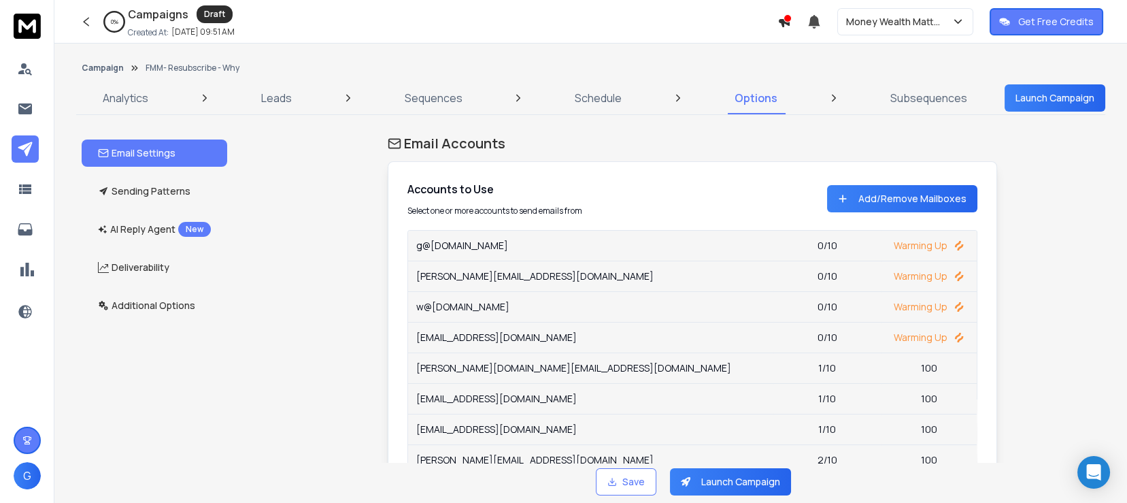
click at [701, 481] on button "Launch Campaign" at bounding box center [730, 481] width 121 height 27
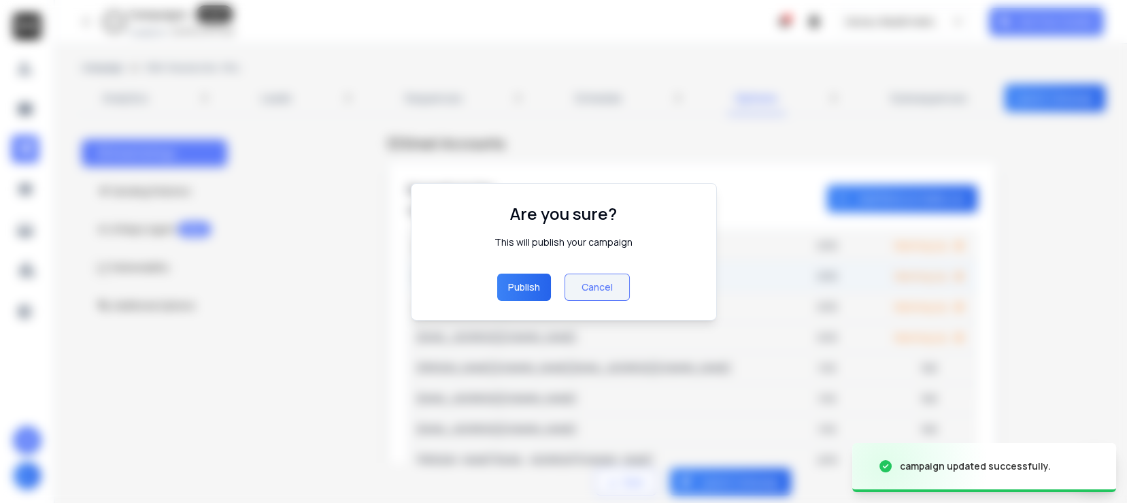
click at [530, 283] on button "Publish" at bounding box center [524, 286] width 54 height 27
